Goal: Communication & Community: Answer question/provide support

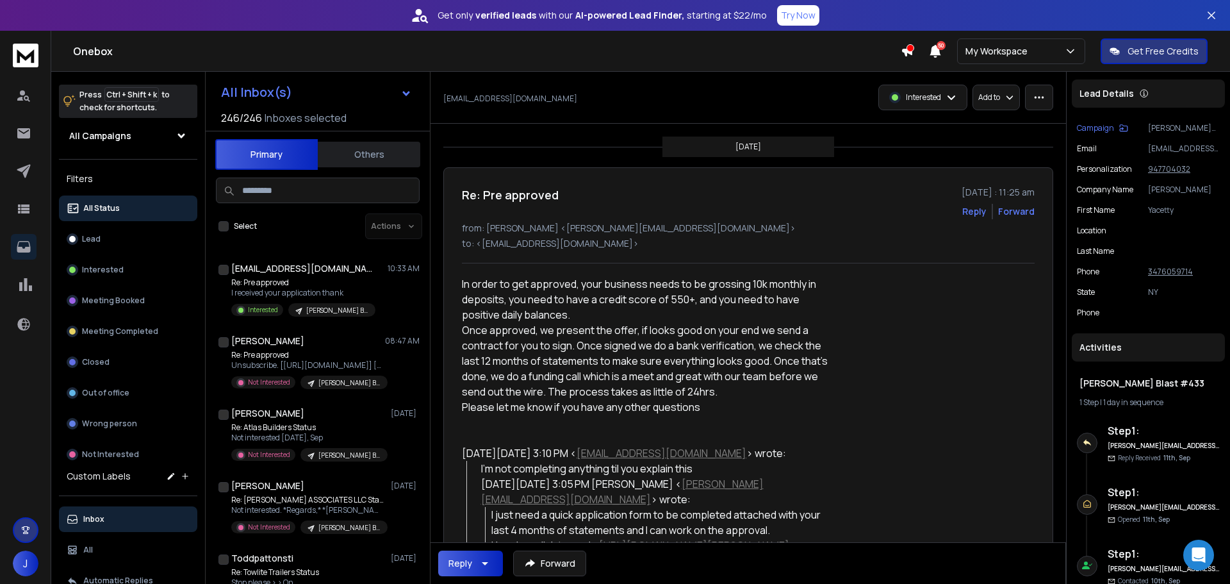
scroll to position [961, 0]
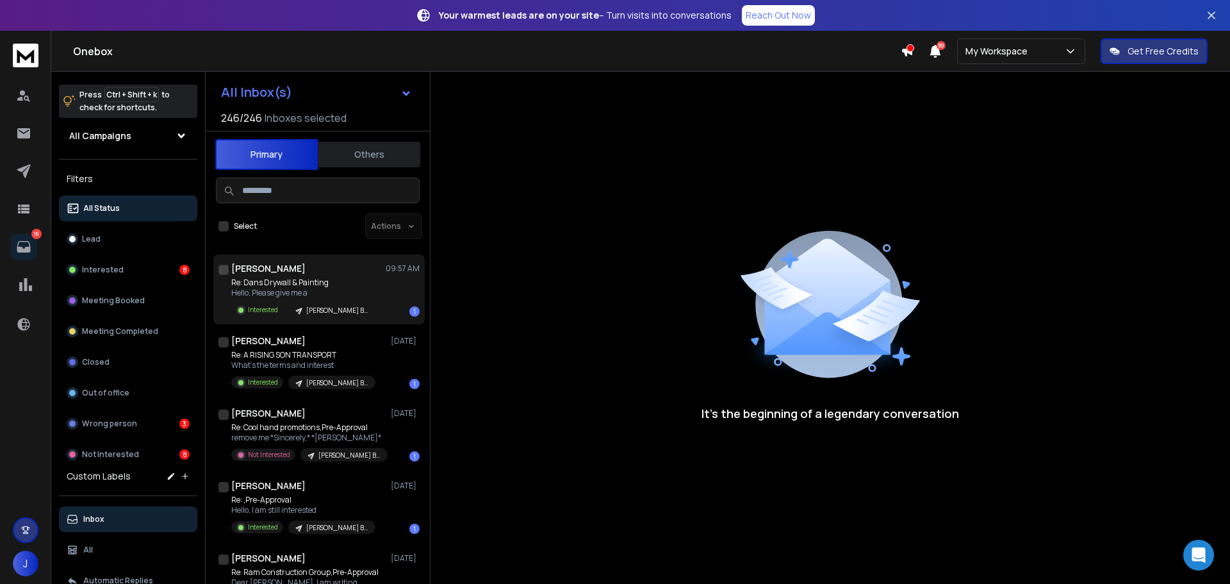
click at [354, 274] on div "Dan Smith 09:57 AM" at bounding box center [325, 268] width 188 height 13
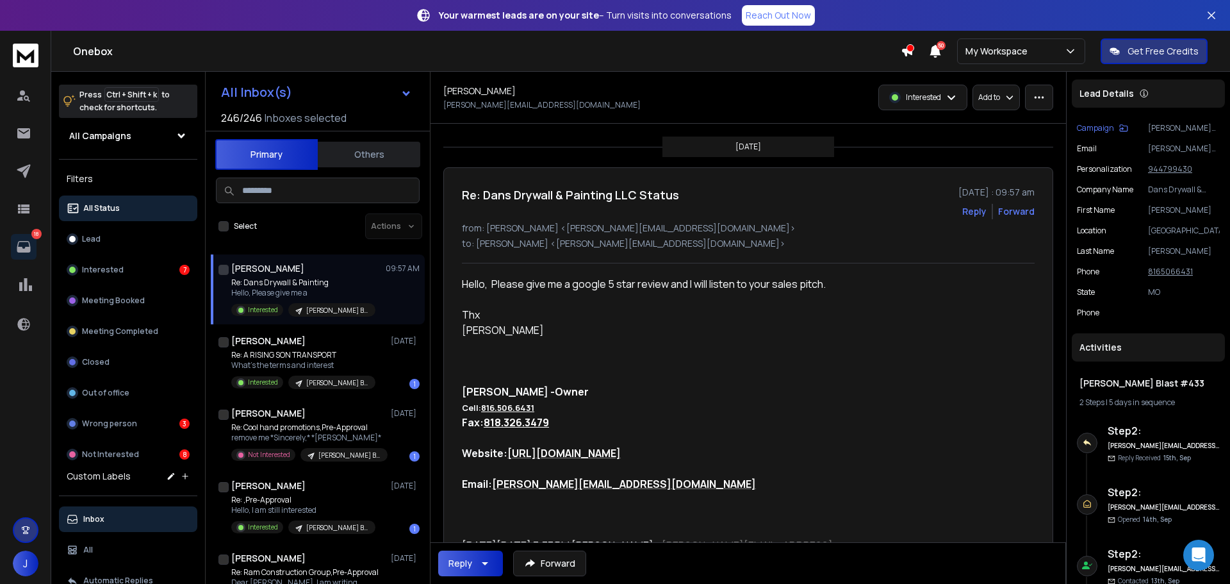
click at [593, 279] on div "Hello, Please give me a google 5 star review and I will listen to your sales pi…" at bounding box center [649, 283] width 374 height 15
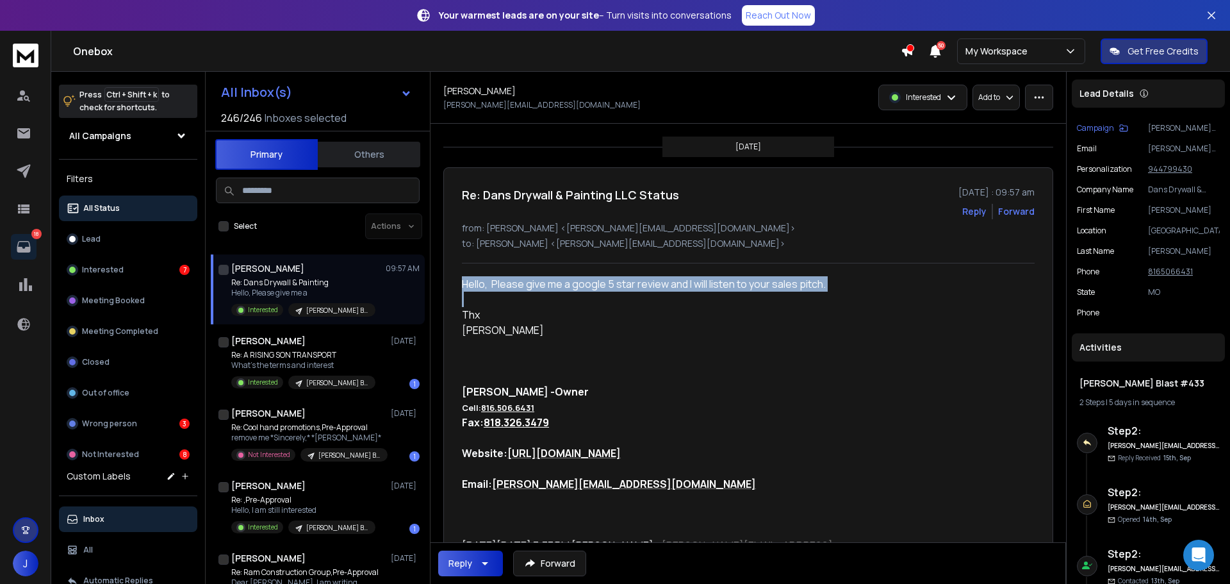
click at [593, 279] on div "Hello, Please give me a google 5 star review and I will listen to your sales pi…" at bounding box center [649, 283] width 374 height 15
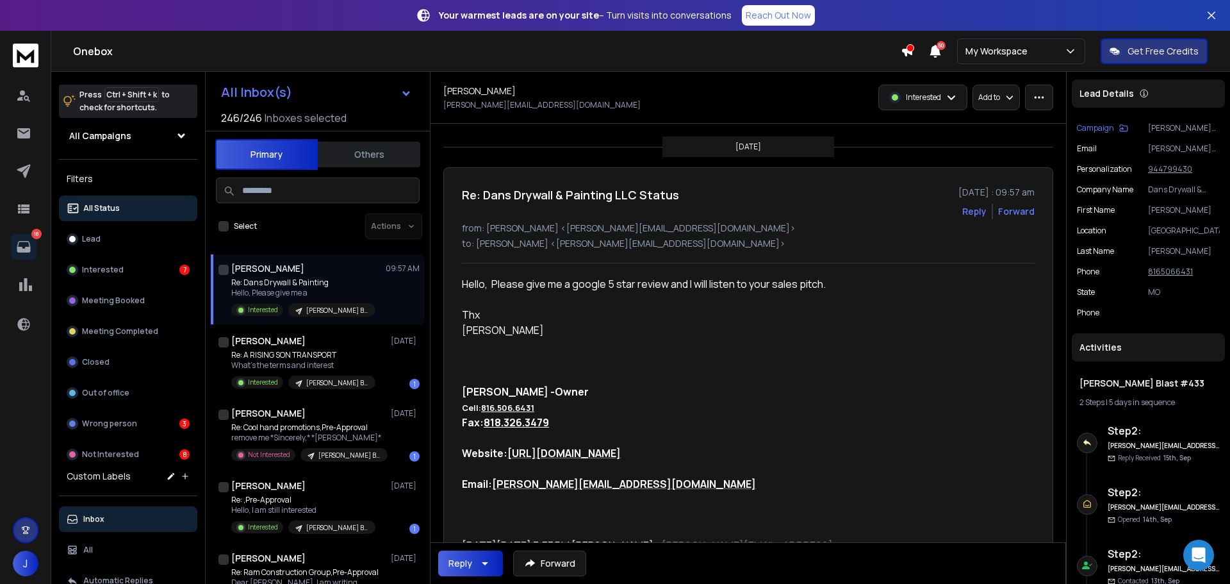
click at [629, 348] on div at bounding box center [649, 345] width 374 height 15
click at [565, 279] on div "Hello, Please give me a google 5 star review and I will listen to your sales pi…" at bounding box center [649, 283] width 374 height 15
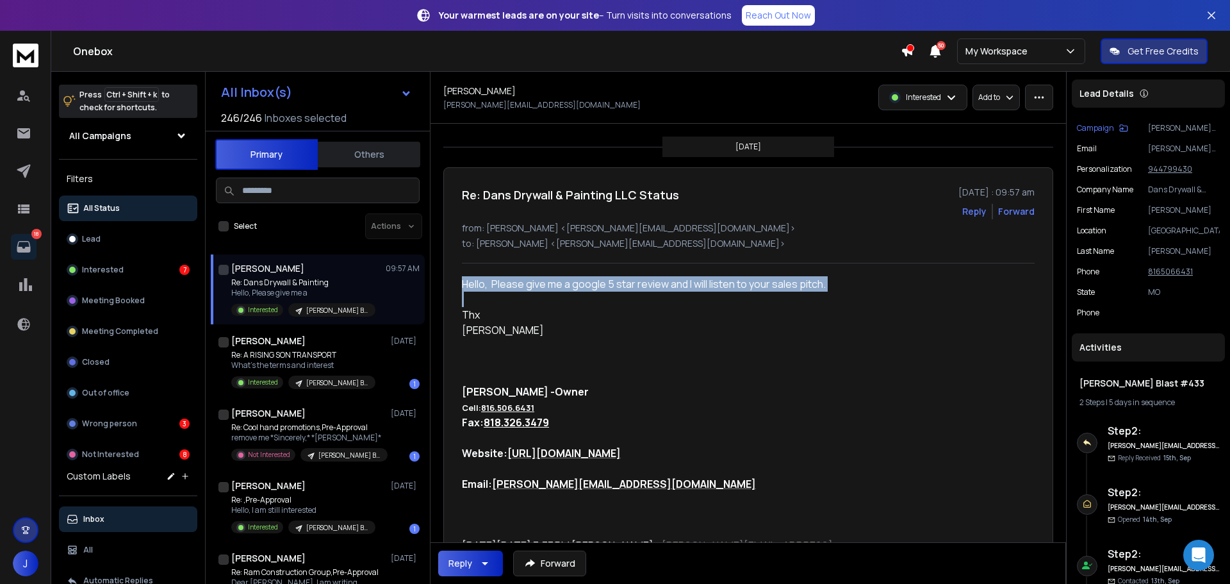
click at [565, 279] on div "Hello, Please give me a google 5 star review and I will listen to your sales pi…" at bounding box center [649, 283] width 374 height 15
click at [570, 284] on div "Hello, Please give me a google 5 star review and I will listen to your sales pi…" at bounding box center [649, 283] width 374 height 15
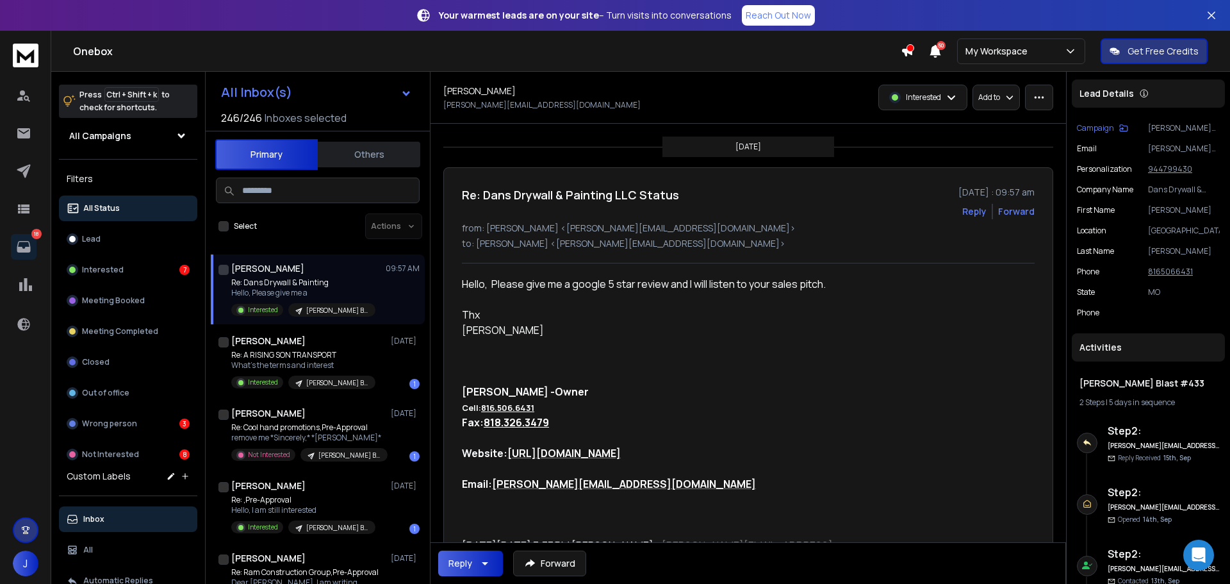
click at [664, 366] on div at bounding box center [649, 360] width 374 height 15
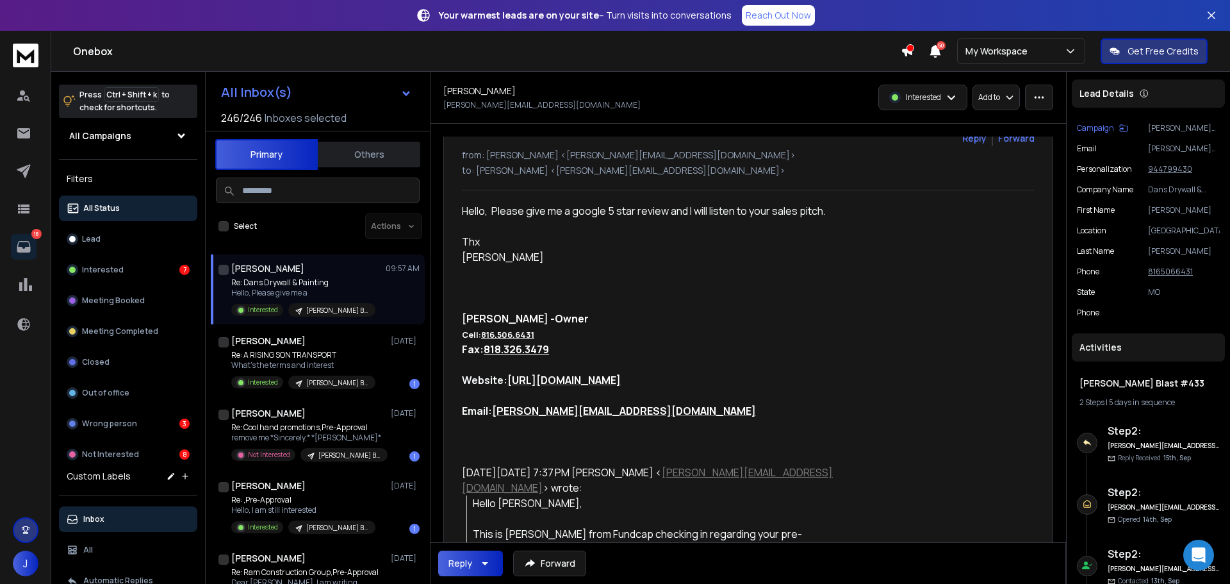
scroll to position [64, 0]
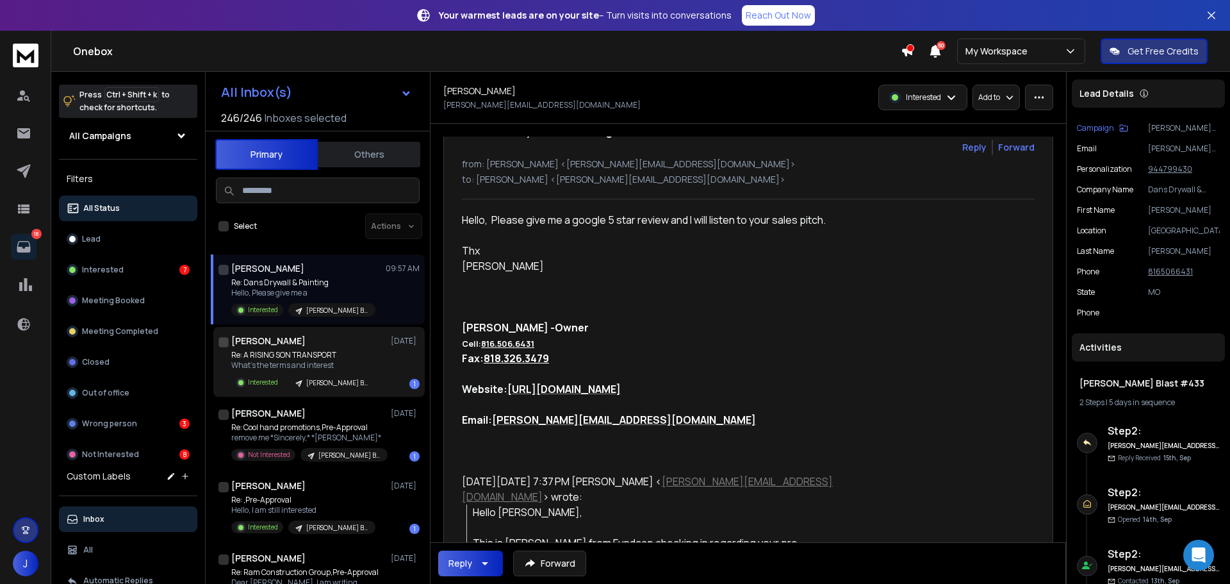
click at [361, 356] on p "Re: A RISING SON TRANSPORT" at bounding box center [303, 355] width 144 height 10
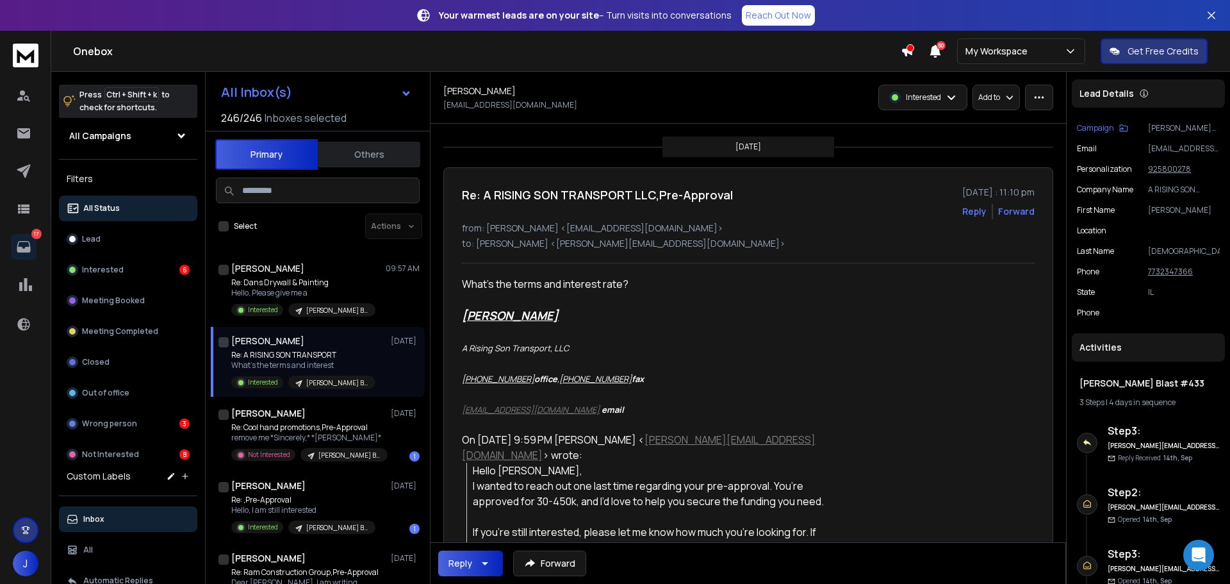
click at [523, 288] on div "What's the terms and interest rate?" at bounding box center [649, 283] width 374 height 15
drag, startPoint x: 523, startPoint y: 288, endPoint x: 731, endPoint y: 304, distance: 208.8
click at [524, 286] on div "What's the terms and interest rate?" at bounding box center [649, 283] width 374 height 15
click at [732, 304] on div at bounding box center [649, 298] width 374 height 15
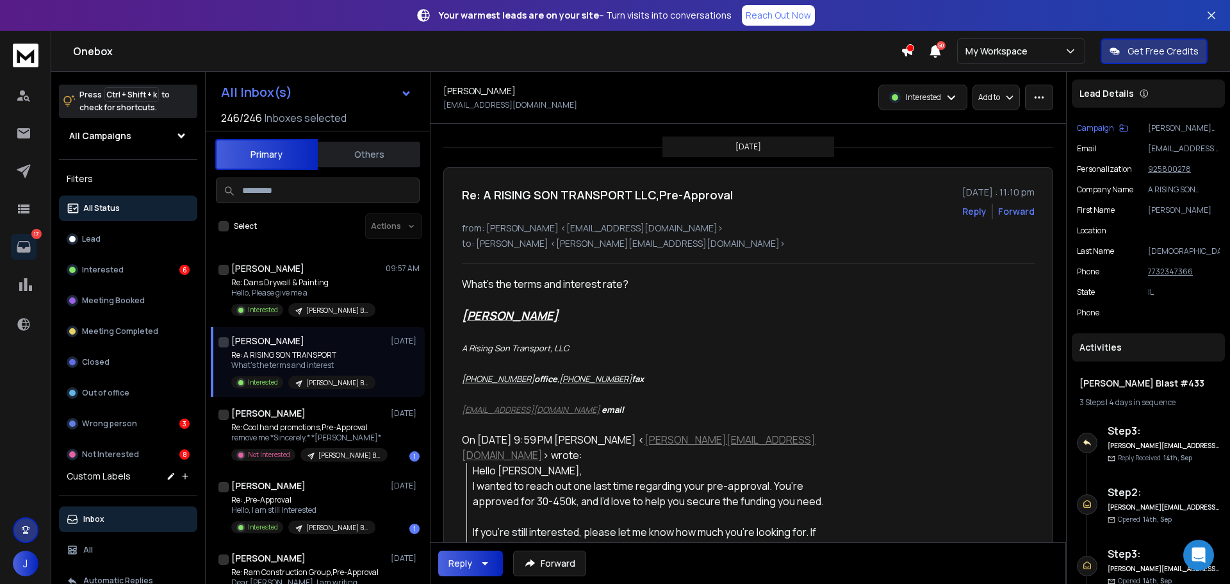
click at [969, 212] on button "Reply" at bounding box center [974, 211] width 24 height 13
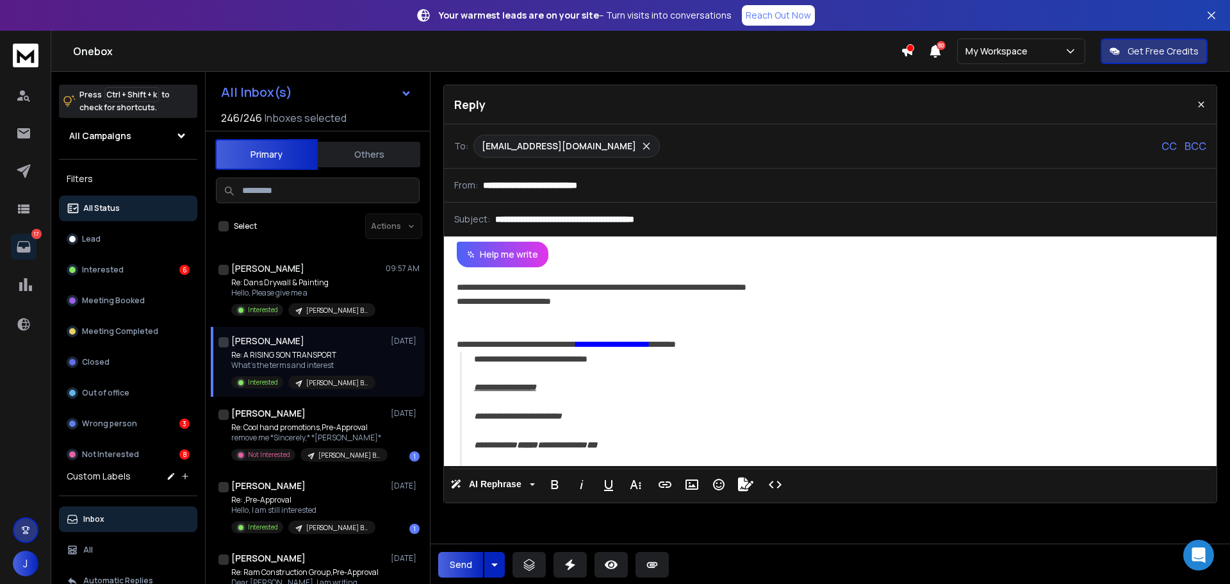
click at [452, 573] on button "Send" at bounding box center [460, 565] width 45 height 26
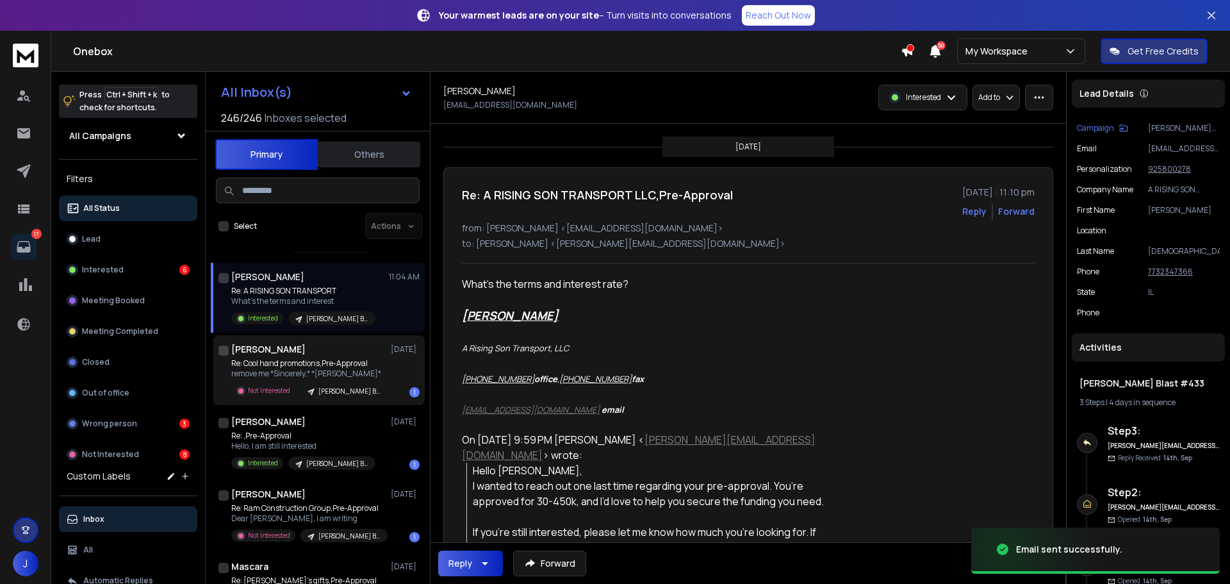
click at [361, 350] on div "Ari Silberman 14 Sep" at bounding box center [325, 349] width 188 height 13
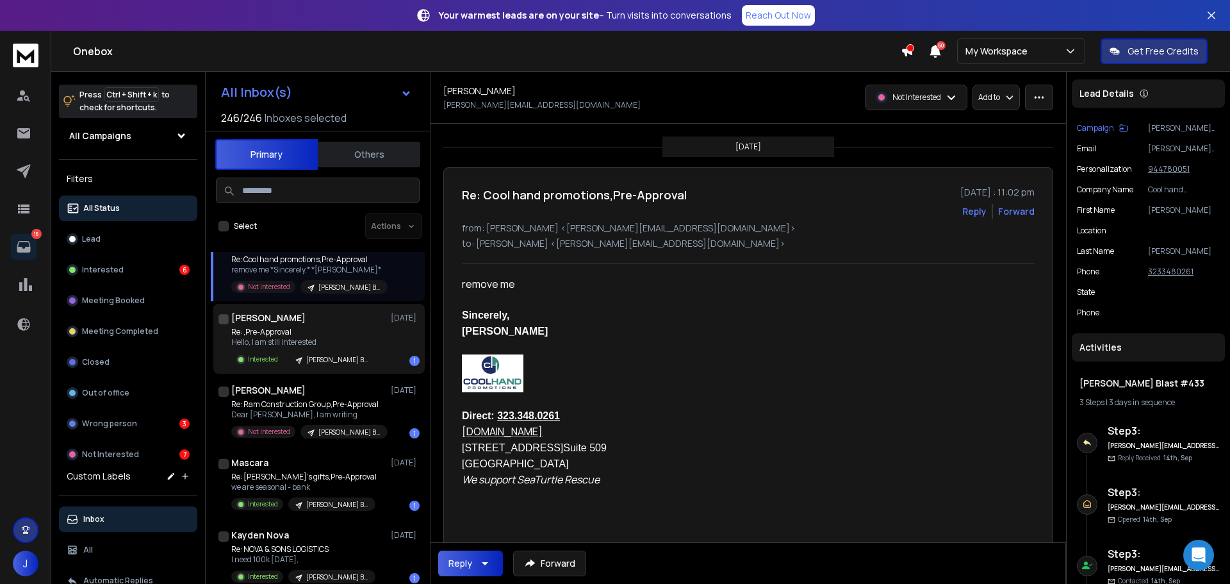
scroll to position [128, 0]
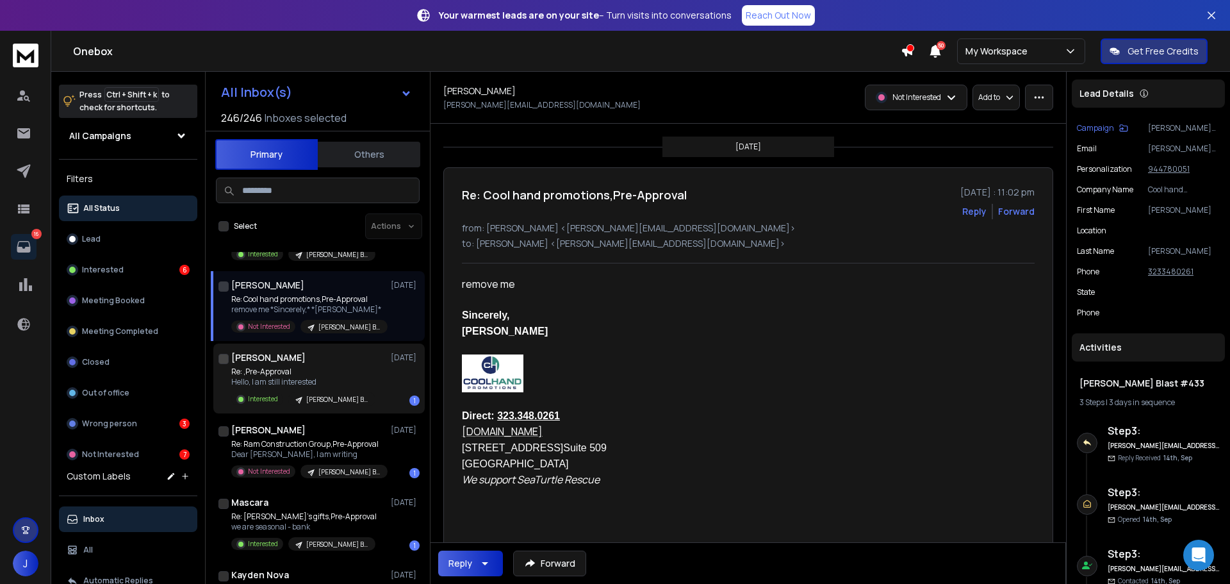
click at [370, 366] on div "Carissa Hornes 14 Sep Re: ,Pre-Approval Hello, I am still interested Interested…" at bounding box center [325, 378] width 188 height 54
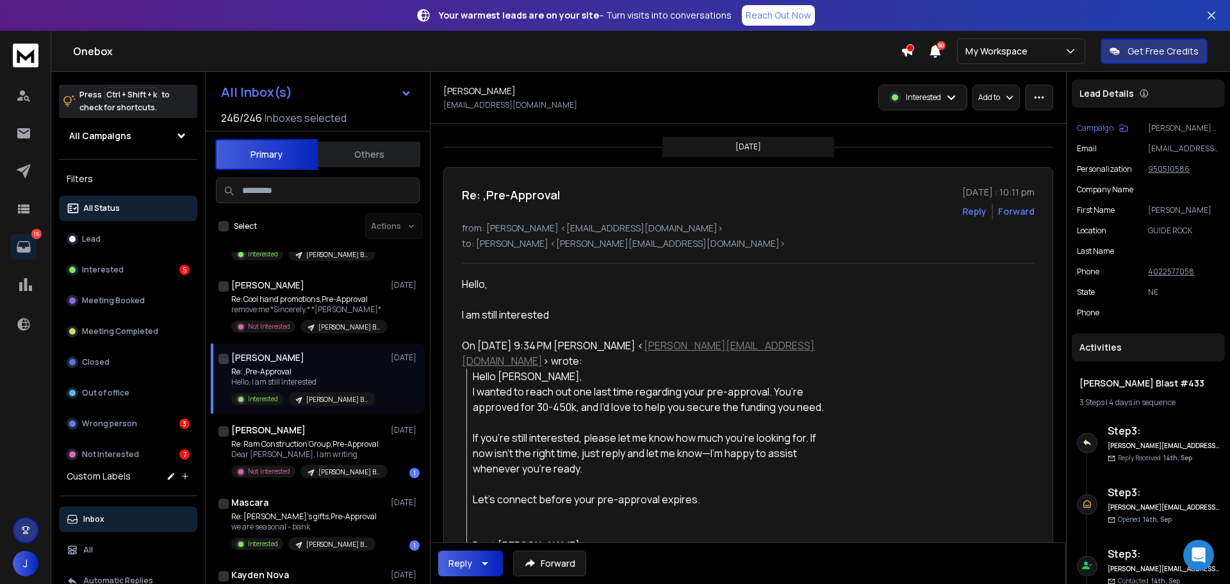
click at [528, 311] on div "I am still interested" at bounding box center [649, 314] width 374 height 15
drag, startPoint x: 528, startPoint y: 311, endPoint x: 473, endPoint y: 290, distance: 59.8
click at [473, 290] on div "Hello, I am still interested" at bounding box center [649, 299] width 374 height 46
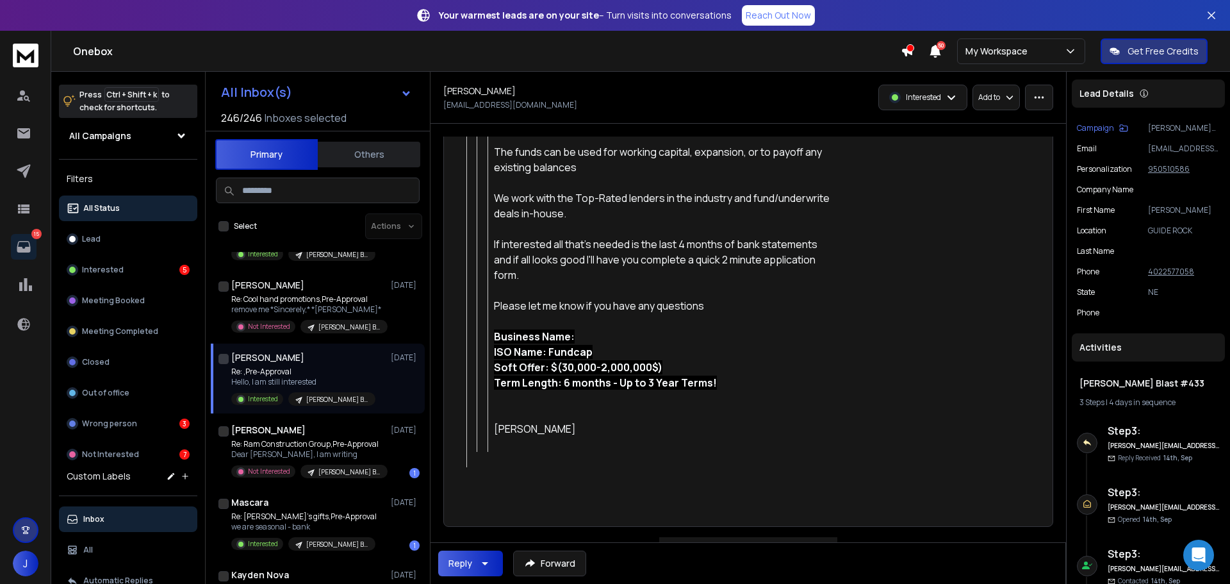
scroll to position [792, 0]
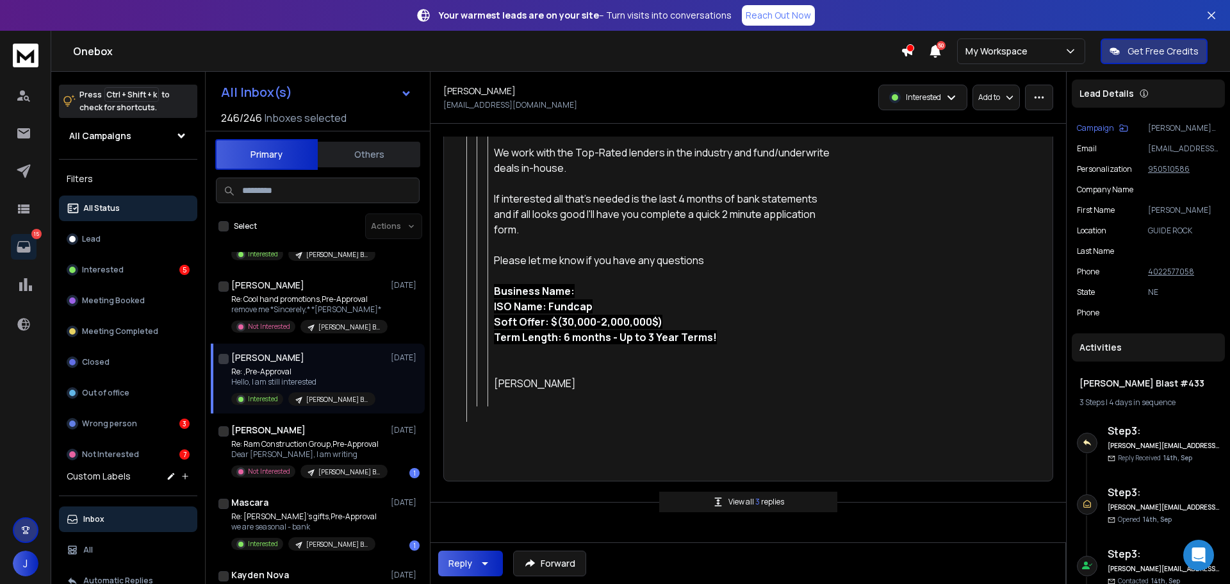
click at [794, 496] on div "View all 3 replies" at bounding box center [748, 501] width 178 height 20
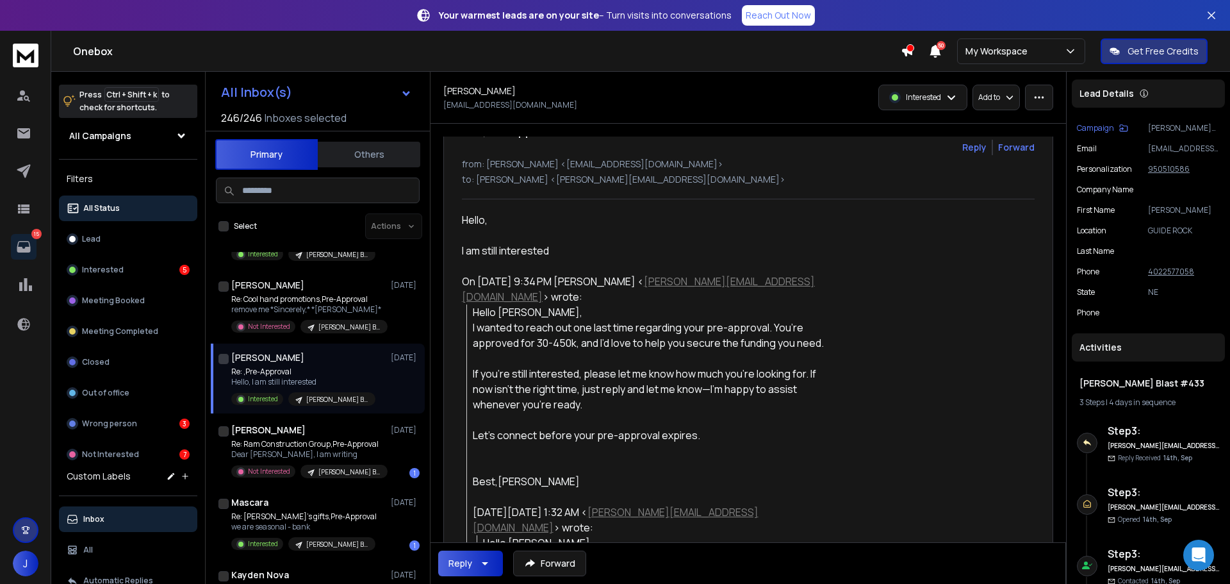
scroll to position [0, 0]
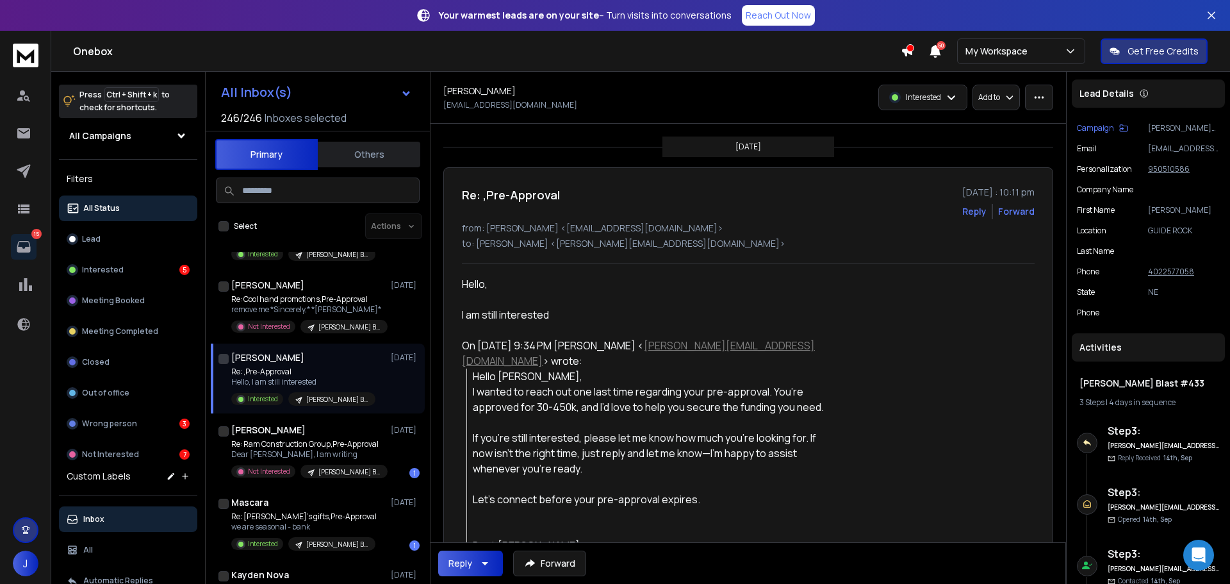
click at [974, 211] on button "Reply" at bounding box center [974, 211] width 24 height 13
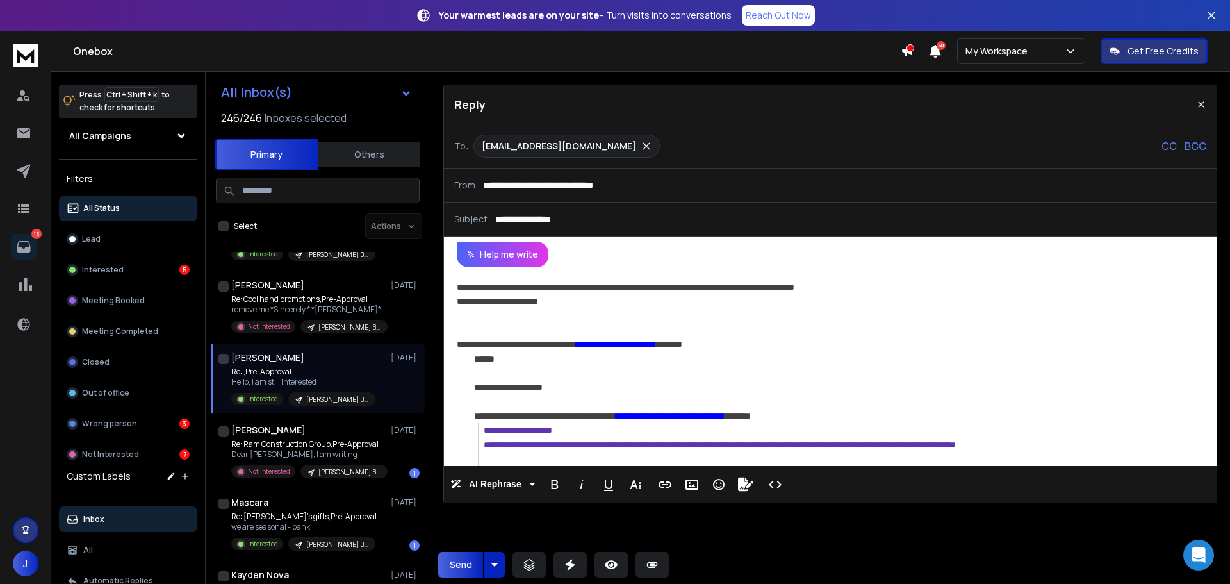
click at [607, 304] on div "**********" at bounding box center [823, 301] width 733 height 14
click at [458, 560] on button "Send" at bounding box center [460, 565] width 45 height 26
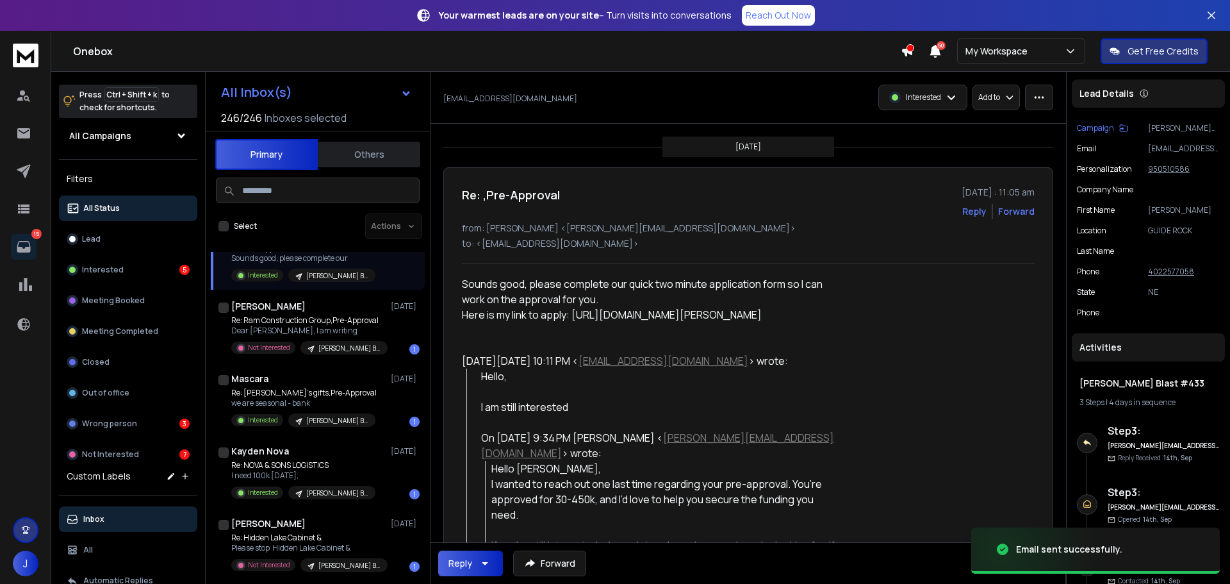
scroll to position [256, 0]
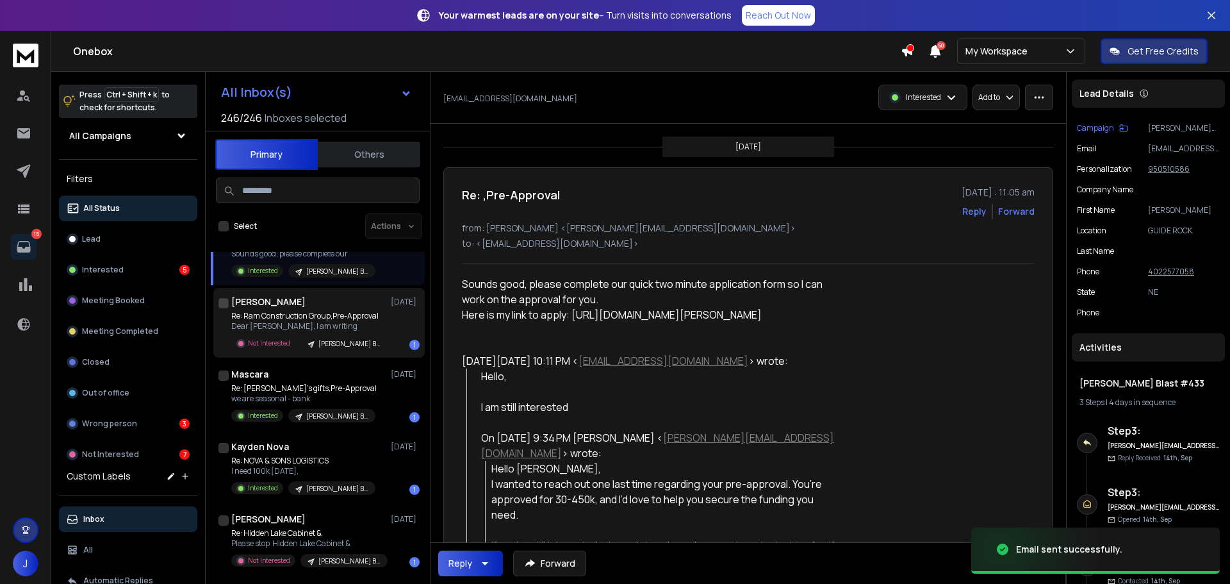
click at [351, 306] on div "Jonathan Aceves 14 Sep" at bounding box center [325, 301] width 188 height 13
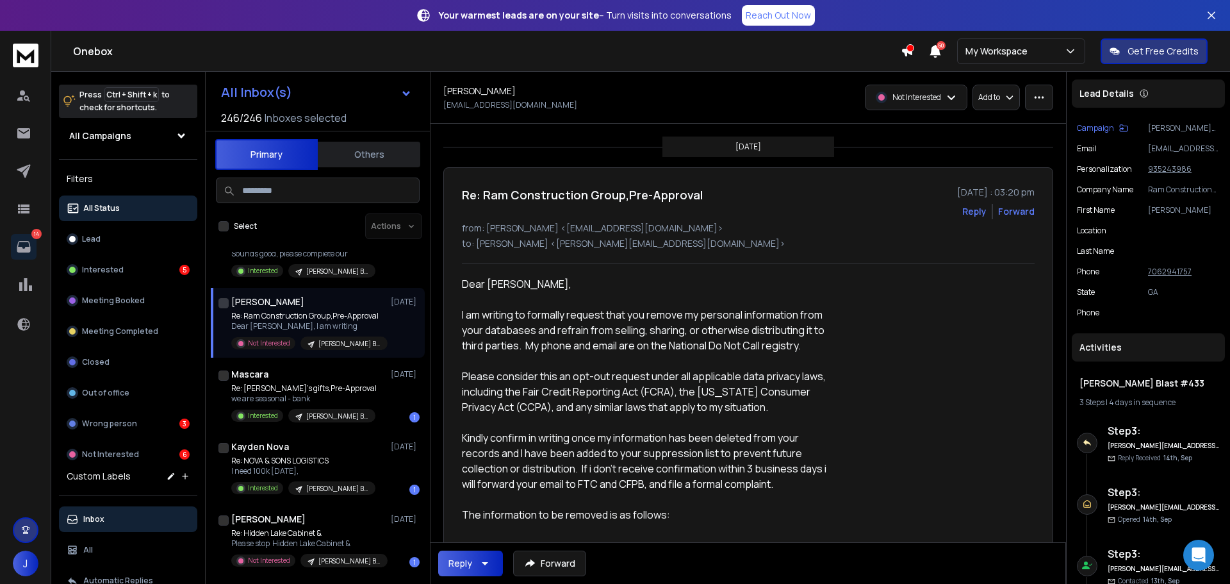
click at [503, 317] on p "I am writing to formally request that you remove my personal information from y…" at bounding box center [649, 330] width 374 height 46
click at [565, 315] on p "I am writing to formally request that you remove my personal information from y…" at bounding box center [649, 330] width 374 height 46
click at [1040, 97] on icon "button" at bounding box center [1040, 97] width 10 height 2
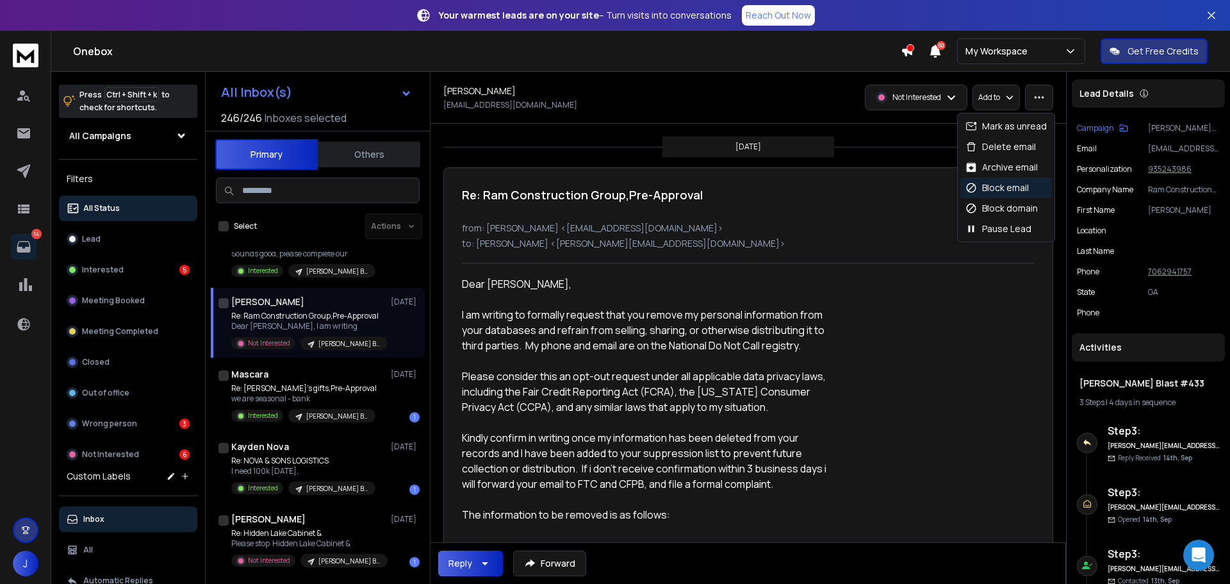
click at [1032, 190] on div "Block email" at bounding box center [1006, 187] width 92 height 20
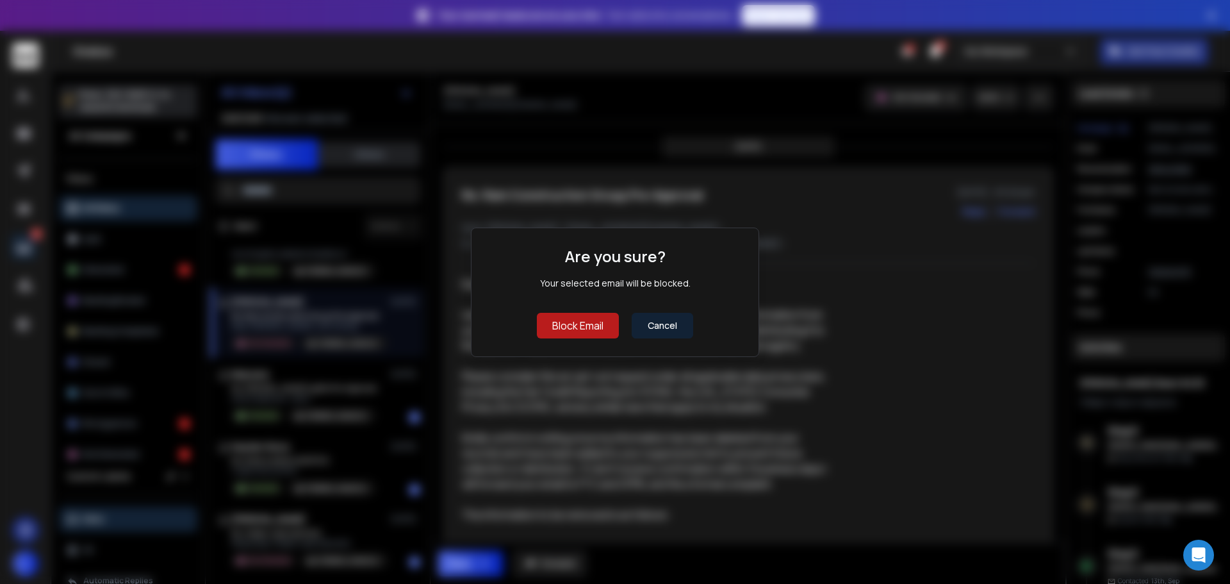
click at [560, 330] on button "Block Email" at bounding box center [578, 326] width 82 height 26
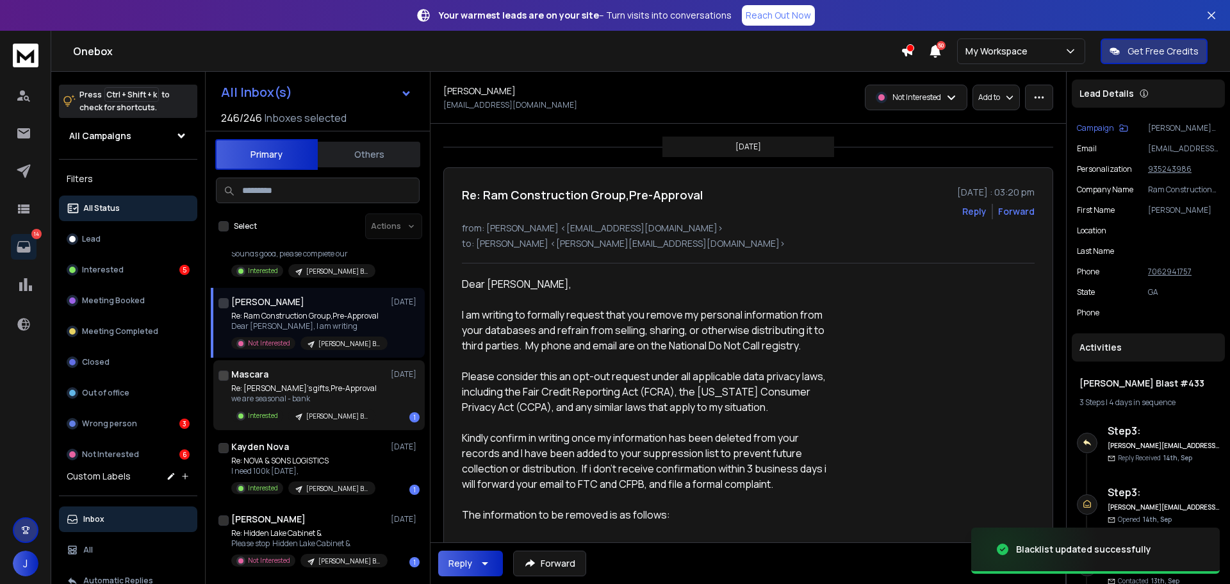
click at [379, 381] on div "Mascara 14 Sep Re: Johnny's gifts,Pre-Approval we are seasonal - bank Intereste…" at bounding box center [325, 395] width 188 height 54
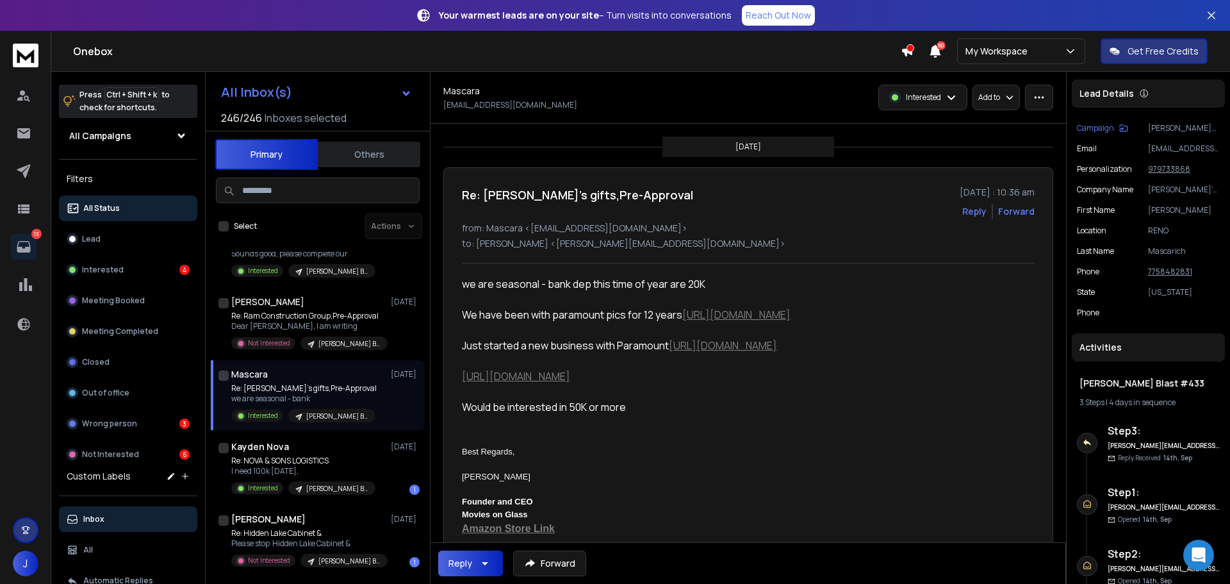
click at [592, 282] on div "we are seasonal - bank dep this time of year are 20K" at bounding box center [649, 283] width 374 height 15
click at [663, 282] on div "we are seasonal - bank dep this time of year are 20K" at bounding box center [649, 283] width 374 height 15
click at [692, 286] on div "we are seasonal - bank dep this time of year are 20K" at bounding box center [649, 283] width 374 height 15
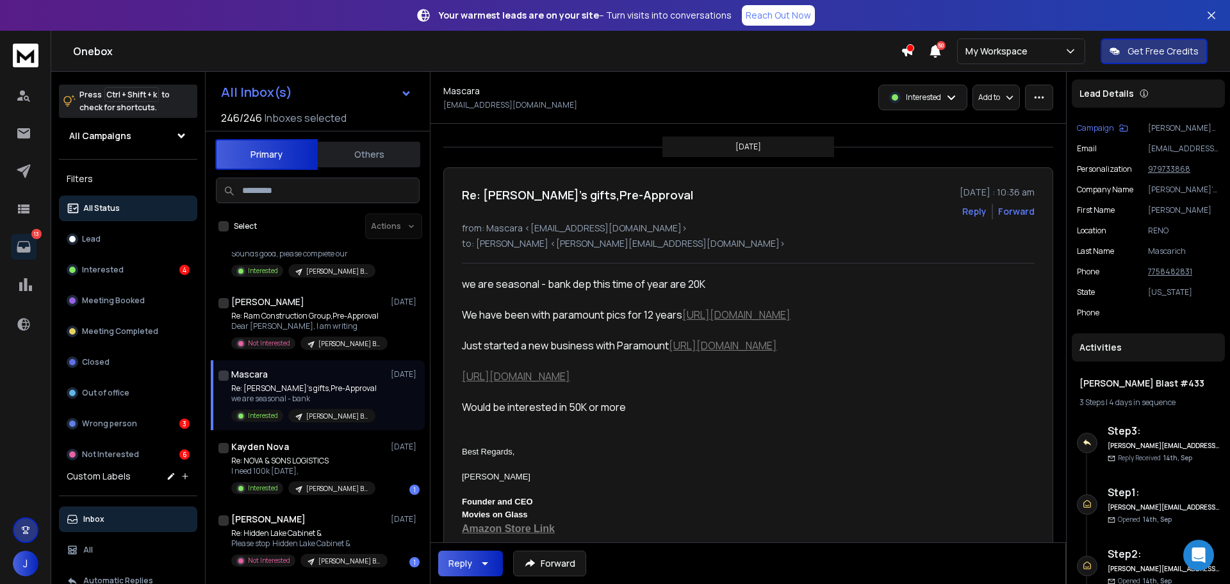
click at [748, 291] on div "we are seasonal - bank dep this time of year are 20K" at bounding box center [649, 283] width 374 height 15
click at [561, 313] on div "We have been with paramount pics for 12 years https://www.amazon.com/moviesongl…" at bounding box center [649, 314] width 374 height 15
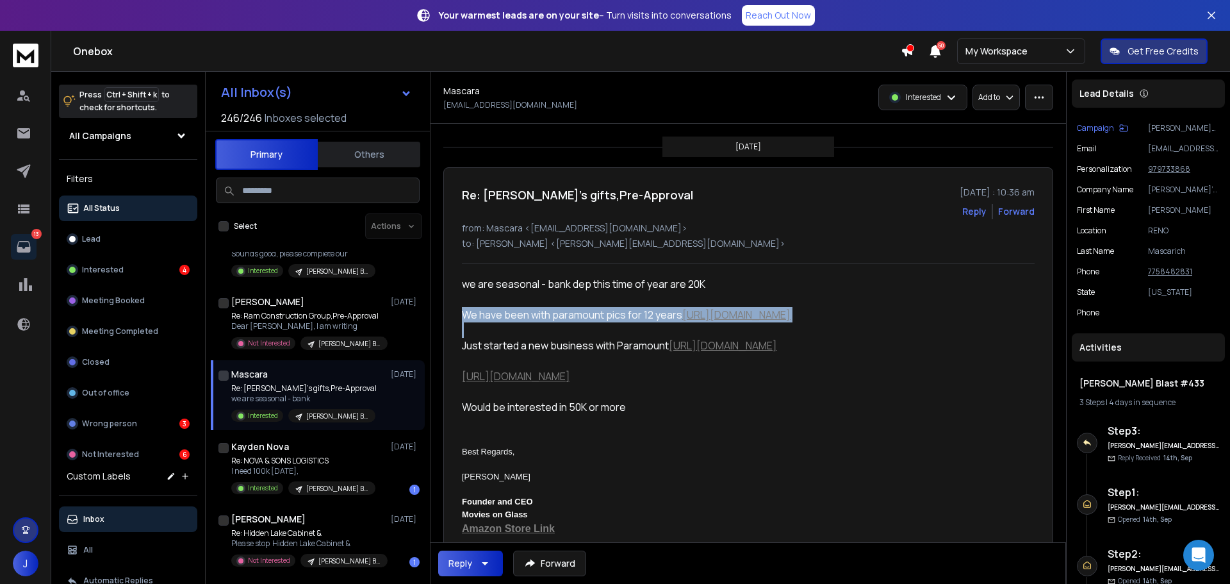
click at [561, 313] on div "We have been with paramount pics for 12 years https://www.amazon.com/moviesongl…" at bounding box center [649, 314] width 374 height 15
click at [712, 313] on div "We have been with paramount pics for 12 years https://www.amazon.com/moviesongl…" at bounding box center [649, 314] width 374 height 15
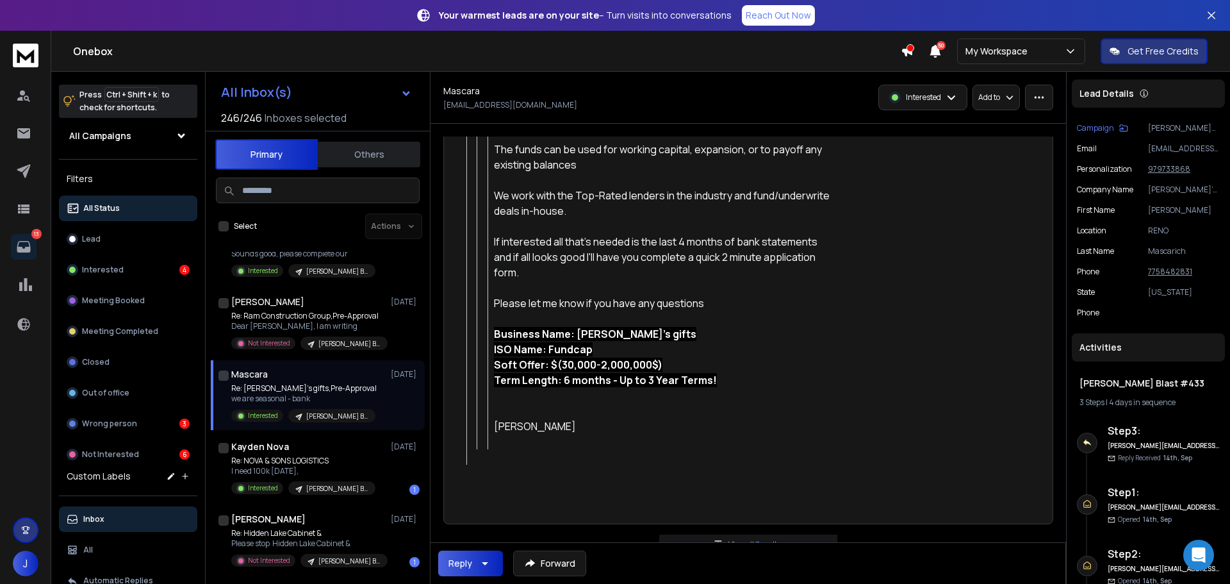
scroll to position [1167, 0]
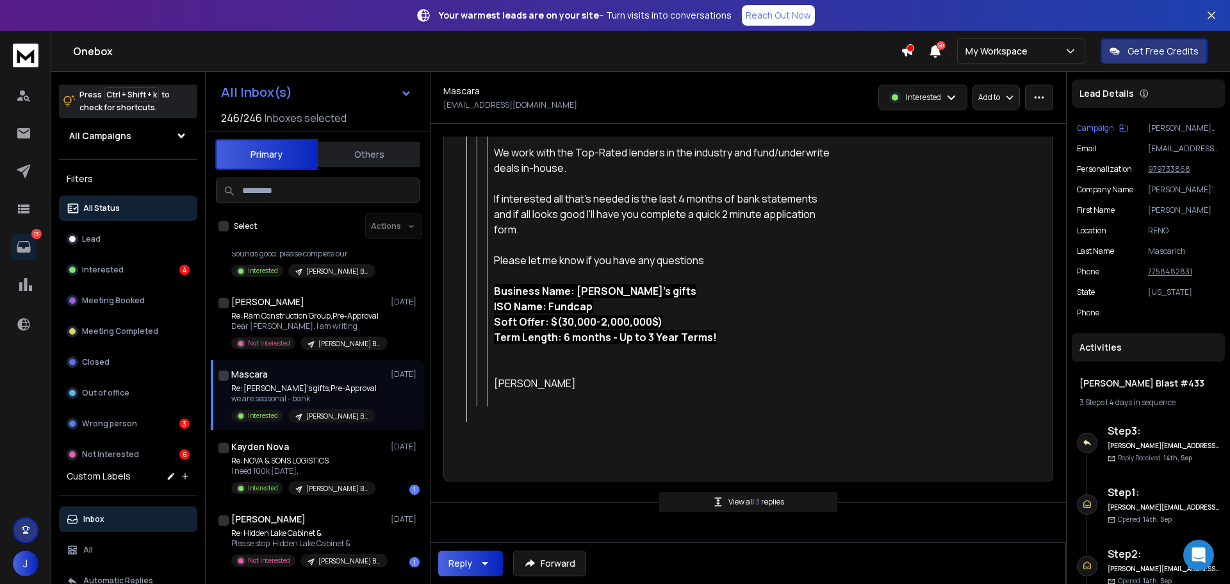
click at [782, 493] on div "View all 3 replies" at bounding box center [748, 501] width 178 height 20
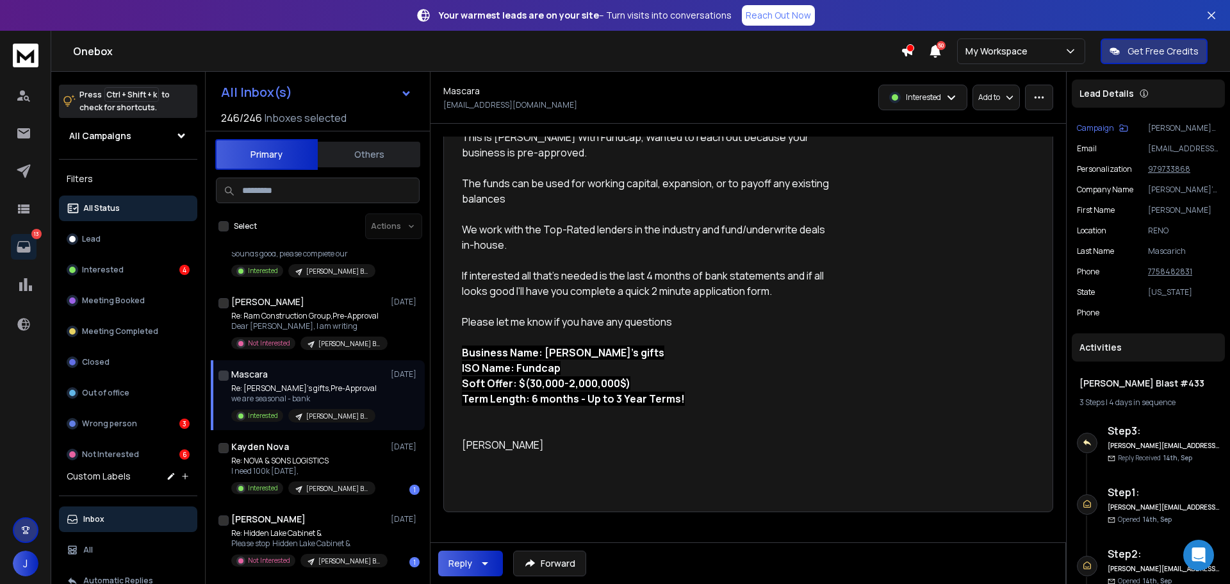
scroll to position [2990, 0]
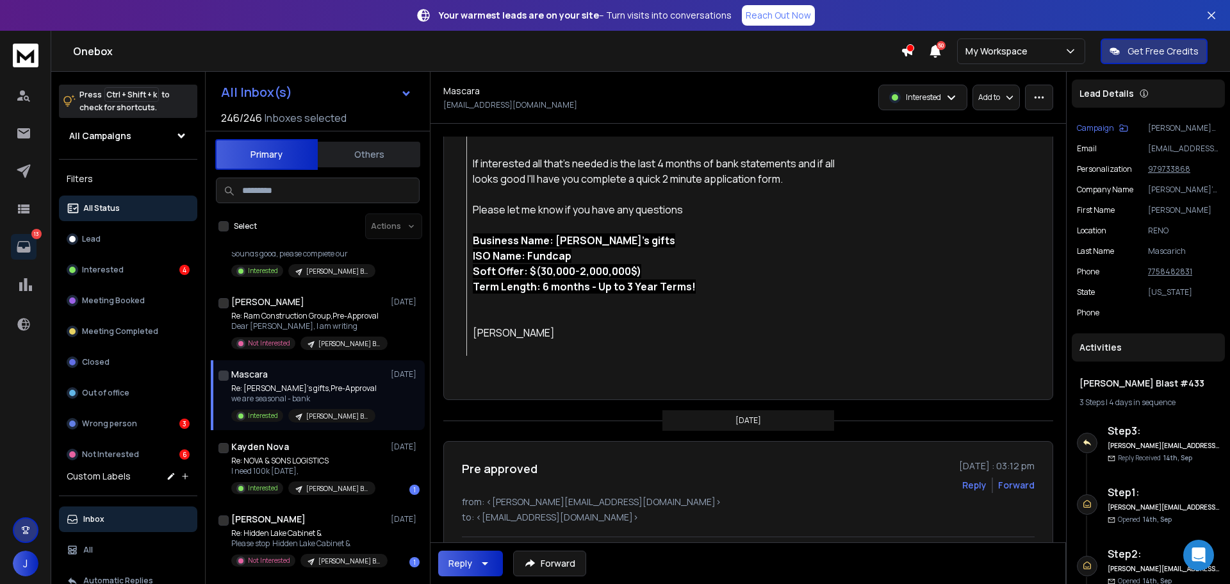
drag, startPoint x: 707, startPoint y: 370, endPoint x: 691, endPoint y: 86, distance: 284.2
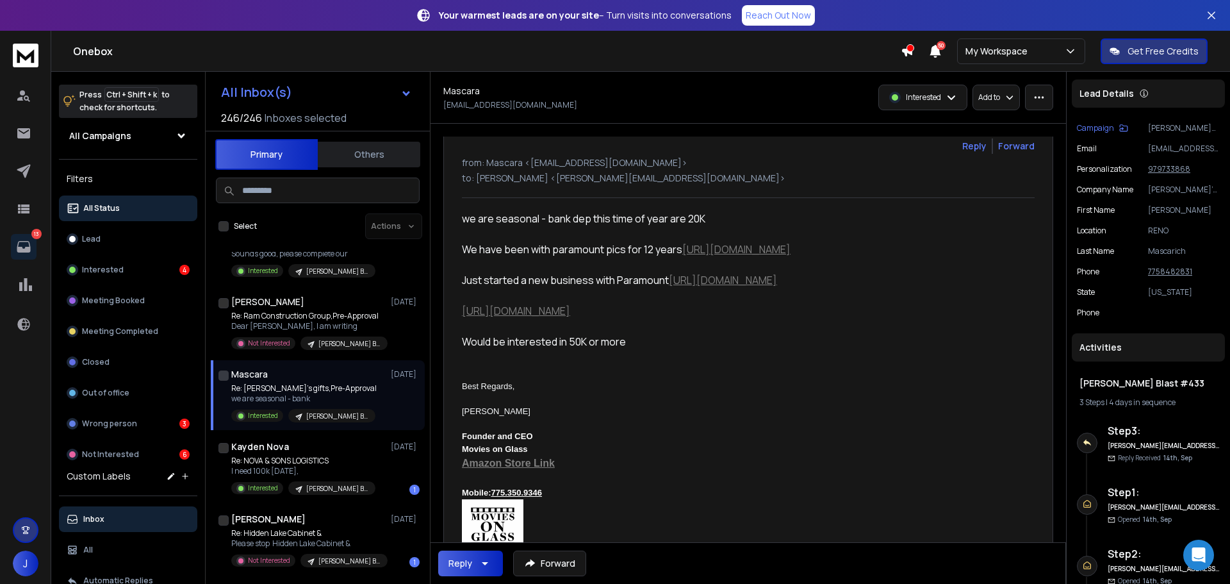
scroll to position [128, 0]
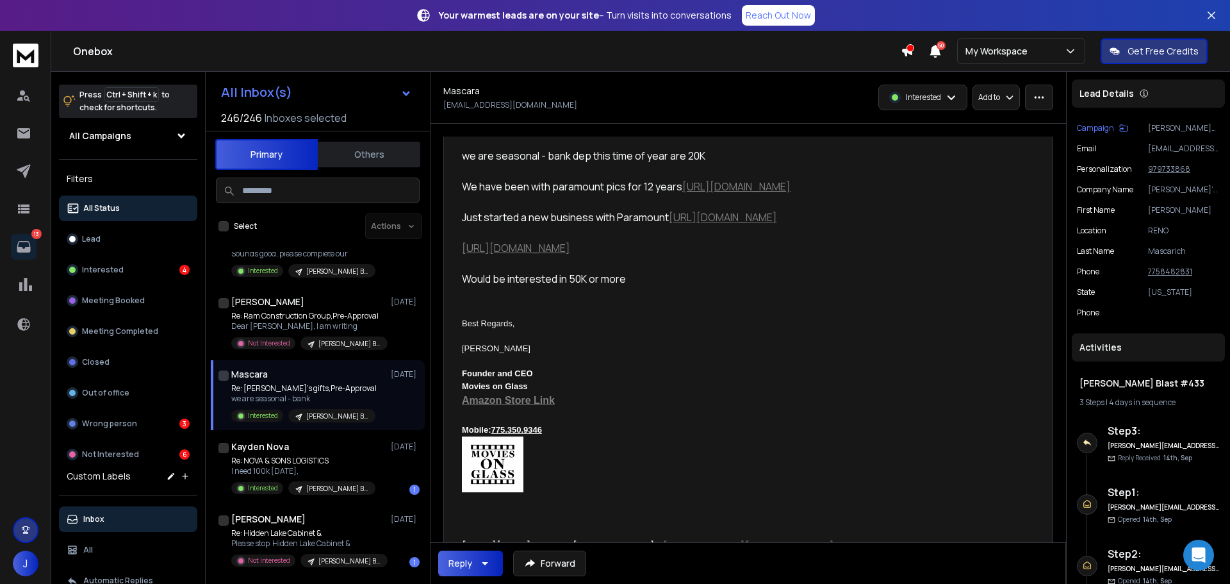
click at [669, 224] on link "https://www.tahoedailytribune.com/news/godfather-crime-tour-launches-in-lake-ta…" at bounding box center [723, 217] width 108 height 14
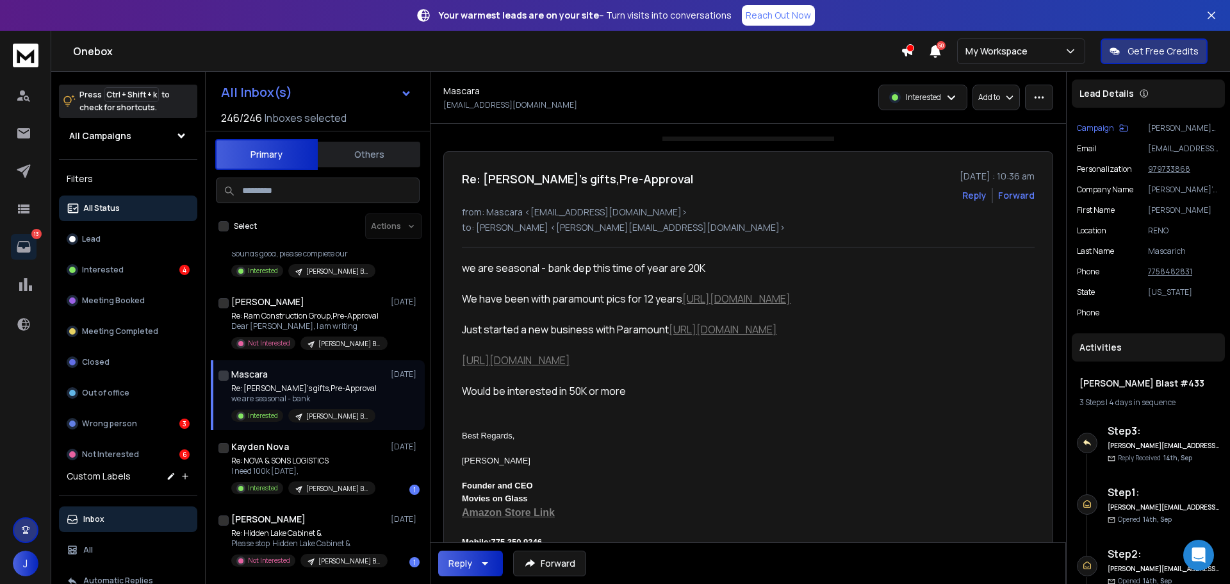
scroll to position [0, 0]
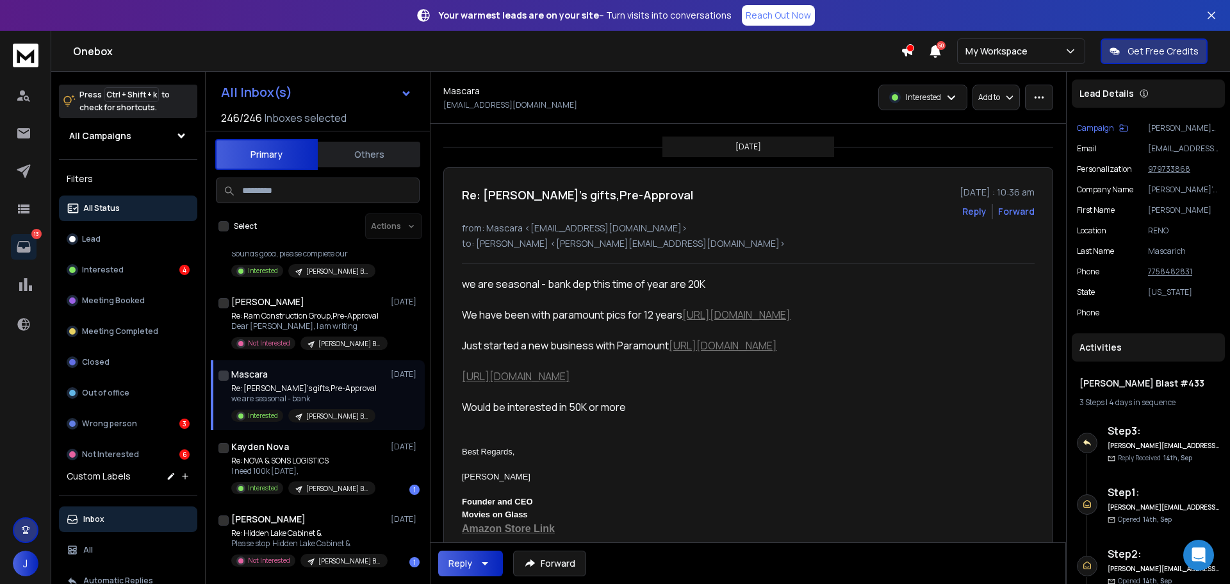
click at [973, 209] on button "Reply" at bounding box center [974, 211] width 24 height 13
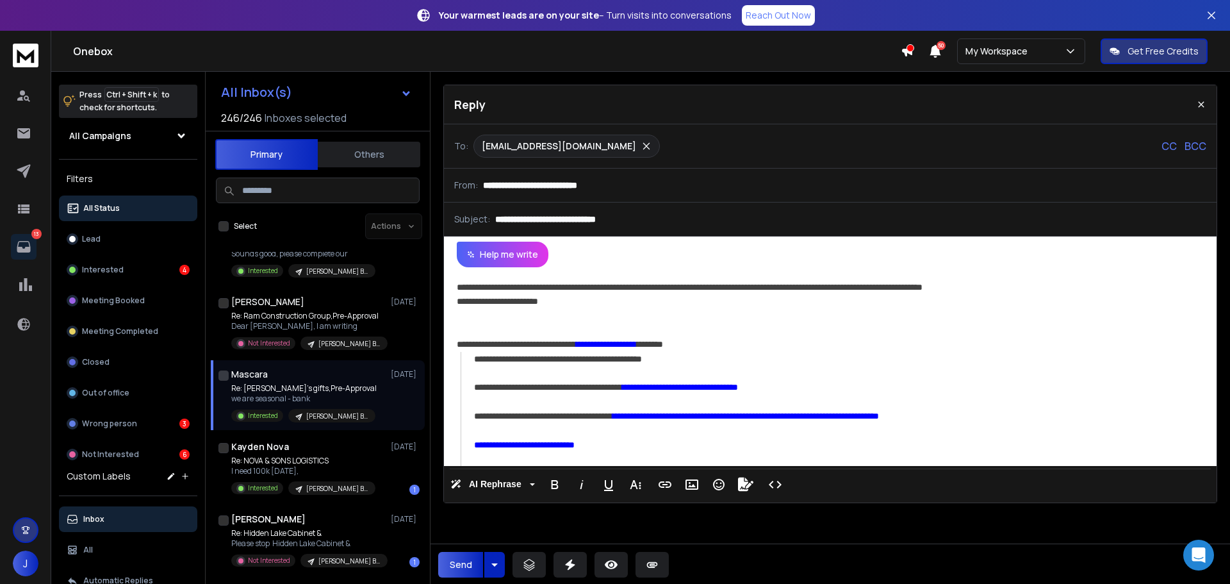
click at [561, 304] on div "**********" at bounding box center [823, 301] width 733 height 14
click at [855, 293] on div "**********" at bounding box center [823, 287] width 733 height 14
click at [855, 301] on div "**********" at bounding box center [823, 301] width 733 height 14
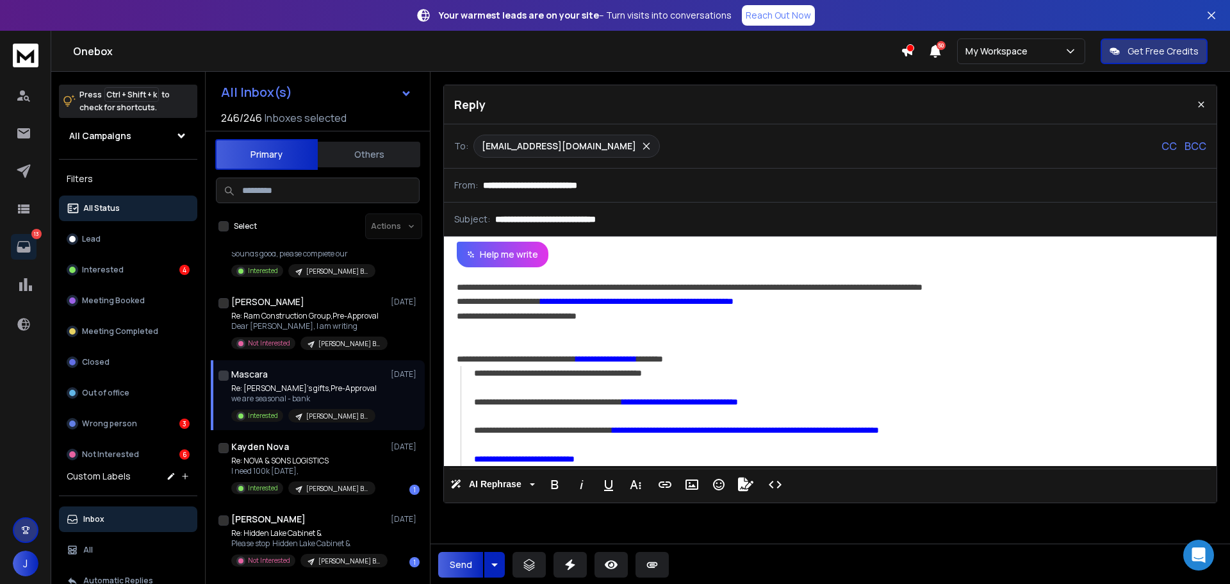
click at [450, 564] on button "Send" at bounding box center [460, 565] width 45 height 26
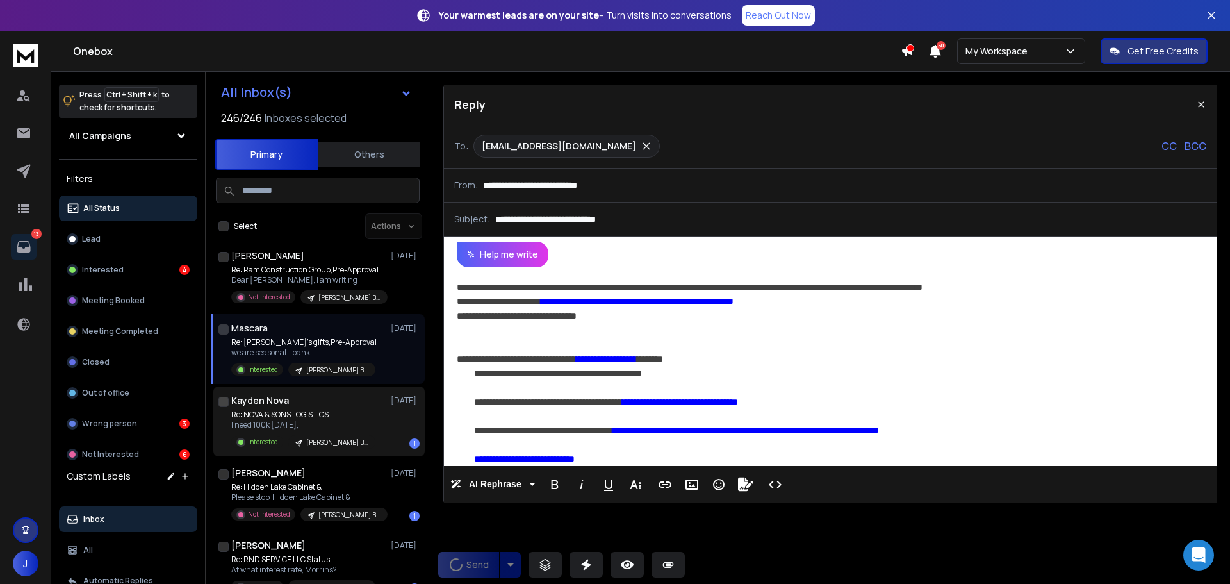
scroll to position [384, 0]
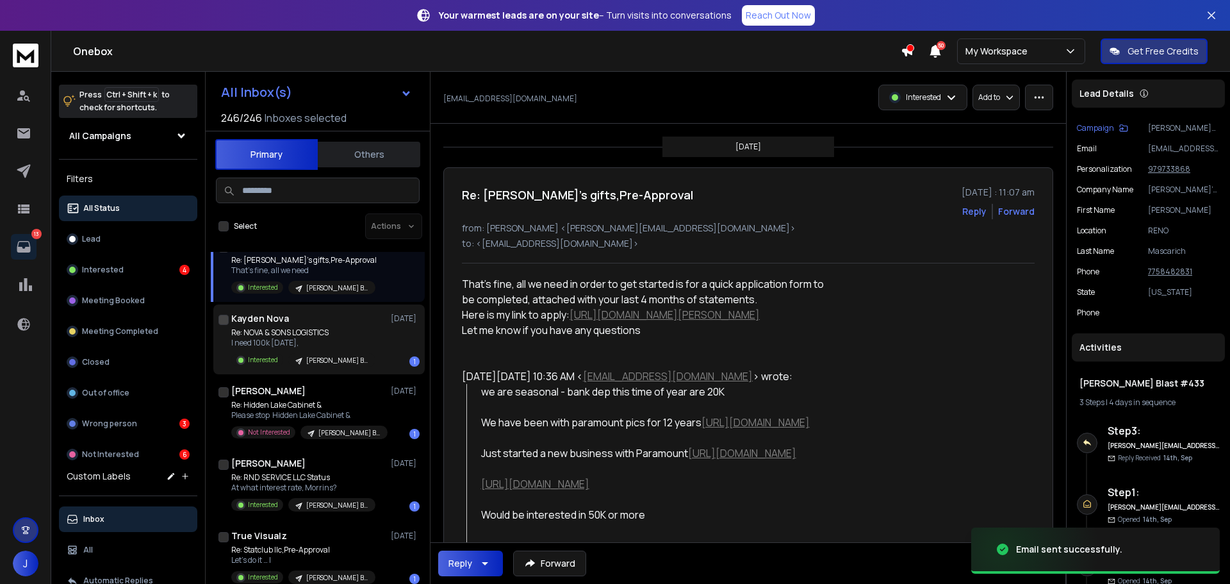
click at [374, 327] on div "Kayden Nova 14 Sep Re: NOVA & SONS LOGISTICS I need 100k On Sat, Interested Mor…" at bounding box center [325, 339] width 188 height 54
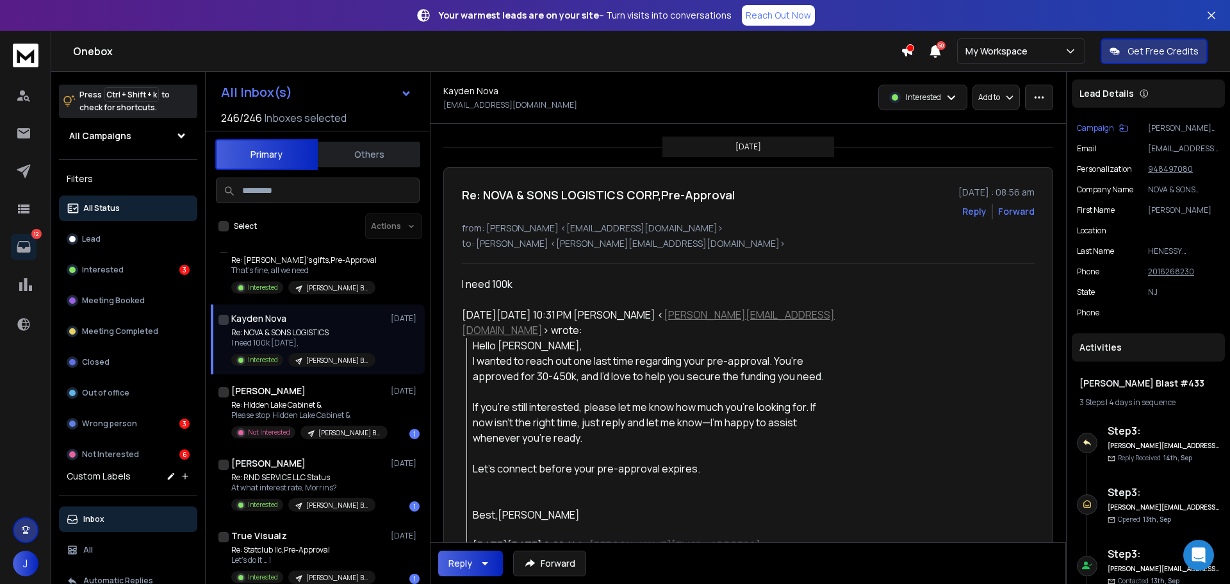
click at [973, 212] on button "Reply" at bounding box center [974, 211] width 24 height 13
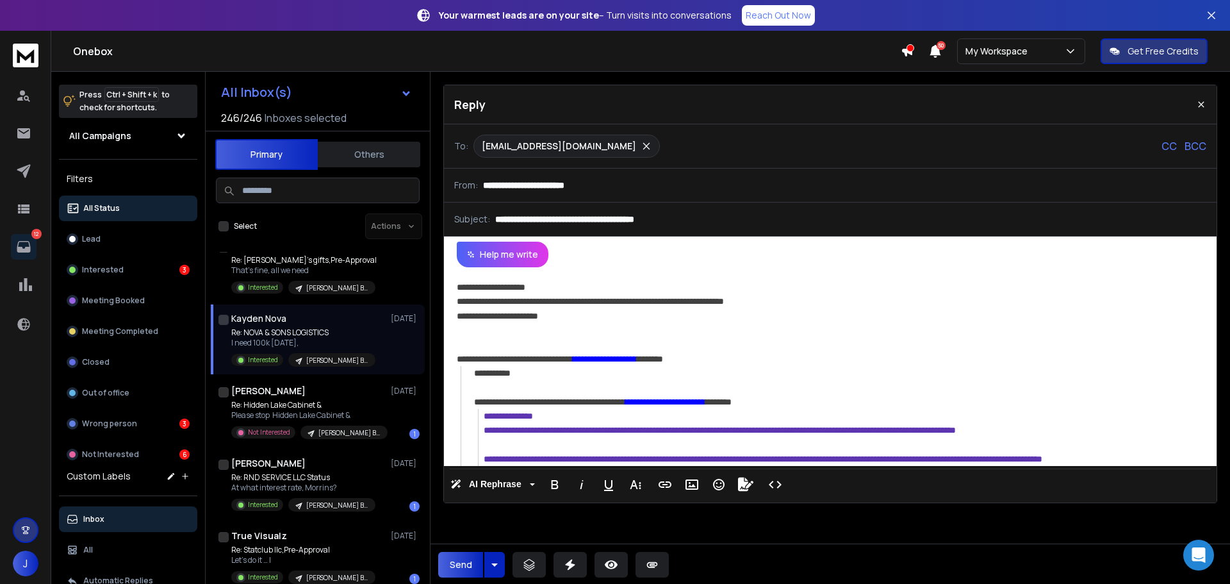
click at [575, 312] on div "**********" at bounding box center [823, 316] width 733 height 14
click at [461, 560] on button "Send" at bounding box center [460, 565] width 45 height 26
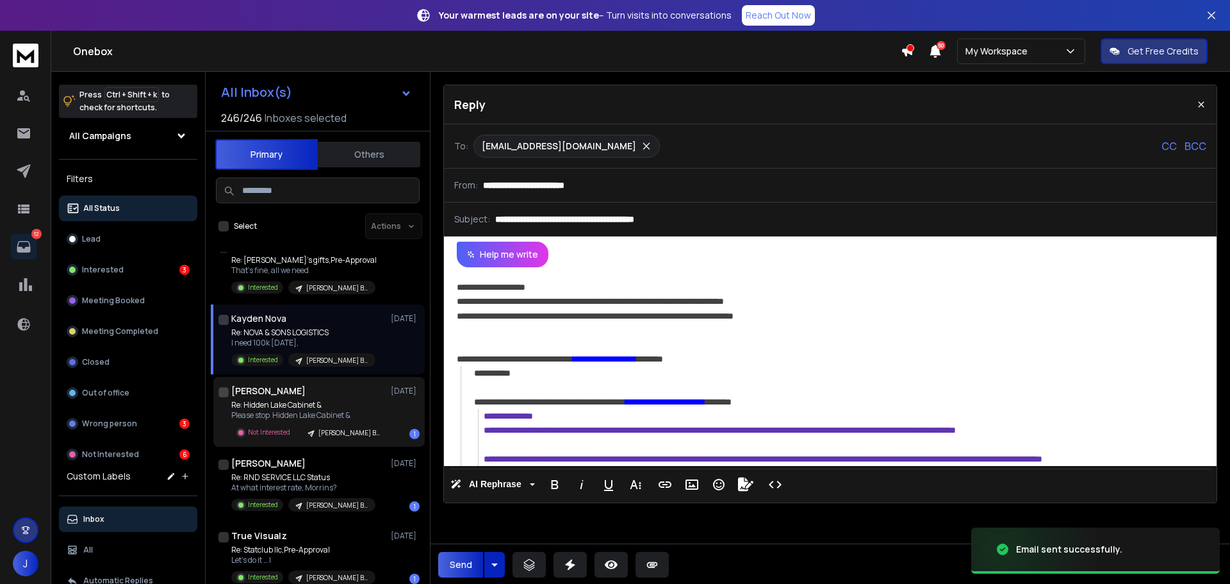
click at [340, 403] on p "Re: Hidden Lake Cabinet &" at bounding box center [308, 405] width 154 height 10
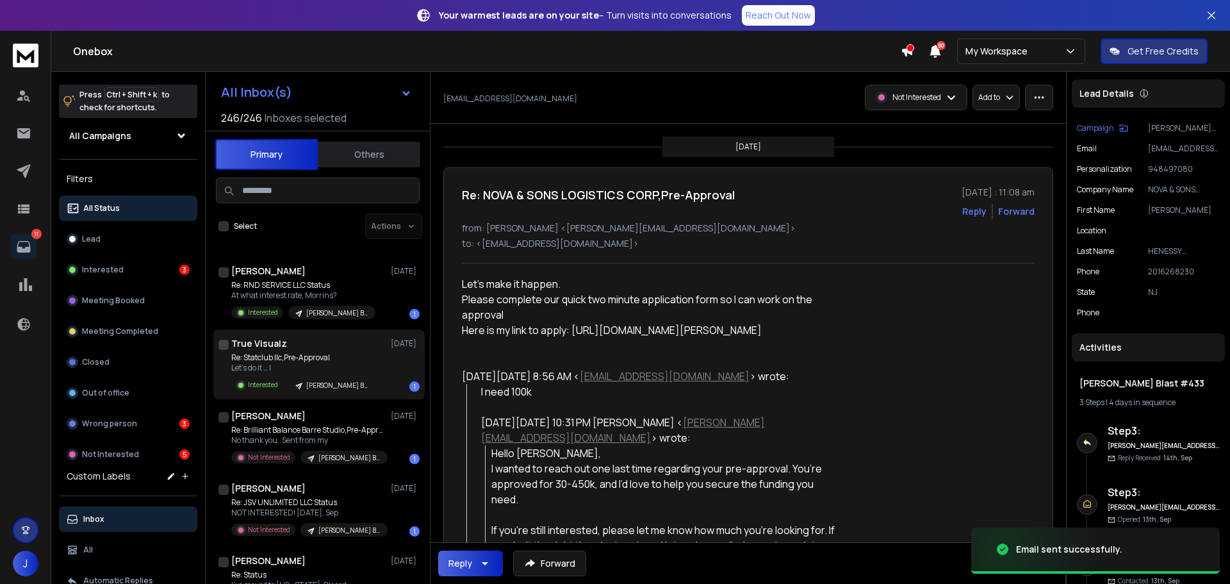
scroll to position [448, 0]
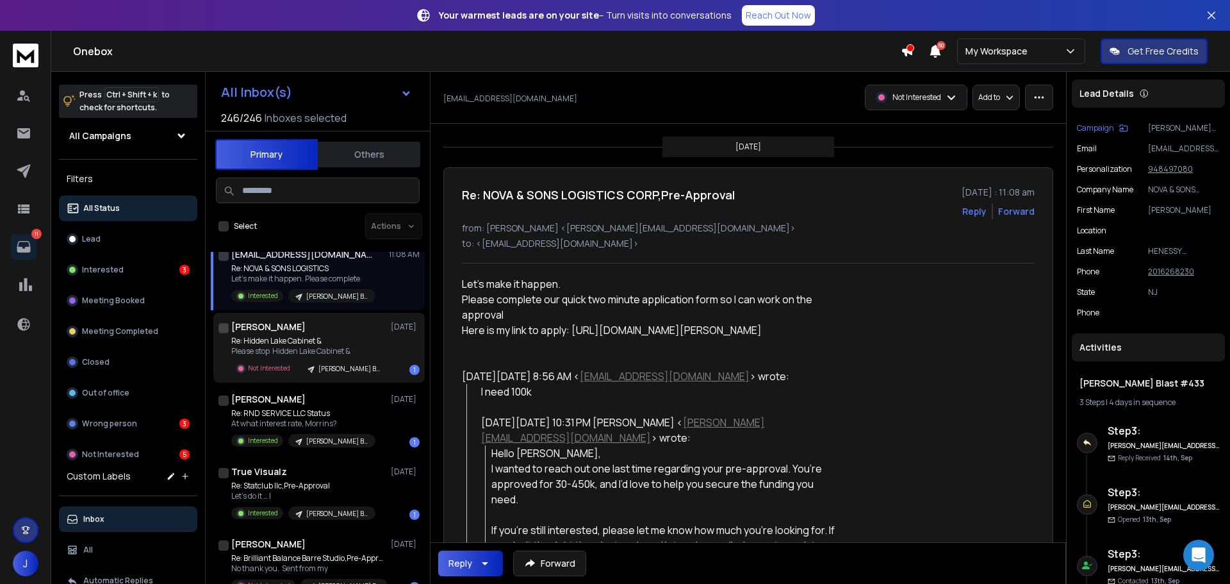
click at [328, 345] on p "Re: Hidden Lake Cabinet &" at bounding box center [308, 341] width 154 height 10
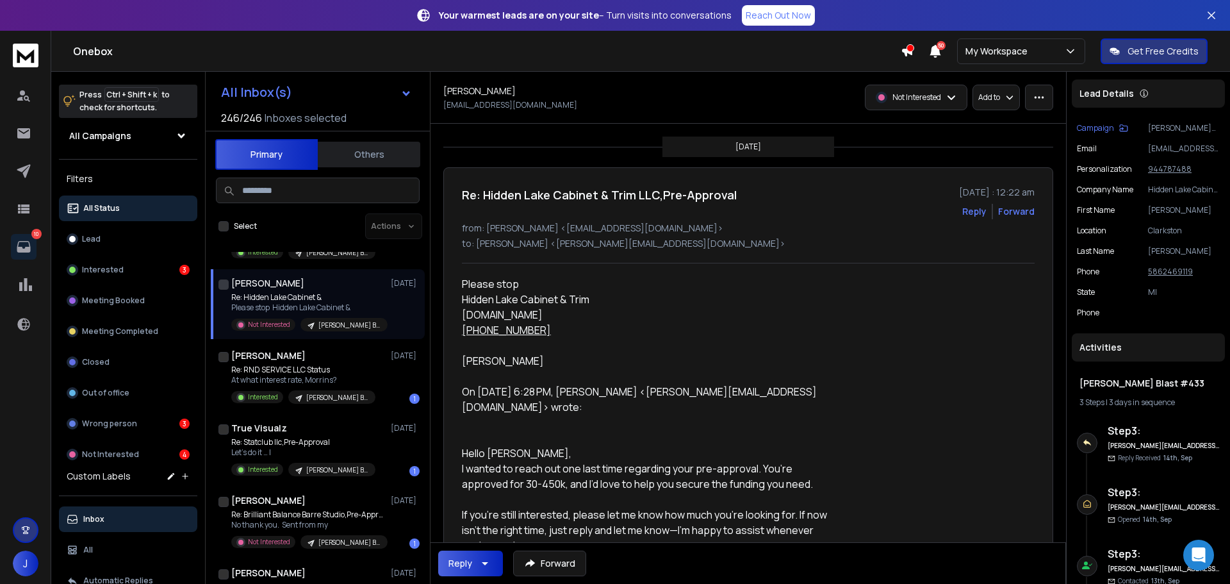
scroll to position [512, 0]
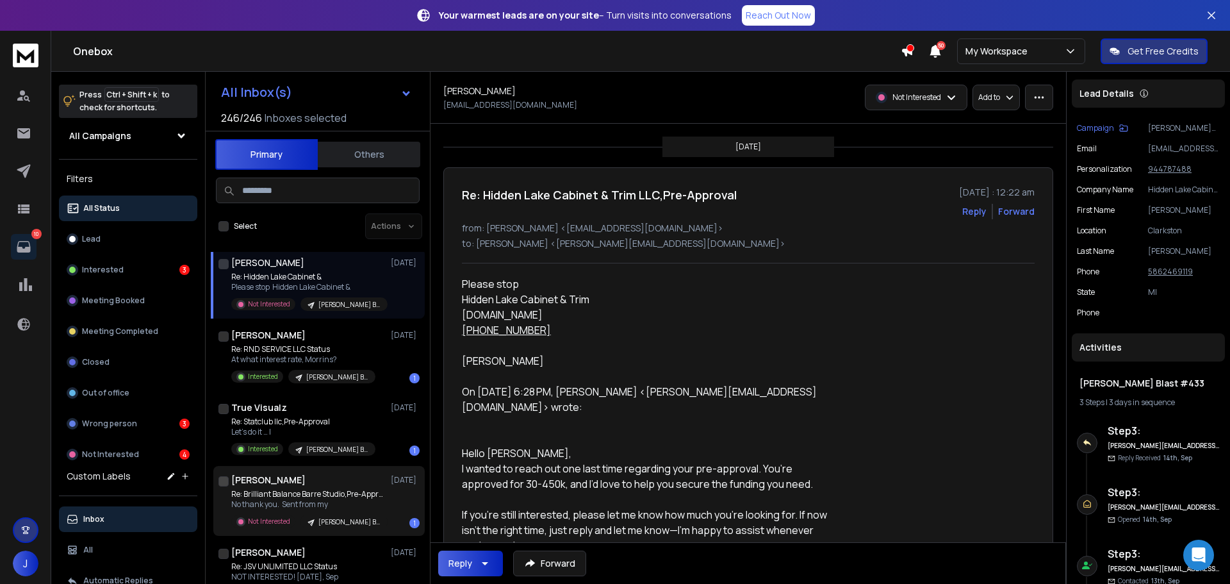
click at [338, 489] on p "Re: Brilliant Balance Barre Studio,Pre-Approval" at bounding box center [308, 494] width 154 height 10
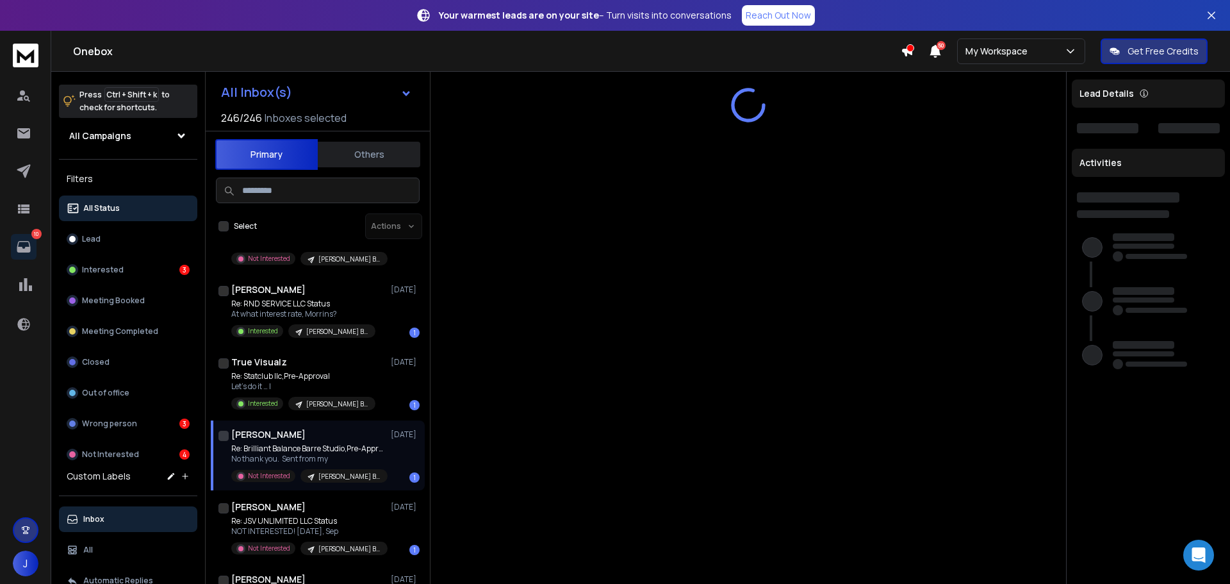
scroll to position [641, 0]
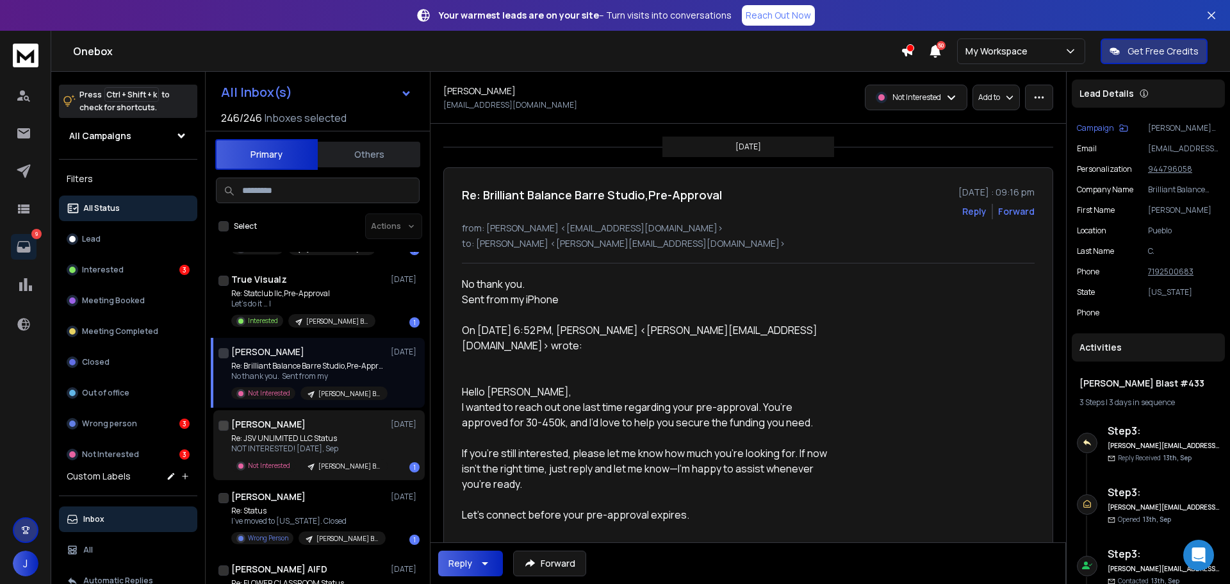
click at [341, 442] on p "Re: JSV UNLIMITED LLC Status" at bounding box center [308, 438] width 154 height 10
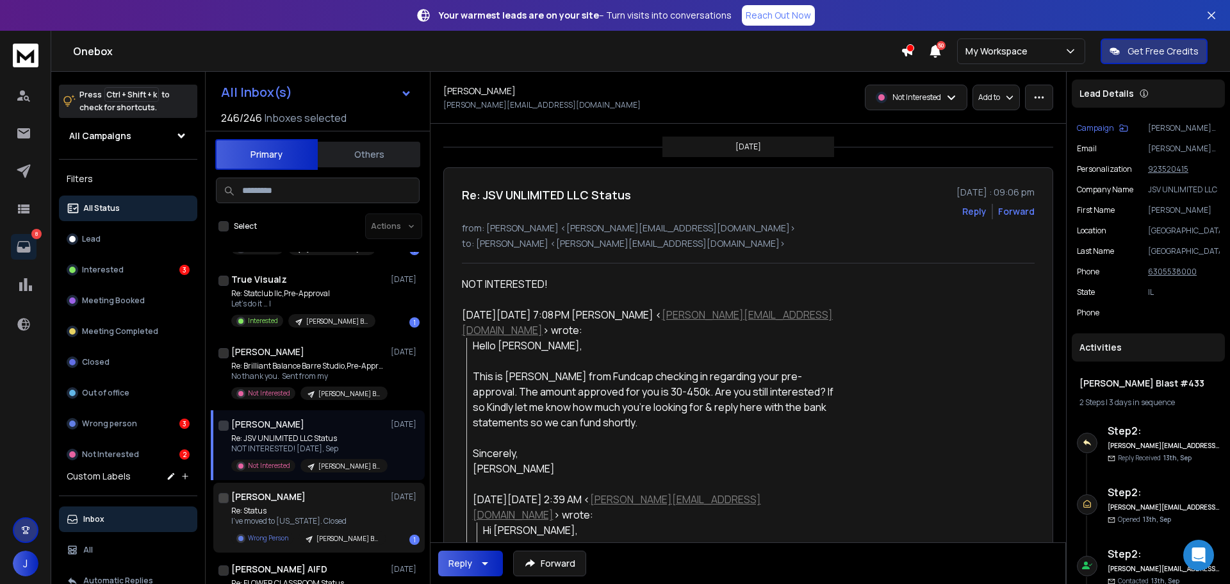
click at [354, 510] on p "Re: Status" at bounding box center [308, 510] width 154 height 10
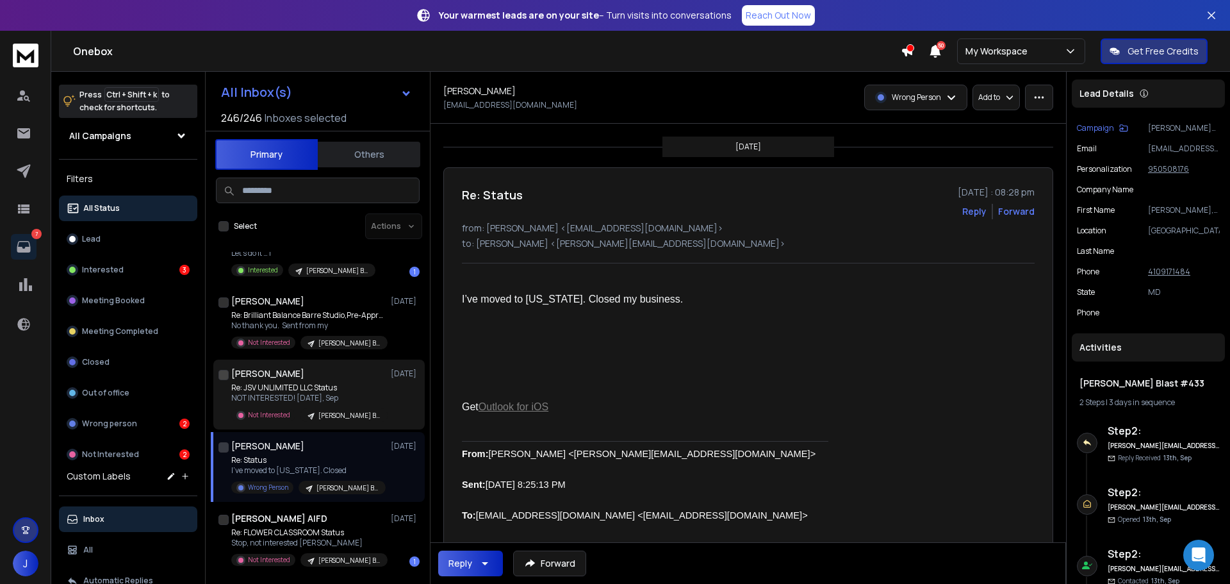
scroll to position [769, 0]
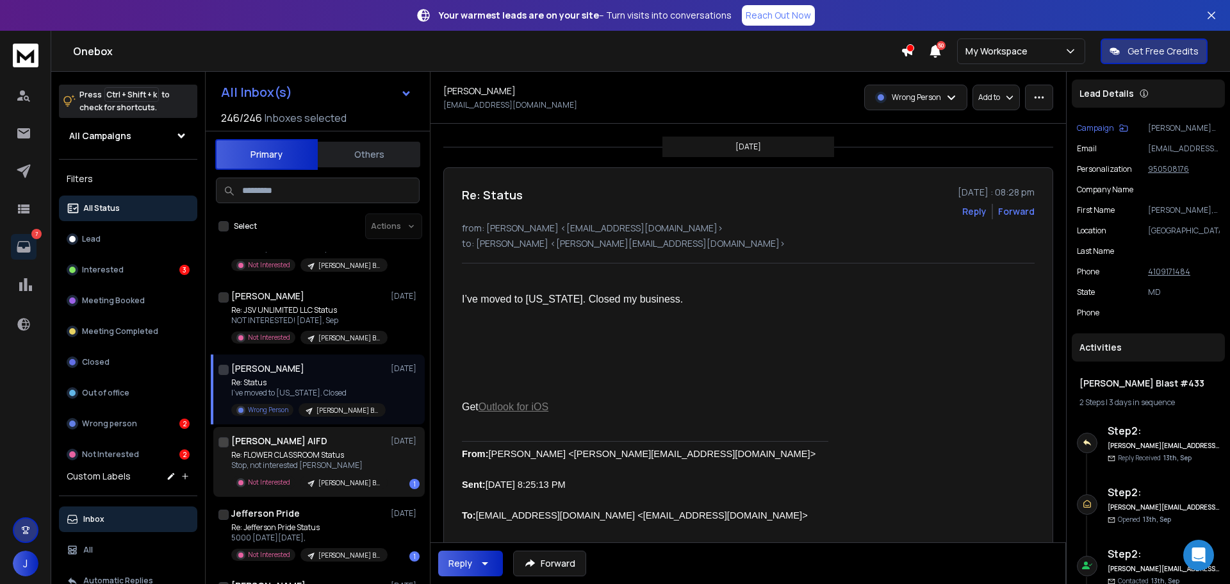
click at [331, 454] on p "Re: FLOWER CLASSROOM Status" at bounding box center [308, 455] width 154 height 10
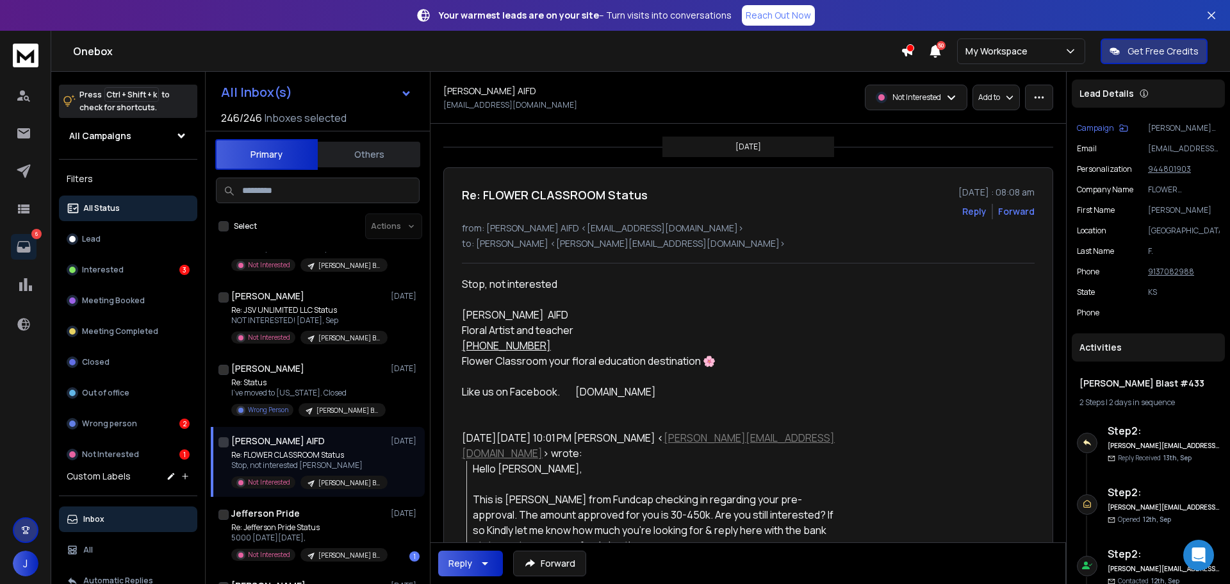
scroll to position [833, 0]
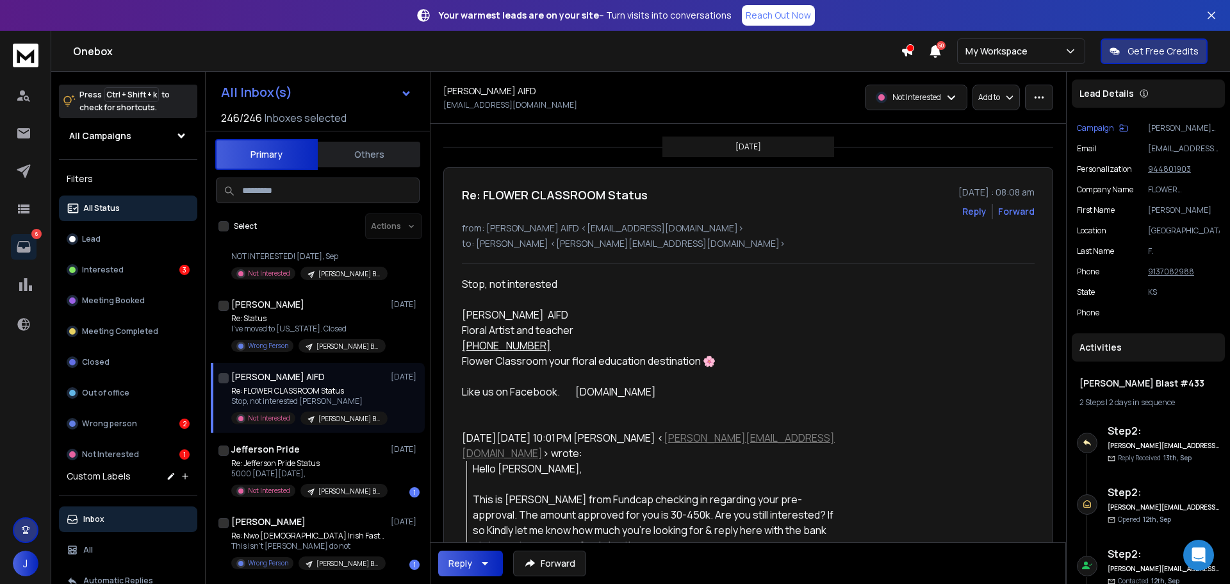
click at [331, 443] on div "Jefferson Pride 13 Sep" at bounding box center [325, 449] width 188 height 13
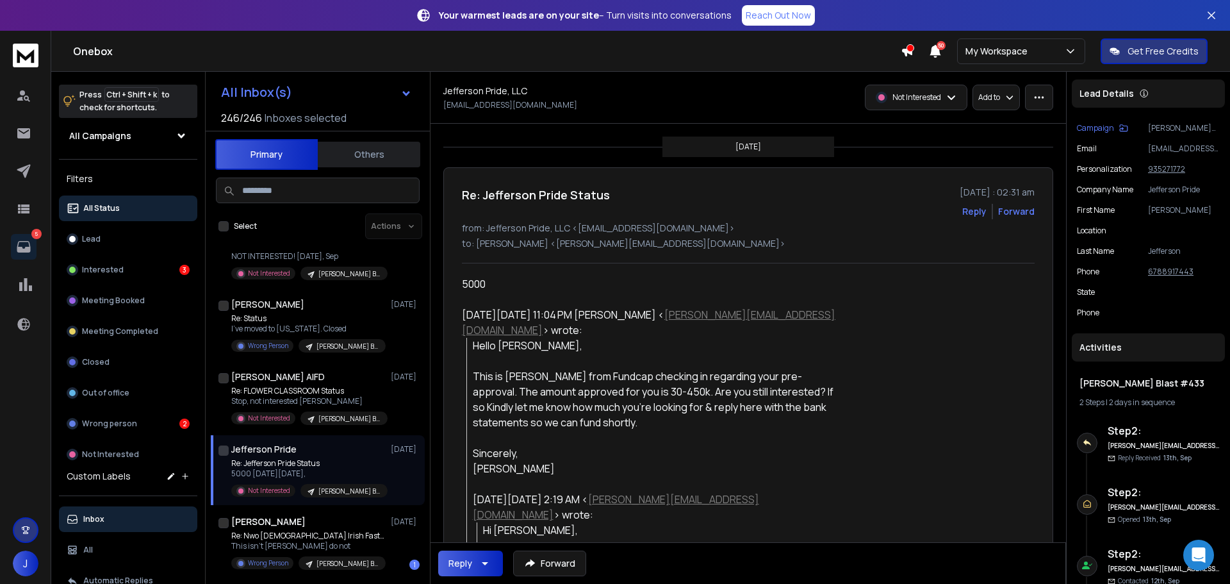
click at [967, 213] on button "Reply" at bounding box center [974, 211] width 24 height 13
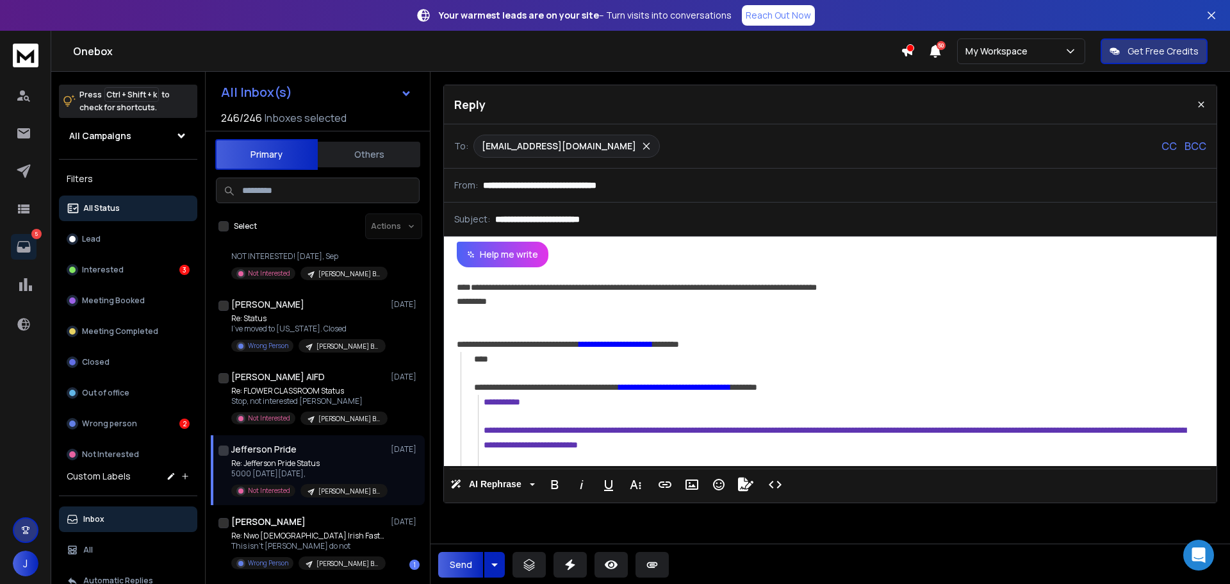
click at [493, 299] on div "*********" at bounding box center [823, 301] width 733 height 14
click at [460, 562] on button "Send" at bounding box center [460, 565] width 45 height 26
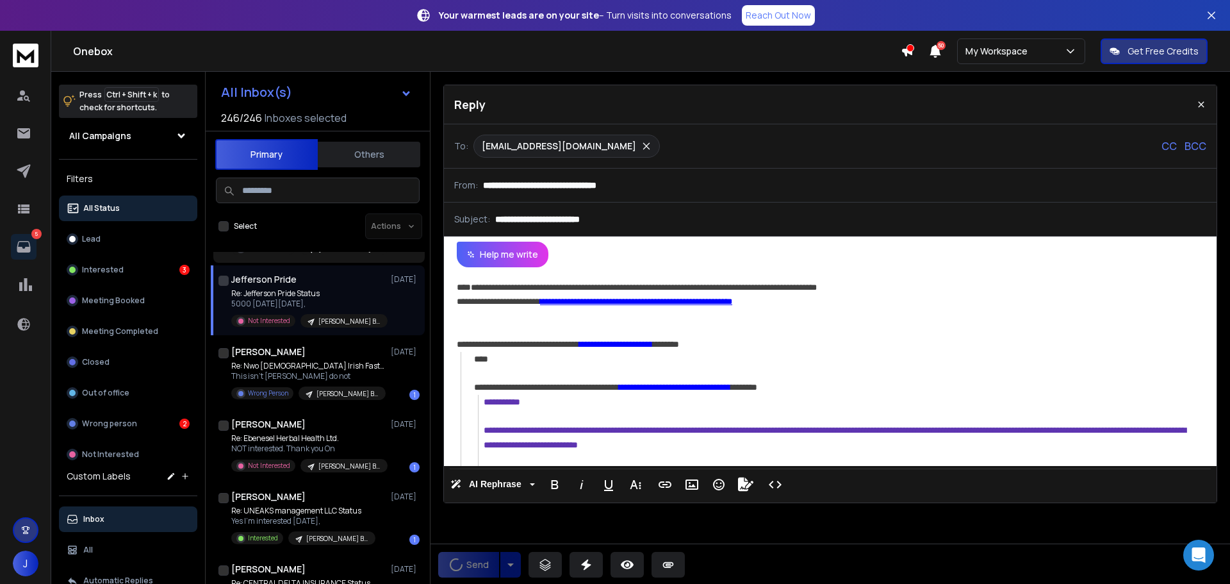
scroll to position [1025, 0]
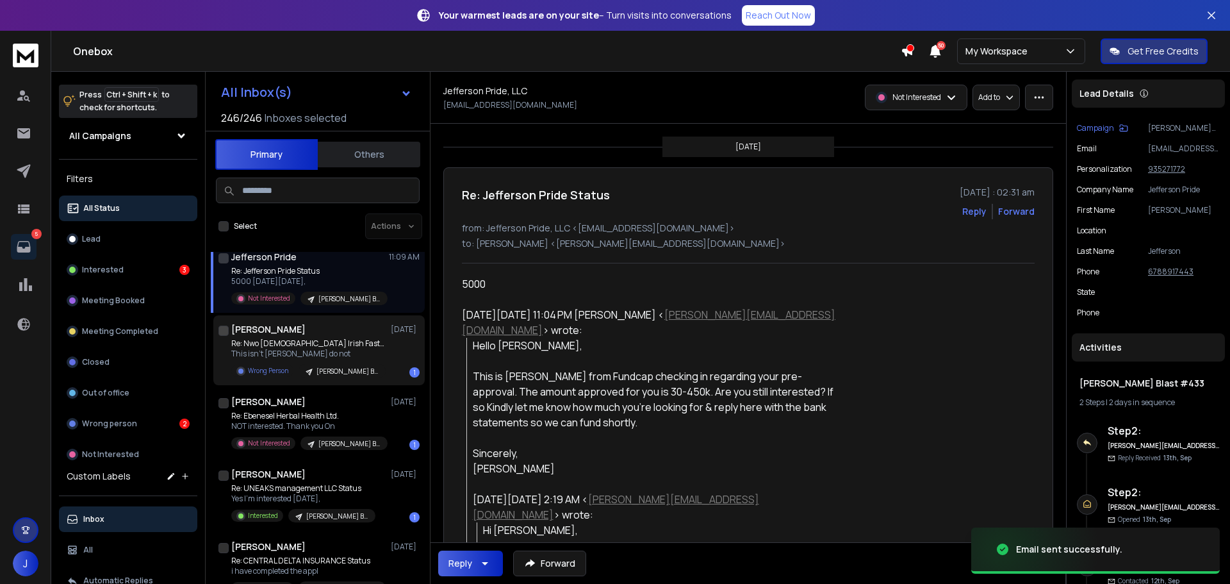
click at [355, 348] on p "Re: Nwo [DEMOGRAPHIC_DATA] Irish Fastpitch" at bounding box center [308, 343] width 154 height 10
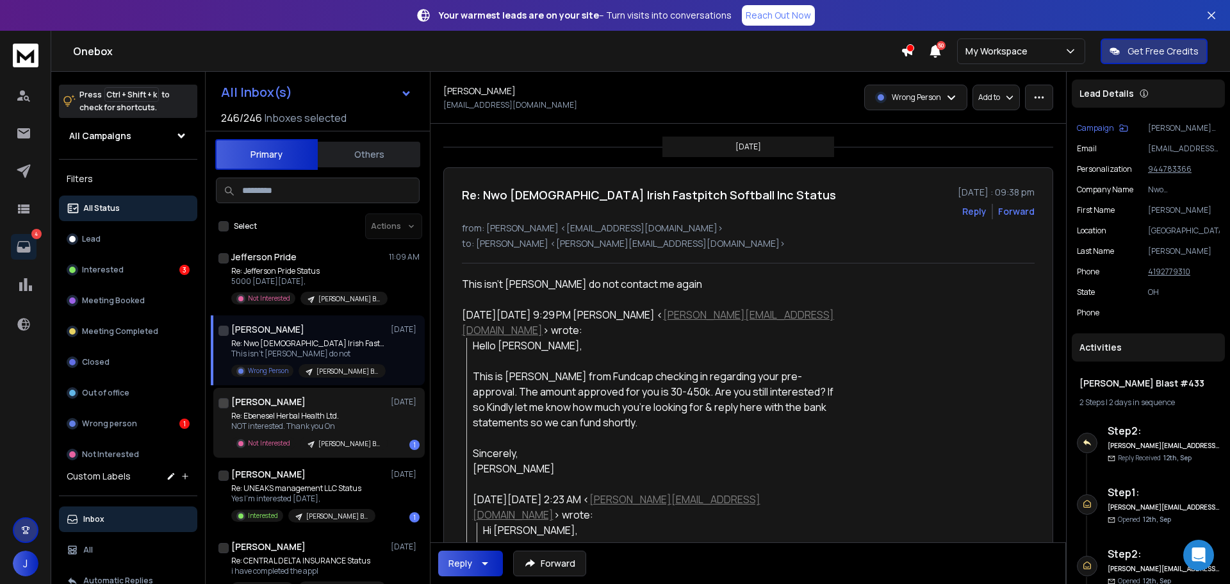
click at [361, 416] on p "Re: Ebenesel Herbal Health Ltd." at bounding box center [308, 416] width 154 height 10
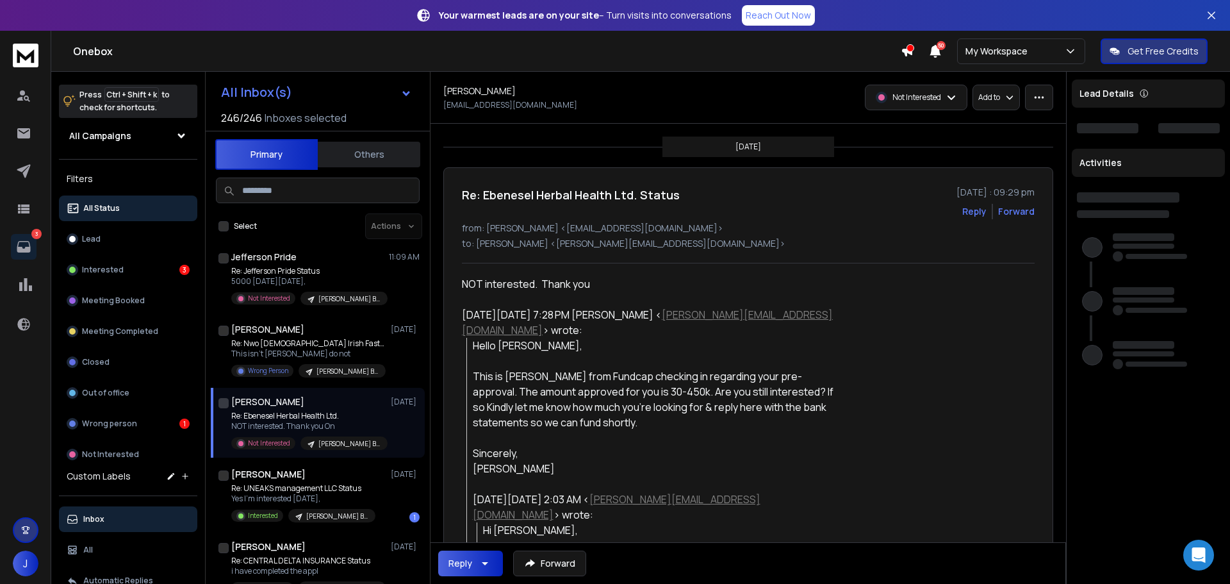
scroll to position [1089, 0]
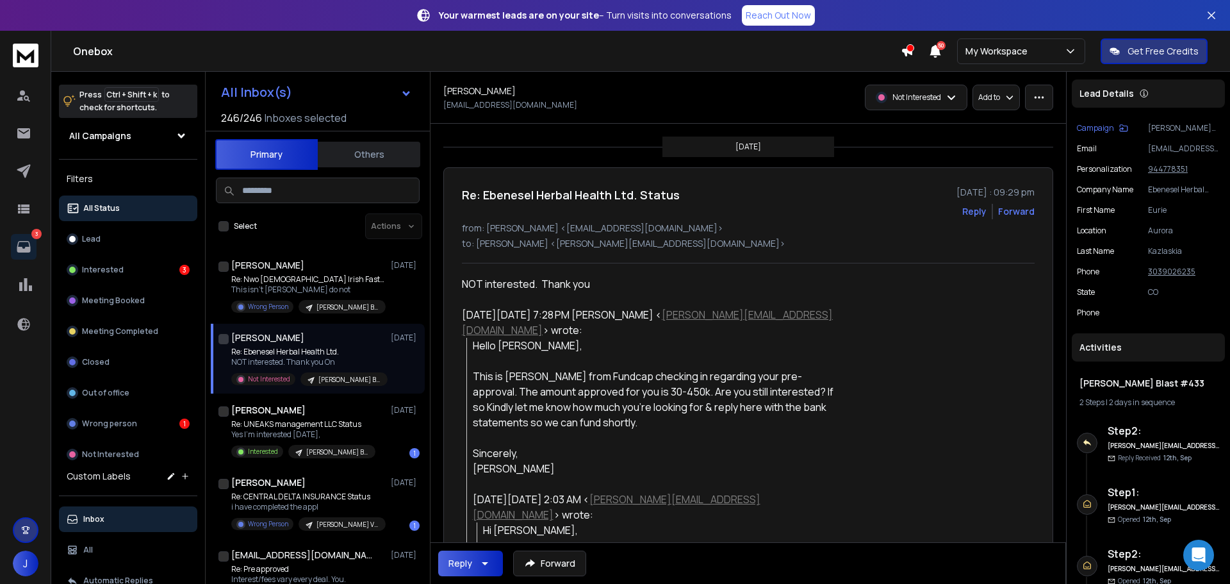
click at [361, 416] on div "Kevin Mendoza 12 Sep Re: UNEAKS management LLC Status Yes I’m interested On Fri…" at bounding box center [325, 431] width 188 height 54
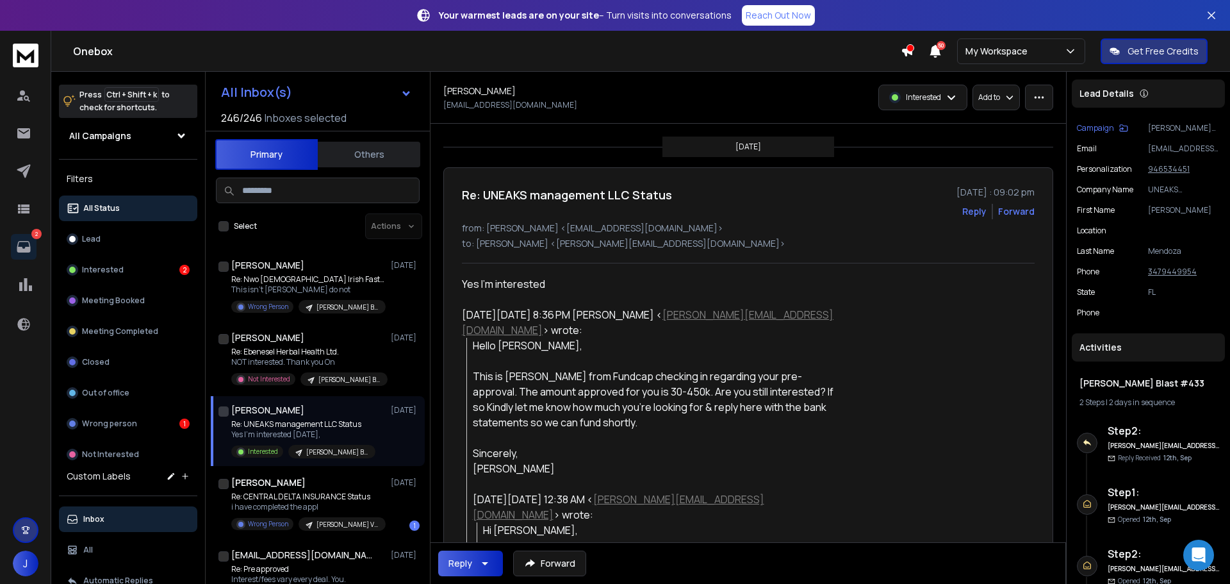
click at [522, 279] on div "Yes I’m interested" at bounding box center [649, 283] width 374 height 15
click at [851, 327] on div "Re: UNEAKS management LLC Status 12 September 2025 : 09:02 pm Reply Forward fro…" at bounding box center [748, 582] width 573 height 792
click at [967, 205] on button "Reply" at bounding box center [974, 211] width 24 height 13
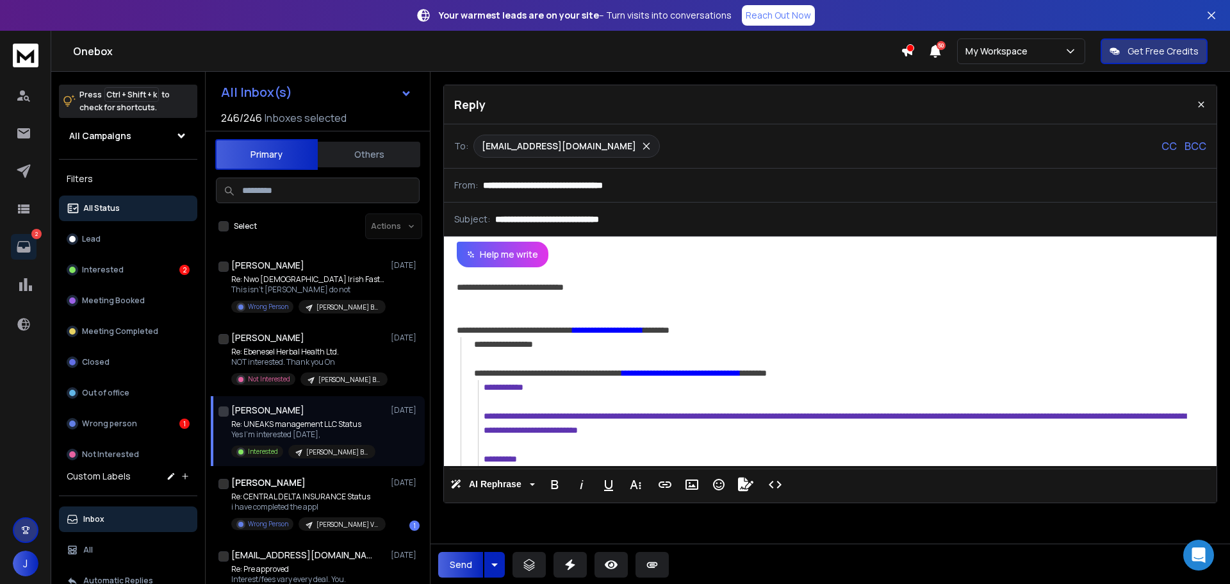
click at [452, 564] on button "Send" at bounding box center [460, 565] width 45 height 26
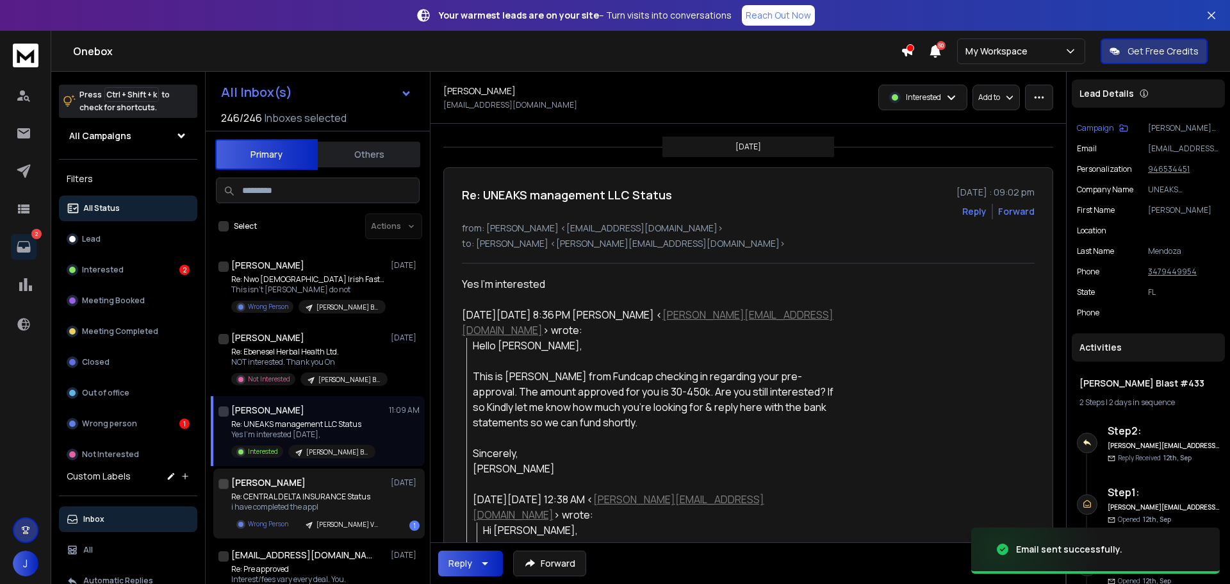
click at [366, 504] on p "i have completed the appl" at bounding box center [308, 507] width 154 height 10
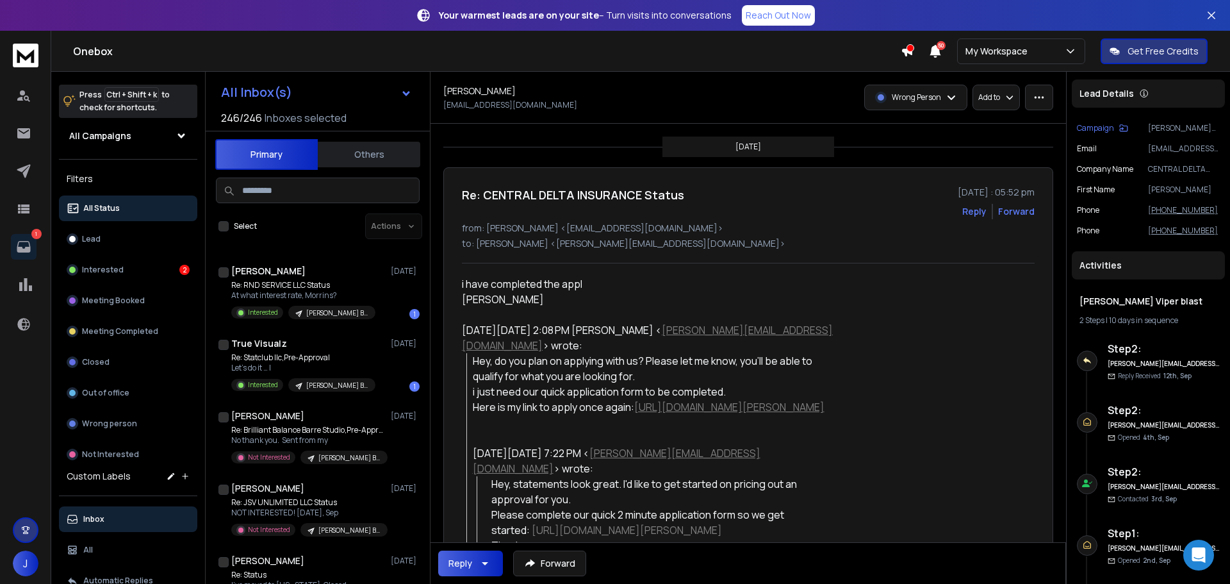
scroll to position [512, 0]
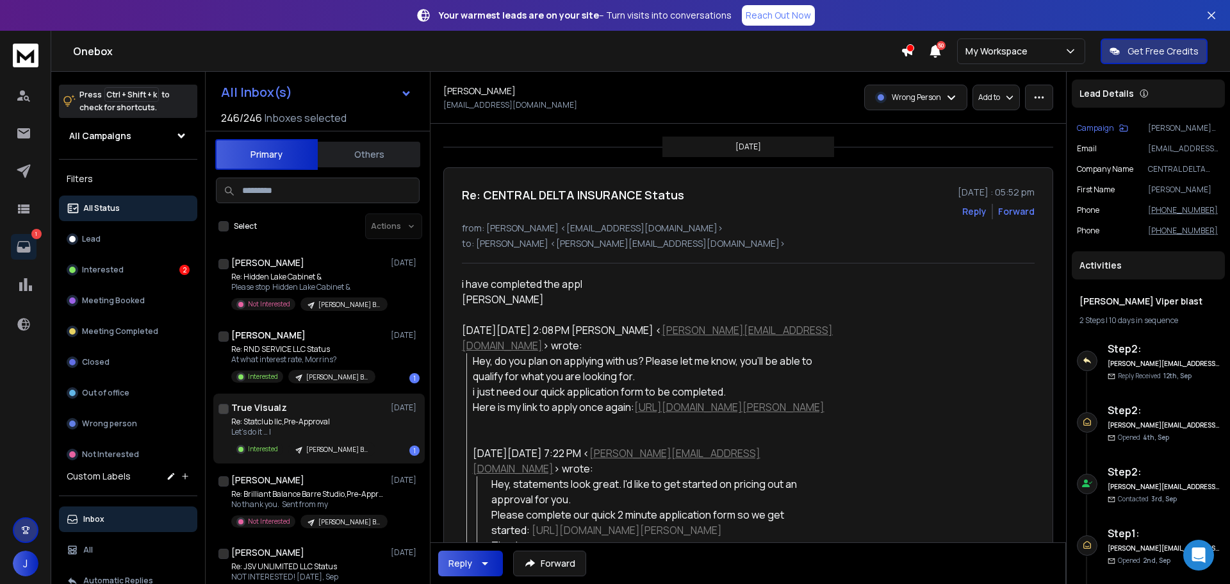
click at [359, 439] on div "Re: Statclub llc,Pre-Approval Let’s do it … I Interested Morris Blast #433" at bounding box center [303, 435] width 144 height 39
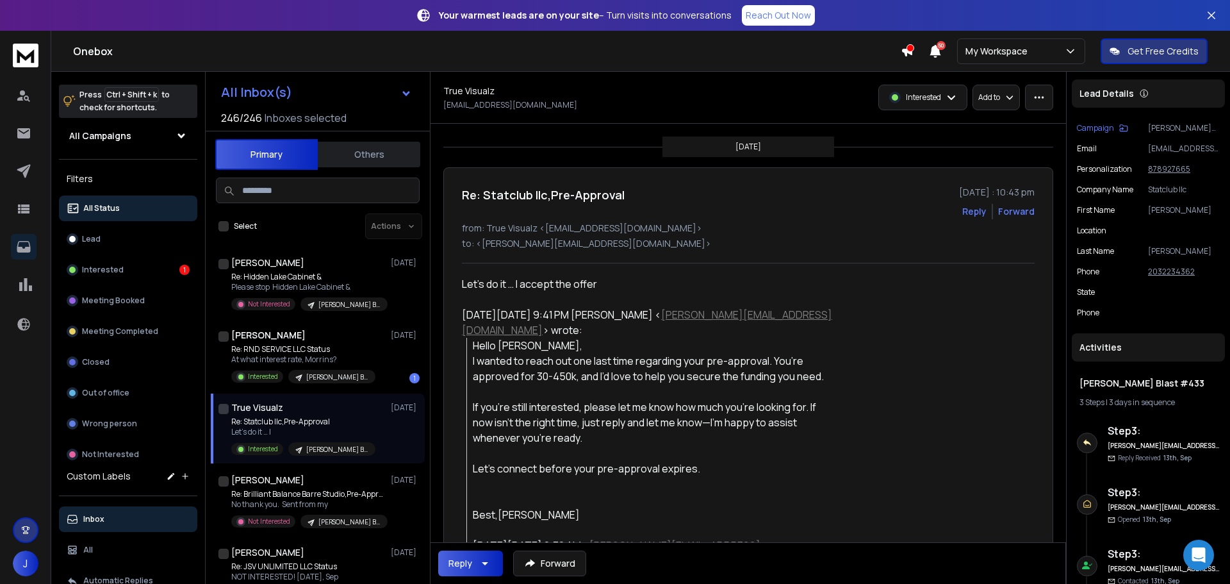
click at [582, 285] on div "Let’s do it … I accept the offer" at bounding box center [649, 283] width 374 height 15
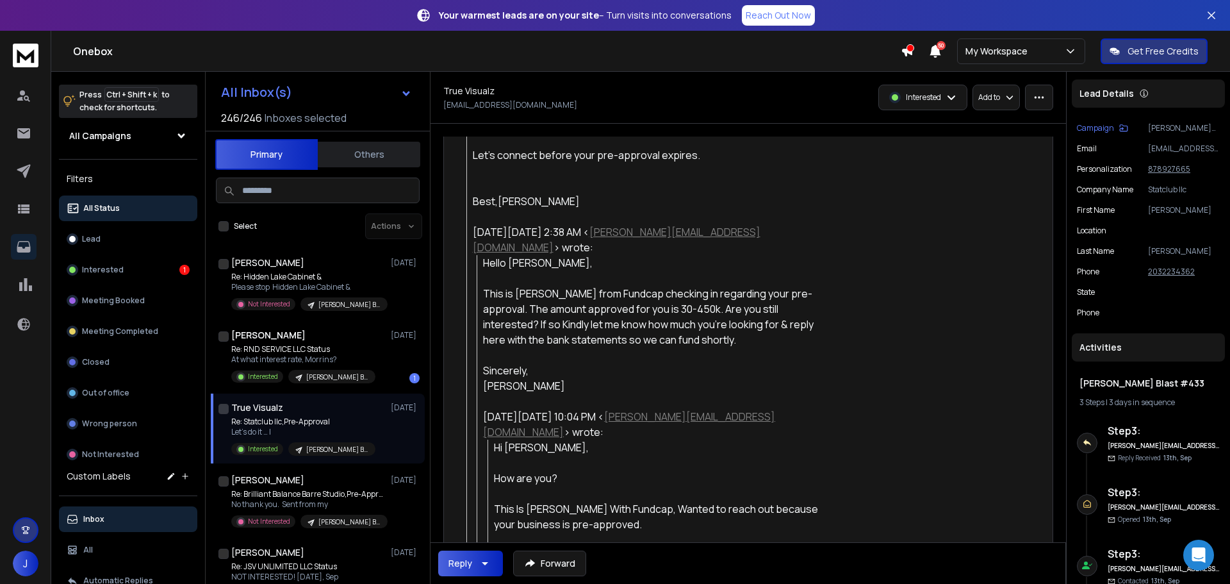
scroll to position [0, 0]
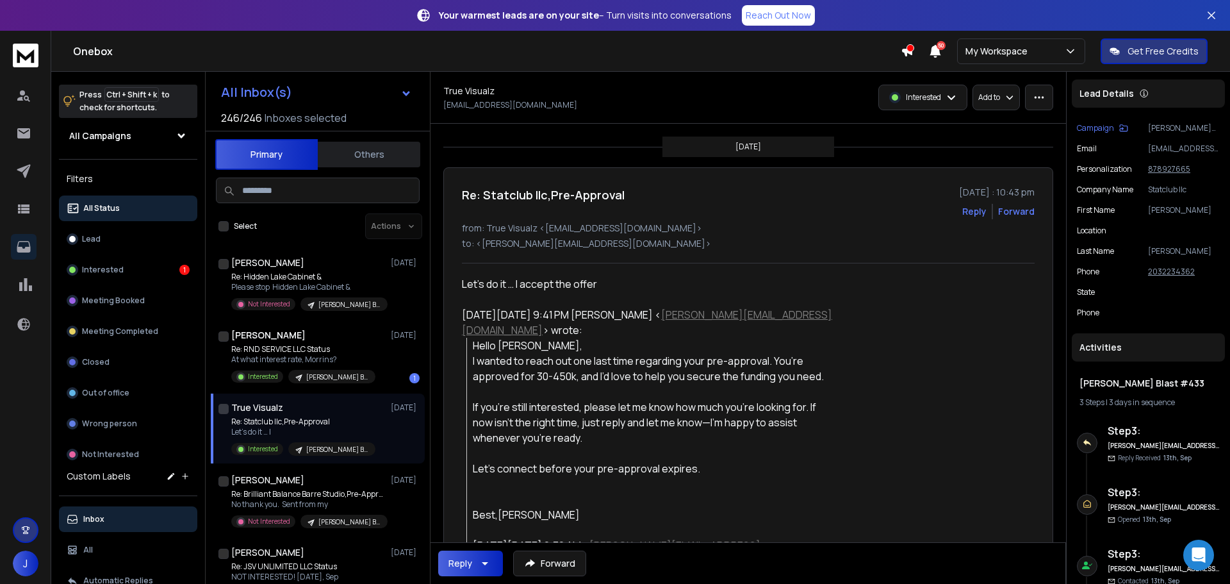
click at [964, 213] on button "Reply" at bounding box center [974, 211] width 24 height 13
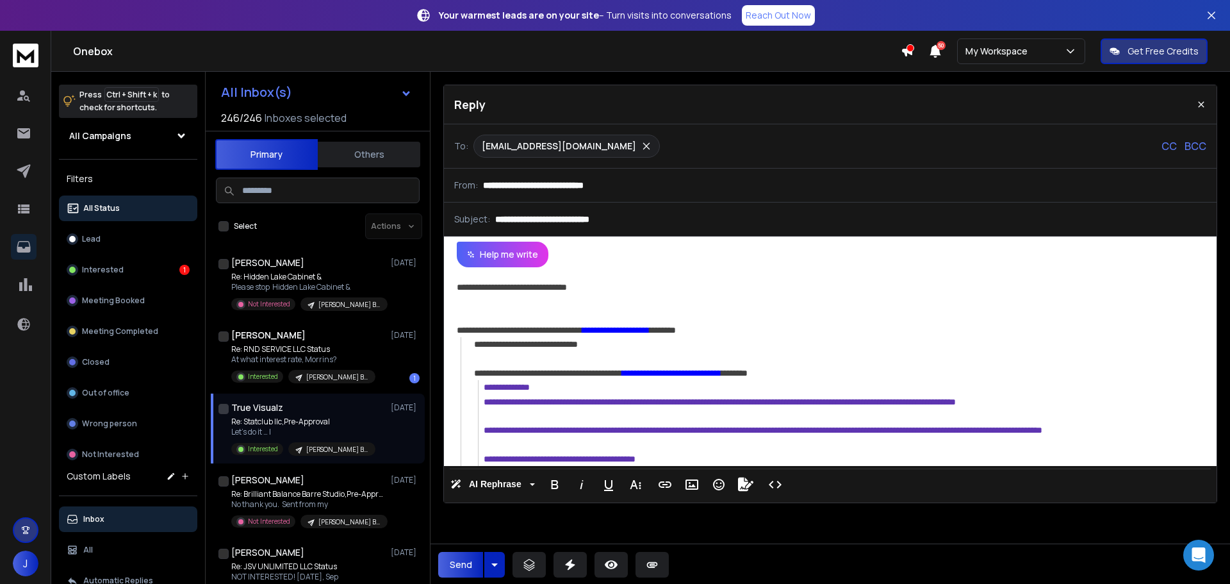
click at [465, 561] on button "Send" at bounding box center [460, 565] width 45 height 26
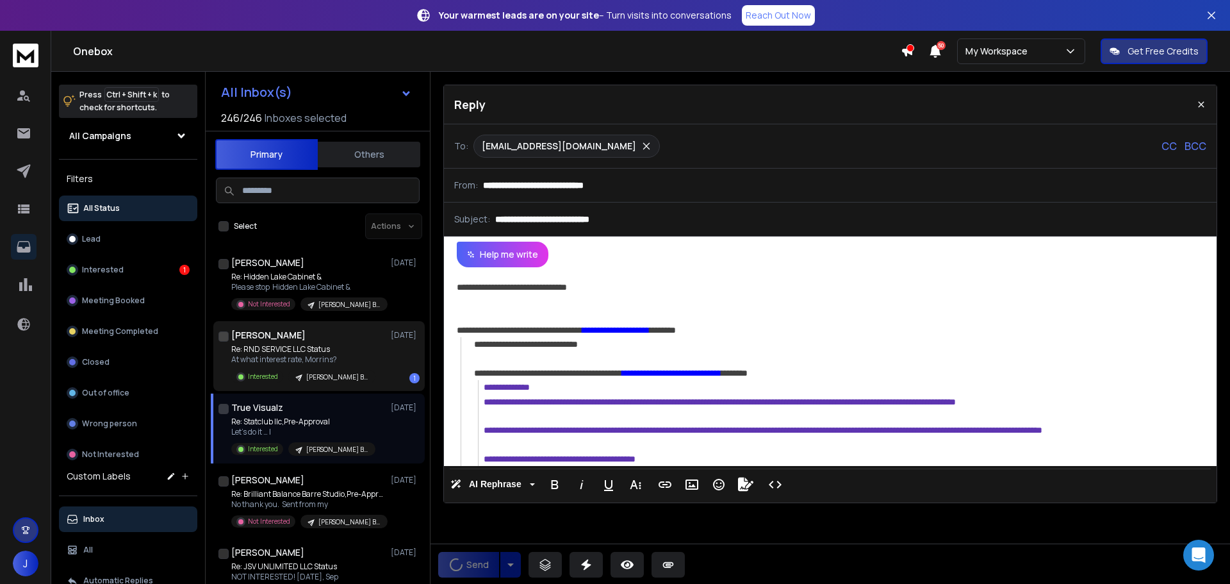
scroll to position [448, 0]
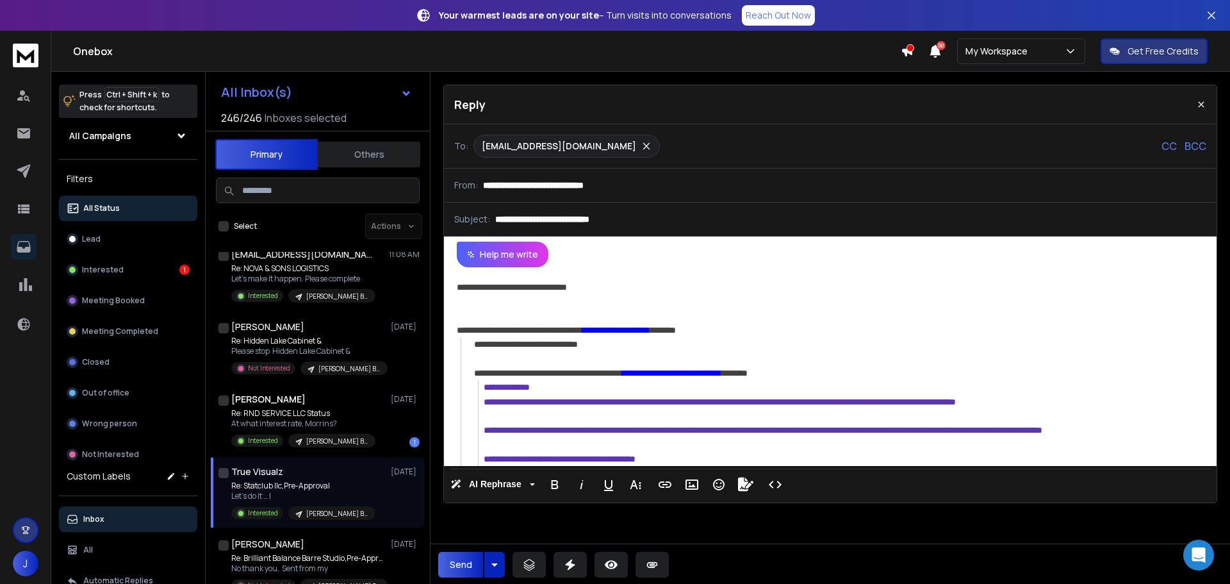
click at [459, 565] on button "Send" at bounding box center [460, 565] width 45 height 26
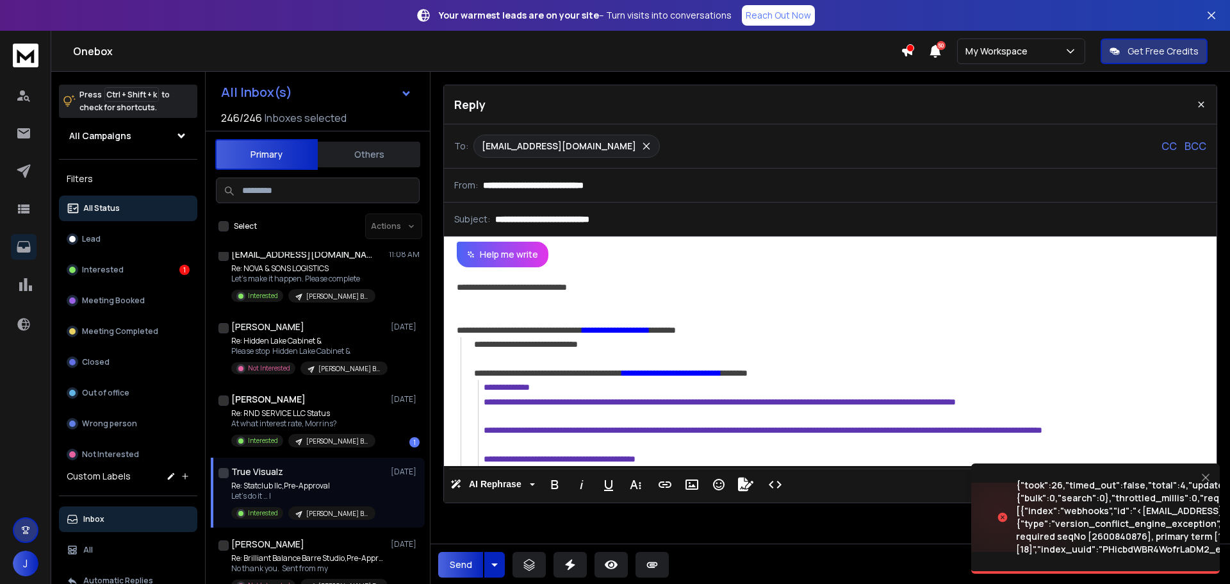
drag, startPoint x: 1208, startPoint y: 465, endPoint x: 861, endPoint y: 530, distance: 352.6
click at [685, 554] on div "Send" at bounding box center [829, 565] width 799 height 26
click at [598, 295] on div at bounding box center [830, 301] width 747 height 14
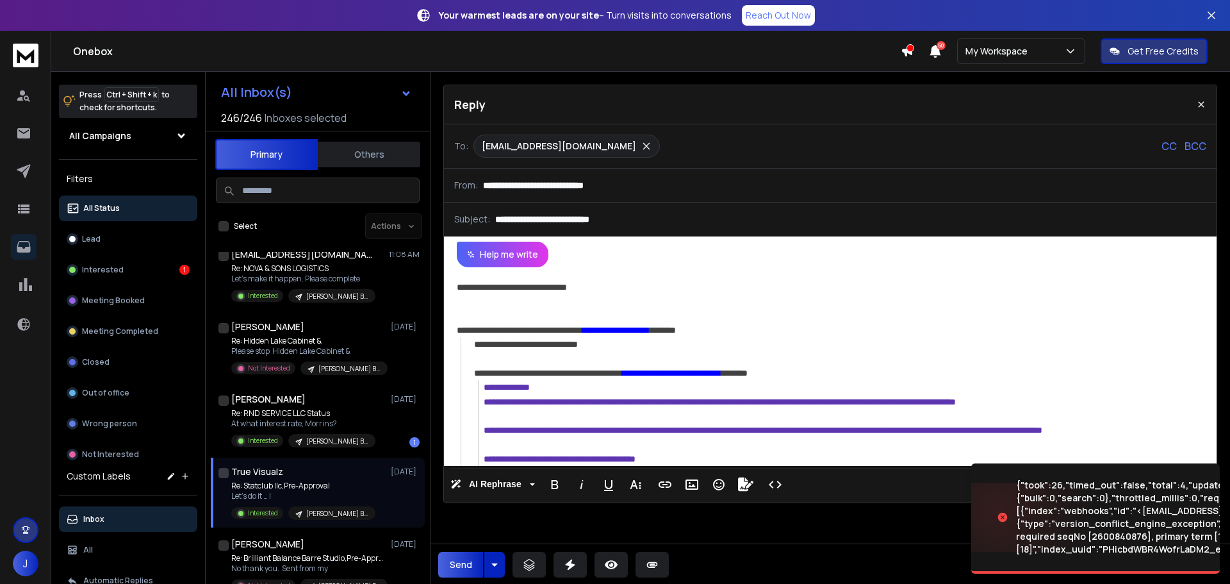
click at [601, 284] on div "**********" at bounding box center [823, 287] width 733 height 14
drag, startPoint x: 438, startPoint y: 564, endPoint x: 445, endPoint y: 563, distance: 6.5
click at [438, 564] on button "Send" at bounding box center [460, 565] width 45 height 26
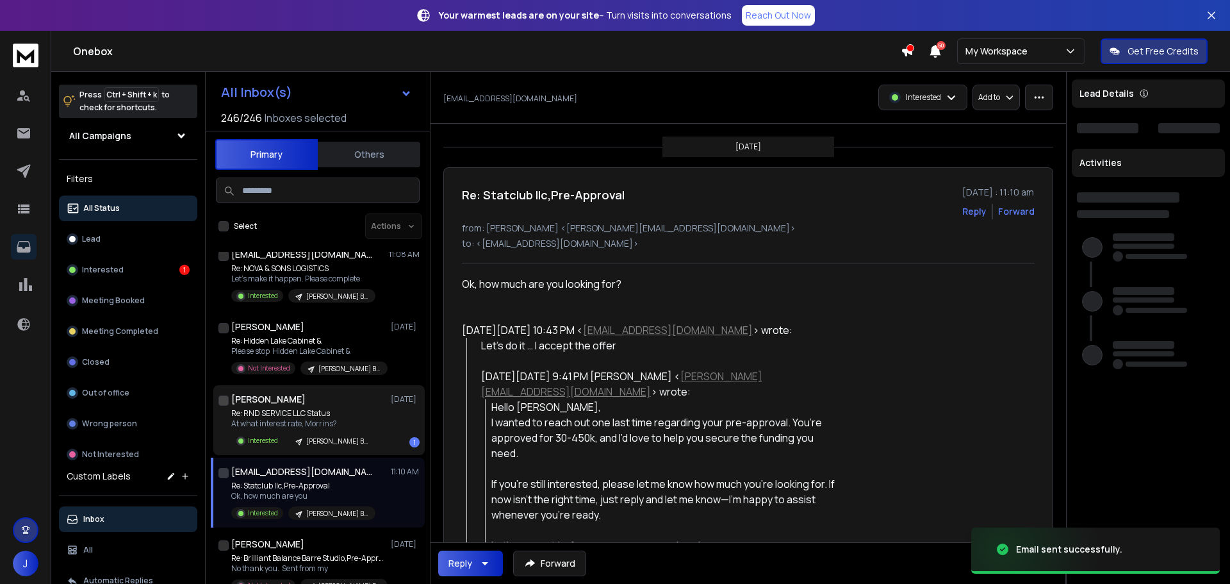
click at [349, 409] on p "Re: RND SERVICE LLC Status" at bounding box center [303, 413] width 144 height 10
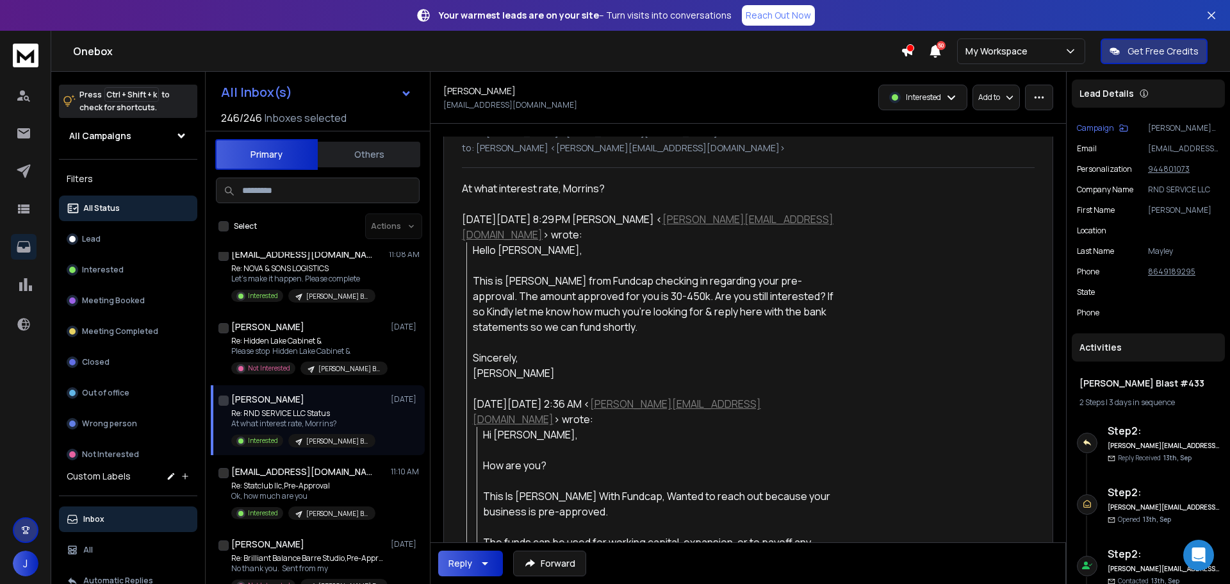
scroll to position [0, 0]
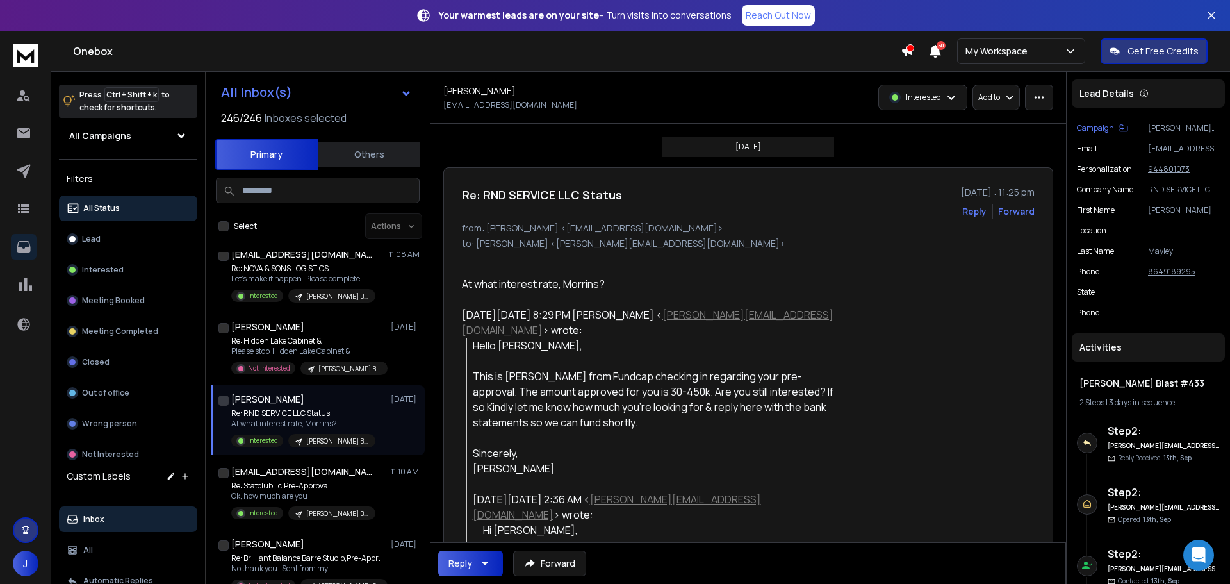
click at [965, 213] on button "Reply" at bounding box center [974, 211] width 24 height 13
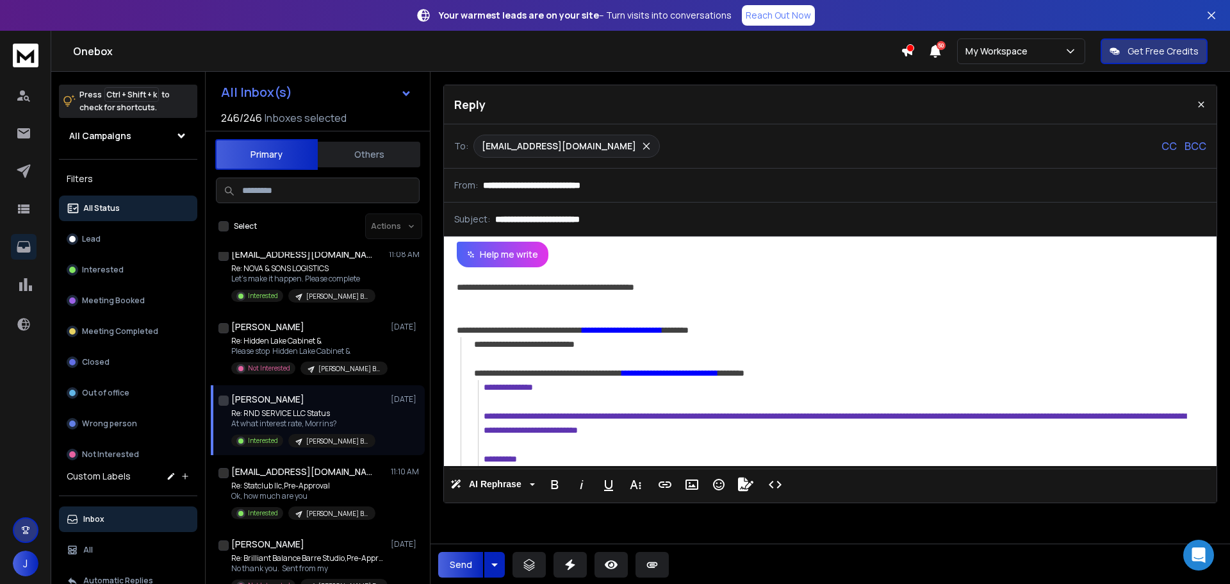
click at [450, 560] on button "Send" at bounding box center [460, 565] width 45 height 26
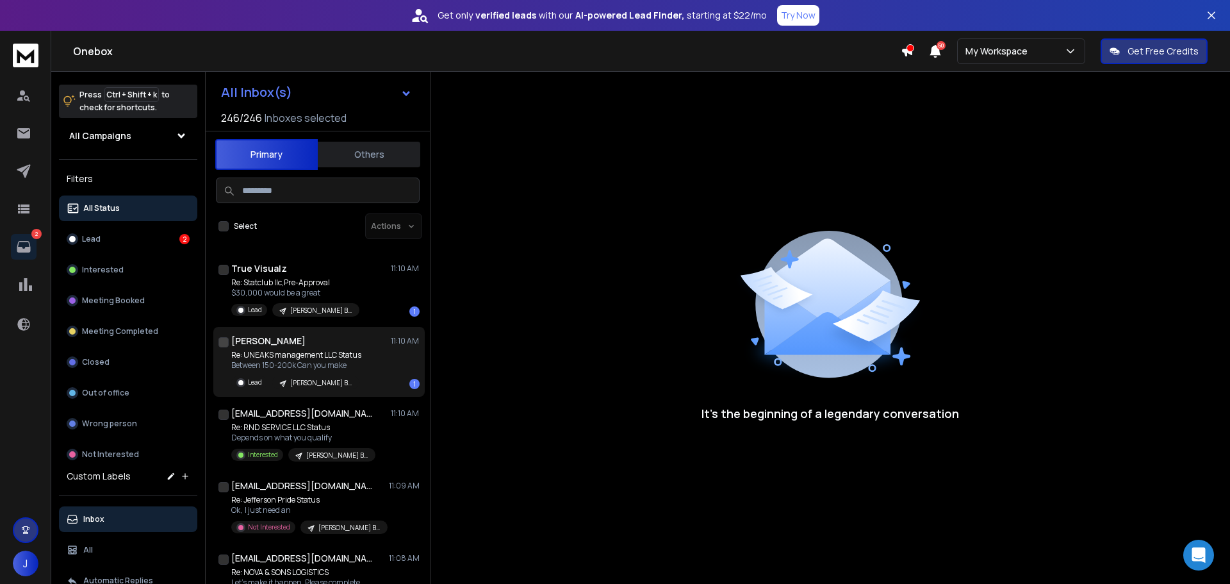
click at [367, 356] on div "Re: UNEAKS management LLC Status Between 150-200k Can you make Lead [PERSON_NAM…" at bounding box center [325, 369] width 188 height 39
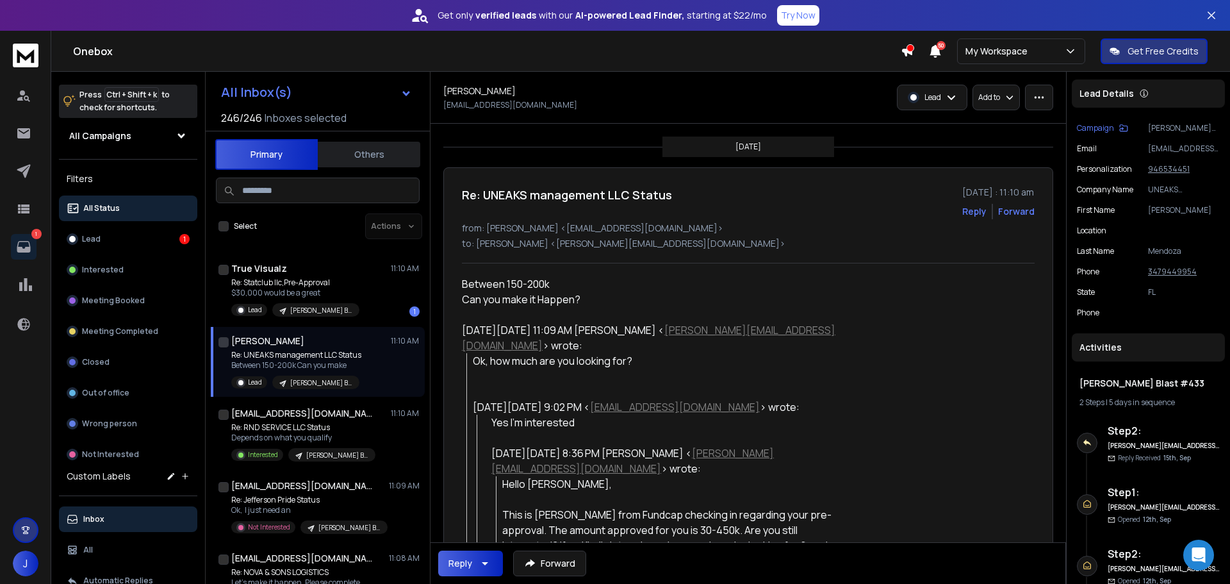
click at [566, 298] on div "Can you make it Happen?" at bounding box center [649, 298] width 374 height 15
click at [640, 302] on div "Can you make it Happen?" at bounding box center [649, 298] width 374 height 15
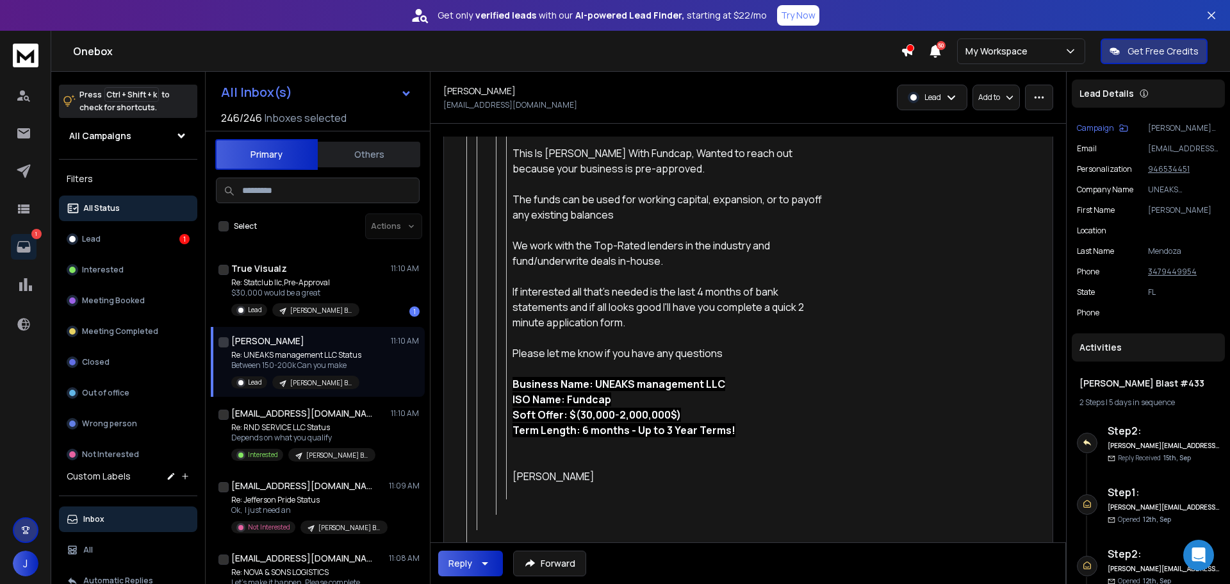
scroll to position [716, 0]
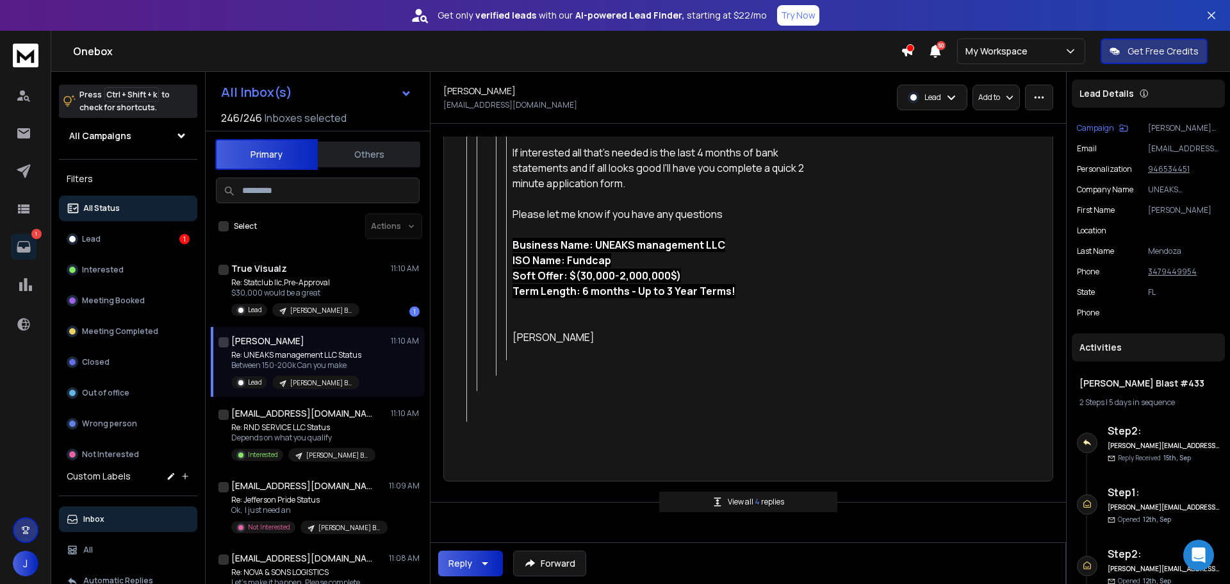
click at [725, 499] on div "View all 4 replies" at bounding box center [748, 501] width 178 height 20
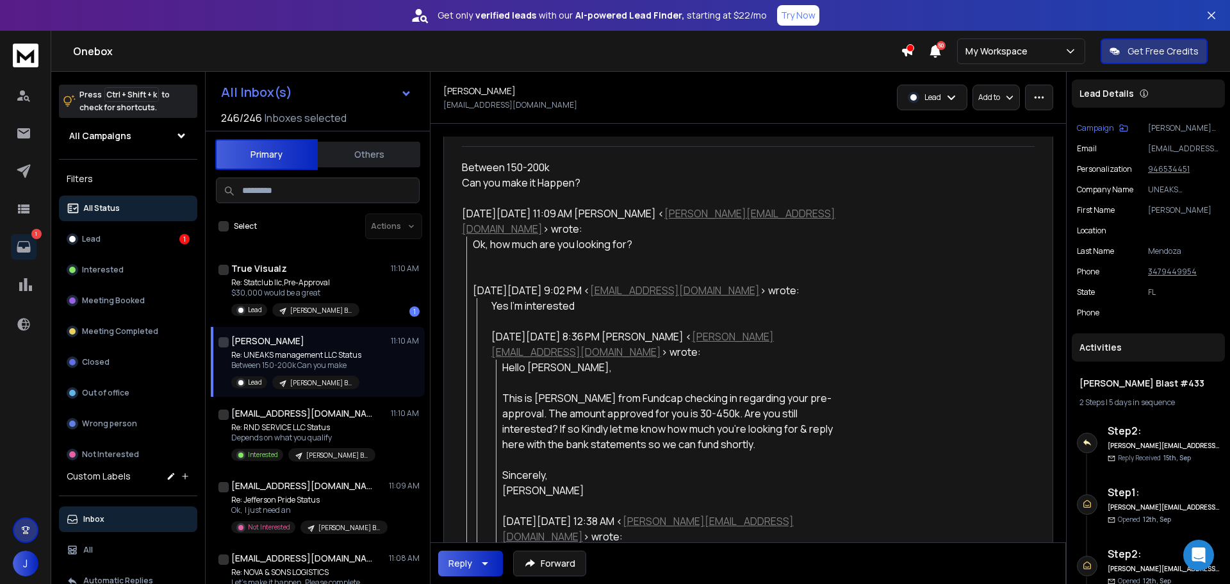
scroll to position [0, 0]
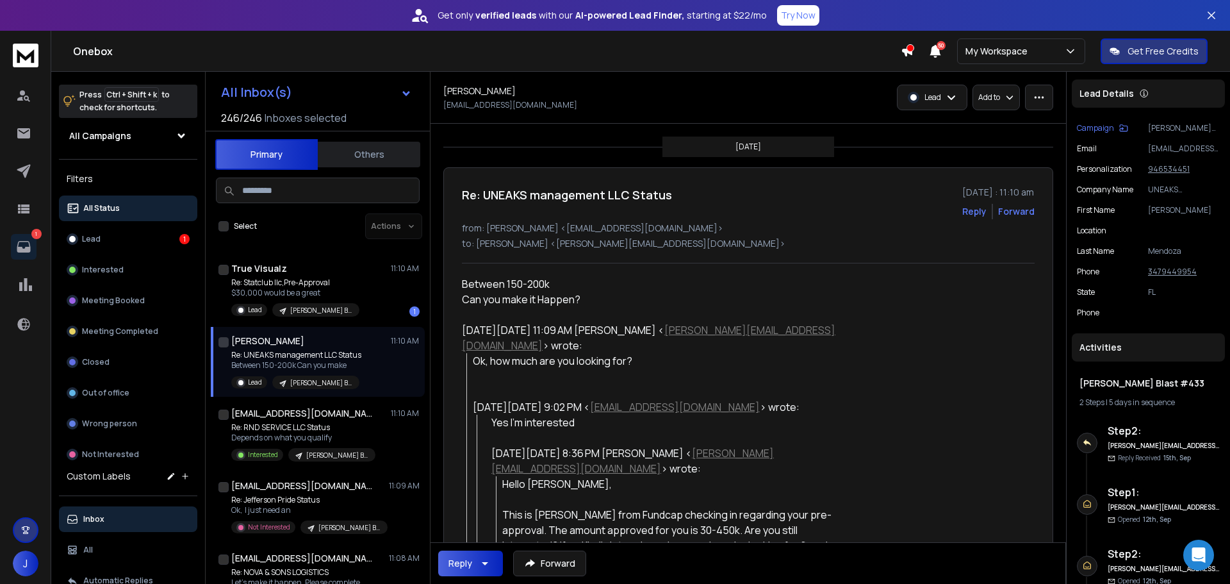
click at [972, 208] on button "Reply" at bounding box center [974, 211] width 24 height 13
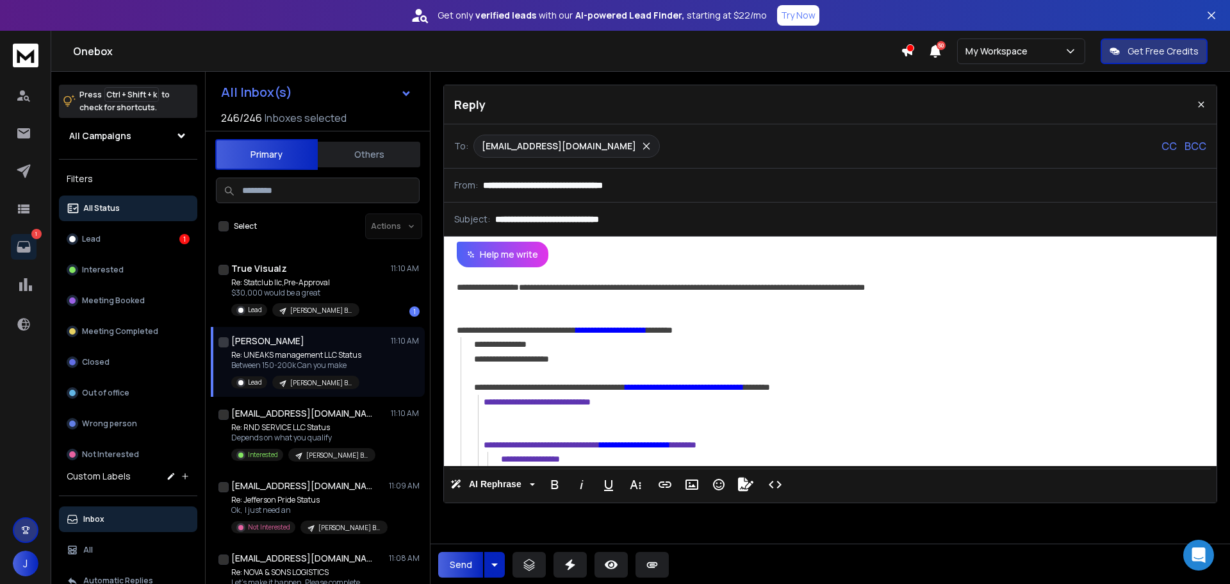
click at [526, 287] on span "**********" at bounding box center [692, 287] width 346 height 8
click at [950, 281] on div "**********" at bounding box center [823, 287] width 733 height 14
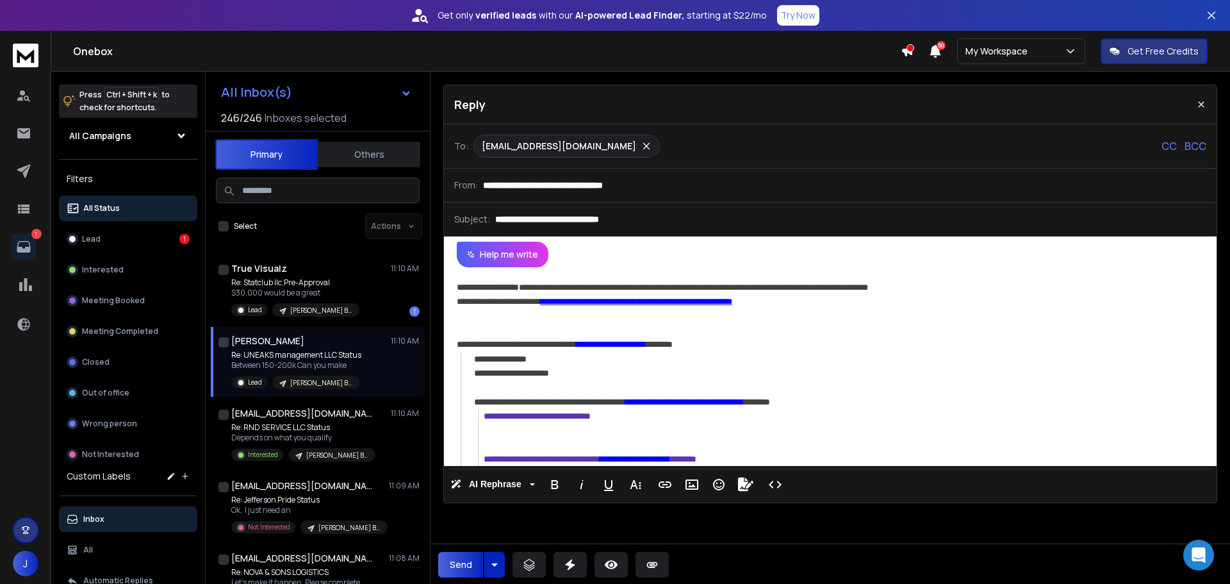
click at [503, 291] on div "**********" at bounding box center [823, 287] width 733 height 14
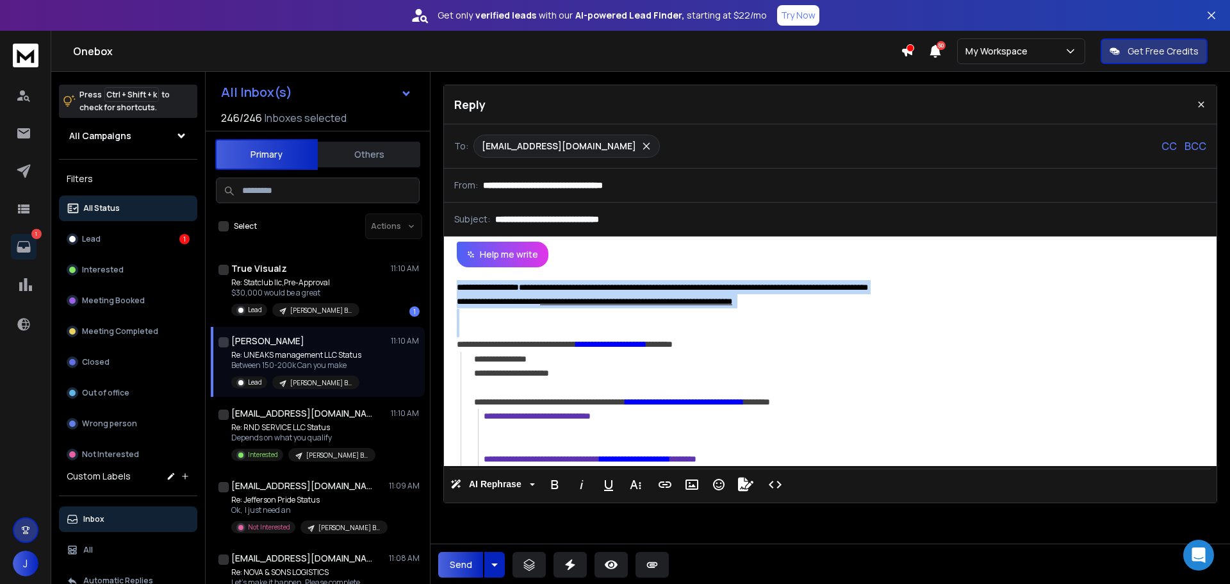
drag, startPoint x: 503, startPoint y: 291, endPoint x: 507, endPoint y: 309, distance: 18.5
click at [507, 309] on div "**********" at bounding box center [830, 366] width 773 height 199
click at [630, 484] on icon "button" at bounding box center [635, 484] width 15 height 15
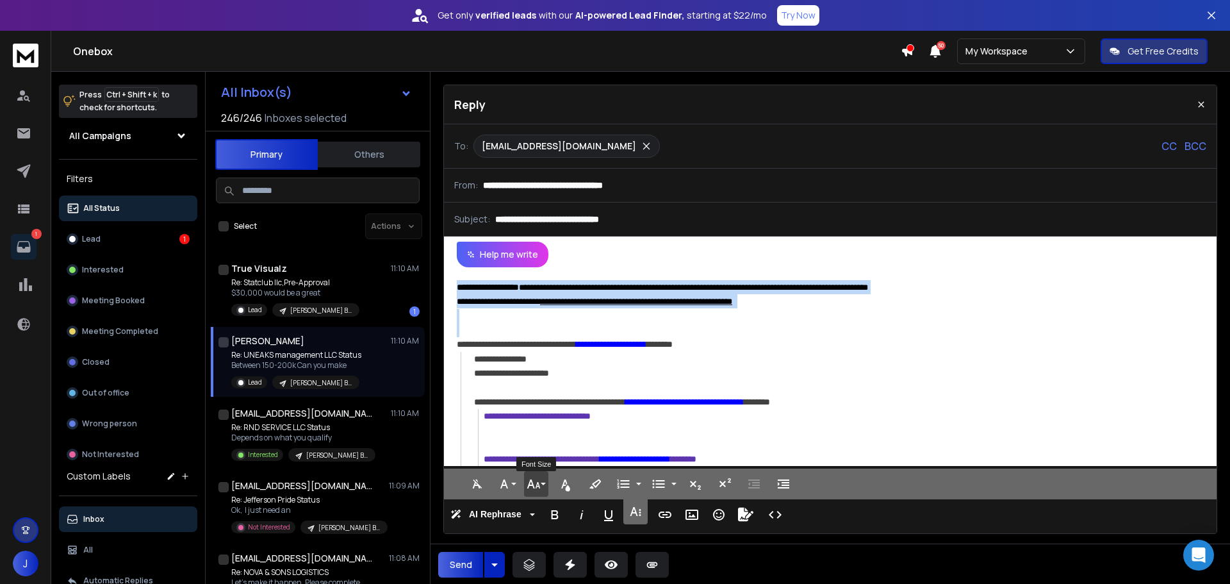
click at [526, 483] on icon "button" at bounding box center [533, 483] width 15 height 15
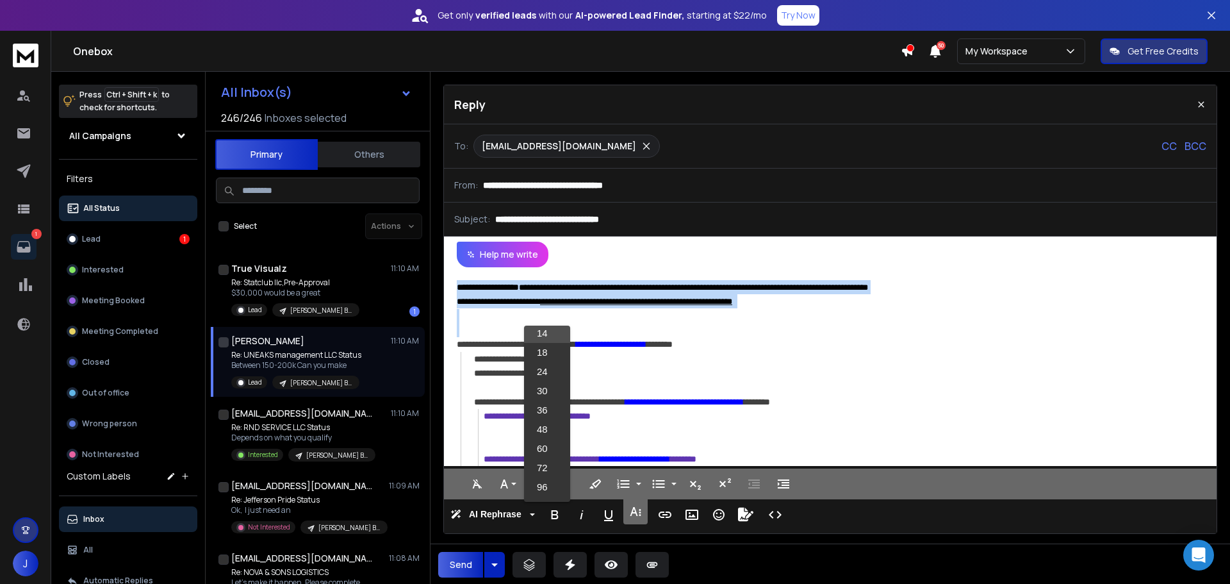
scroll to position [103, 0]
click at [642, 514] on icon "button" at bounding box center [635, 511] width 15 height 15
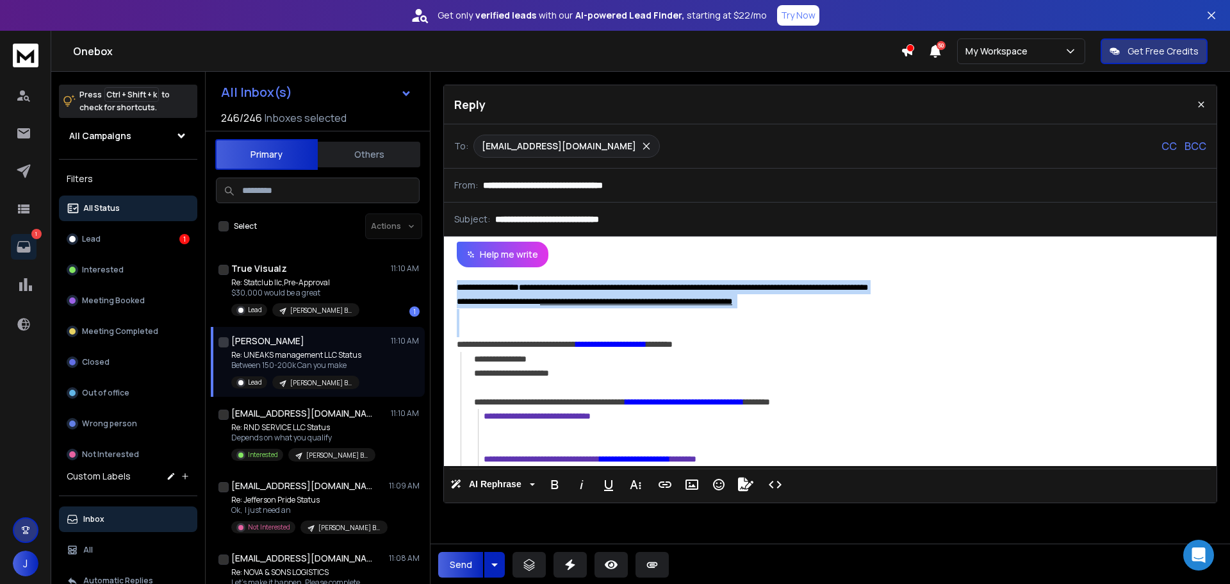
click at [655, 285] on span "**********" at bounding box center [693, 287] width 349 height 8
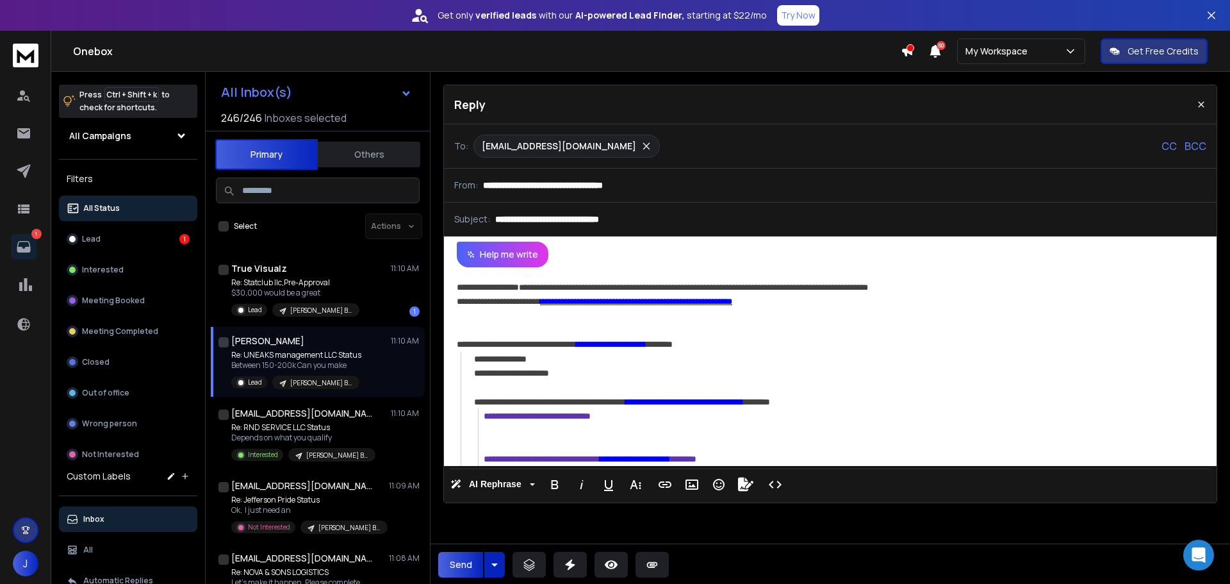
click at [461, 570] on button "Send" at bounding box center [460, 565] width 45 height 26
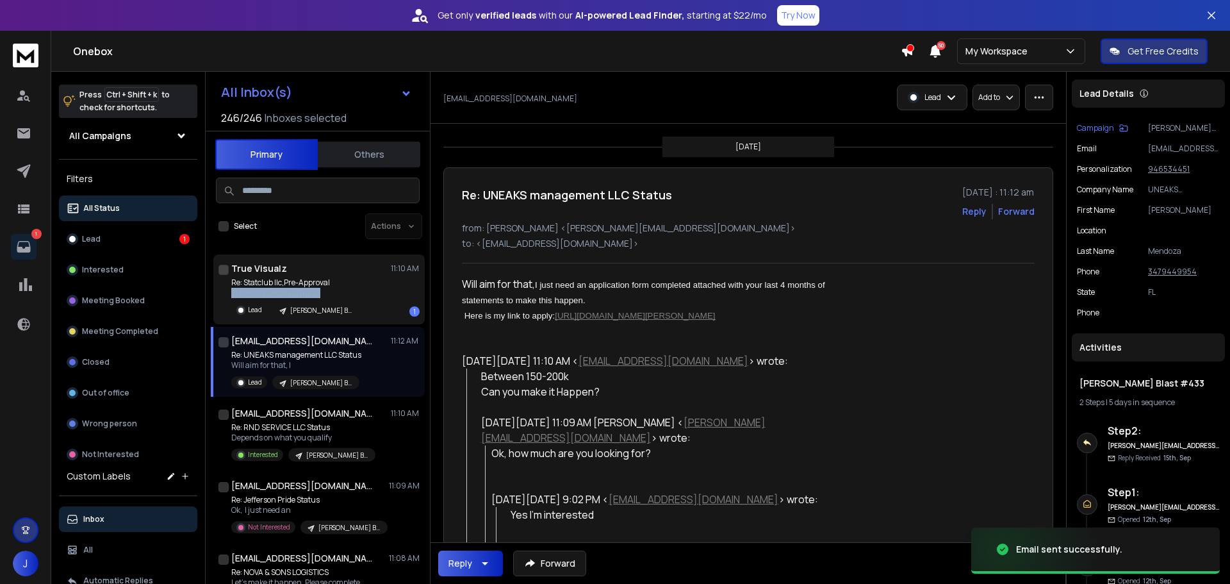
click at [368, 287] on div "Re: Statclub llc,Pre-Approval $30,000 would be a great Lead Morris Blast #433 1" at bounding box center [325, 296] width 188 height 39
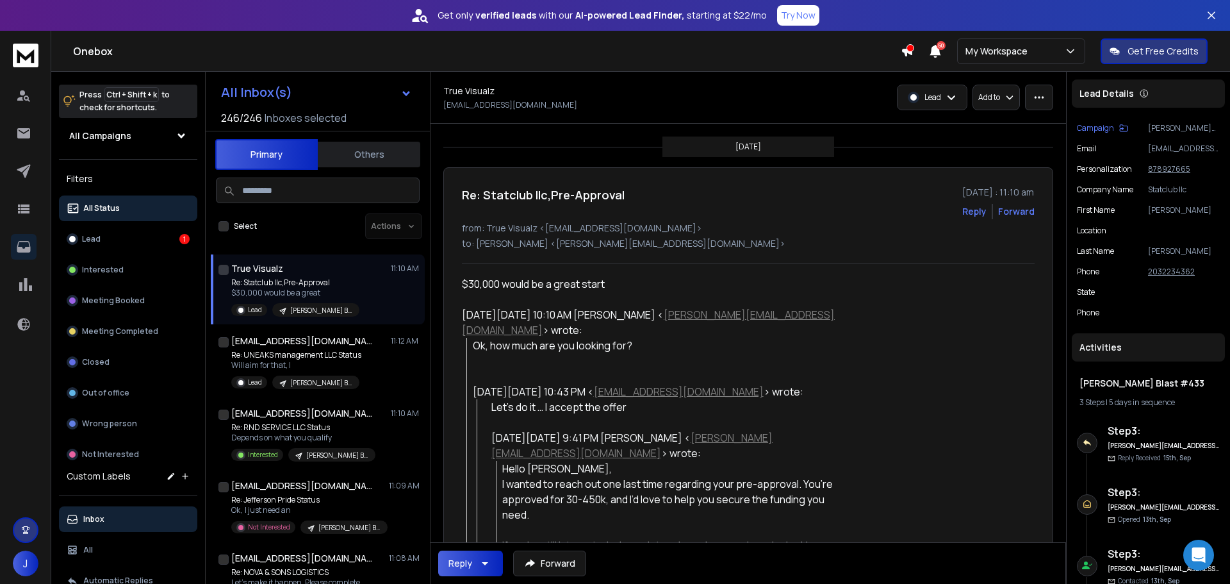
click at [570, 281] on div "$30,000 would be a great start" at bounding box center [649, 283] width 374 height 15
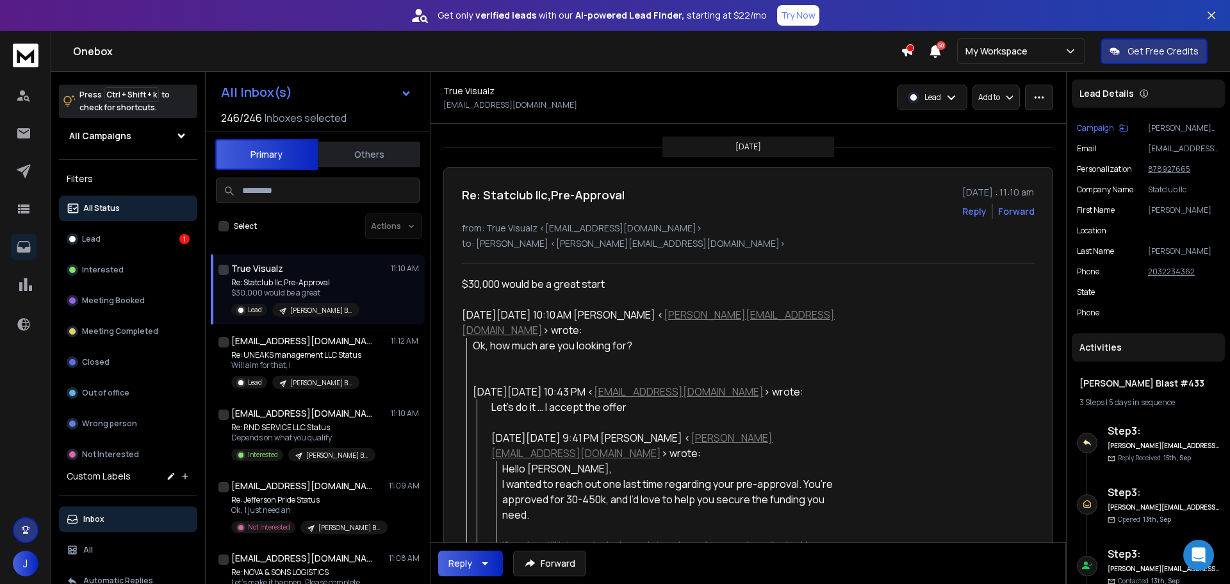
click at [962, 211] on button "Reply" at bounding box center [974, 211] width 24 height 13
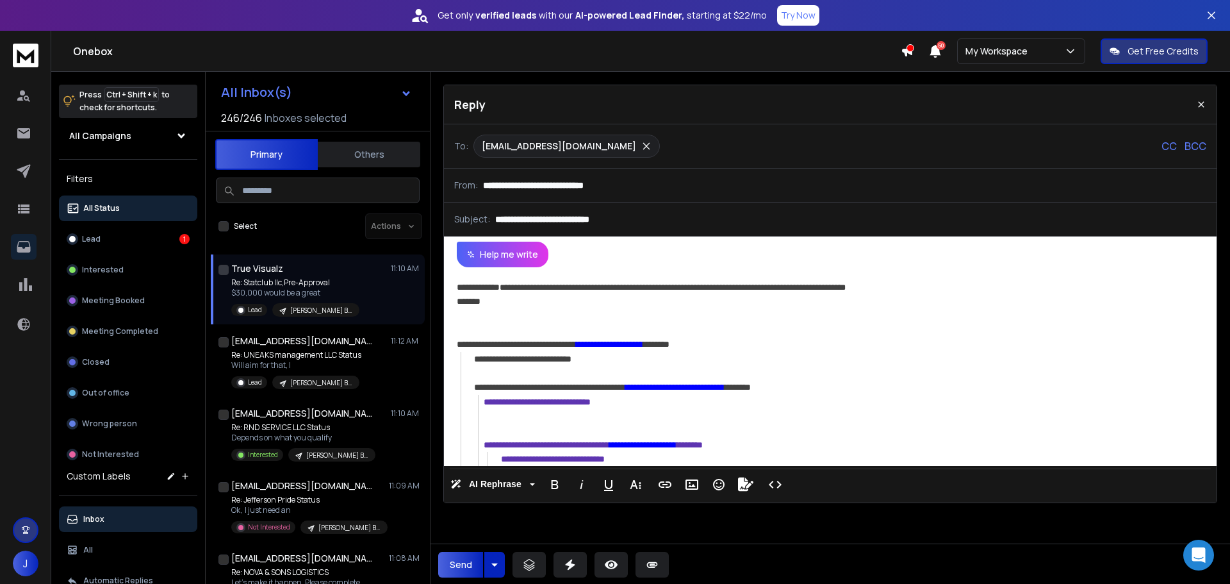
click at [526, 303] on div "*******" at bounding box center [823, 301] width 733 height 14
click at [474, 292] on div "**********" at bounding box center [823, 287] width 733 height 14
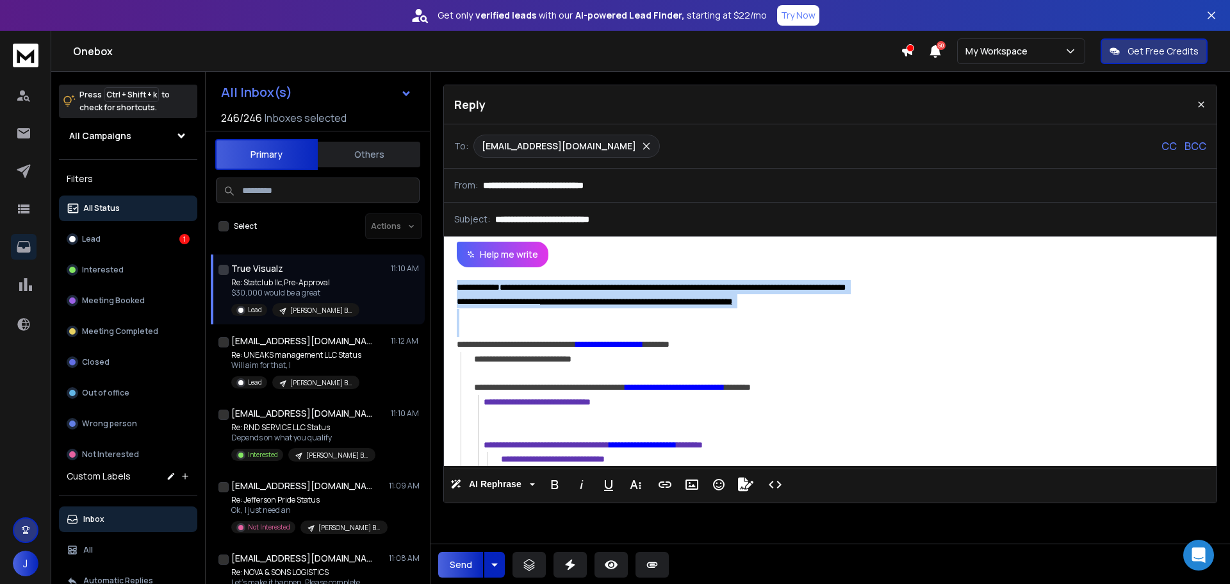
drag, startPoint x: 474, startPoint y: 292, endPoint x: 489, endPoint y: 309, distance: 22.7
click at [489, 309] on div "**********" at bounding box center [830, 366] width 773 height 199
click at [613, 491] on icon "button" at bounding box center [608, 484] width 15 height 15
click at [637, 480] on icon "button" at bounding box center [635, 484] width 15 height 15
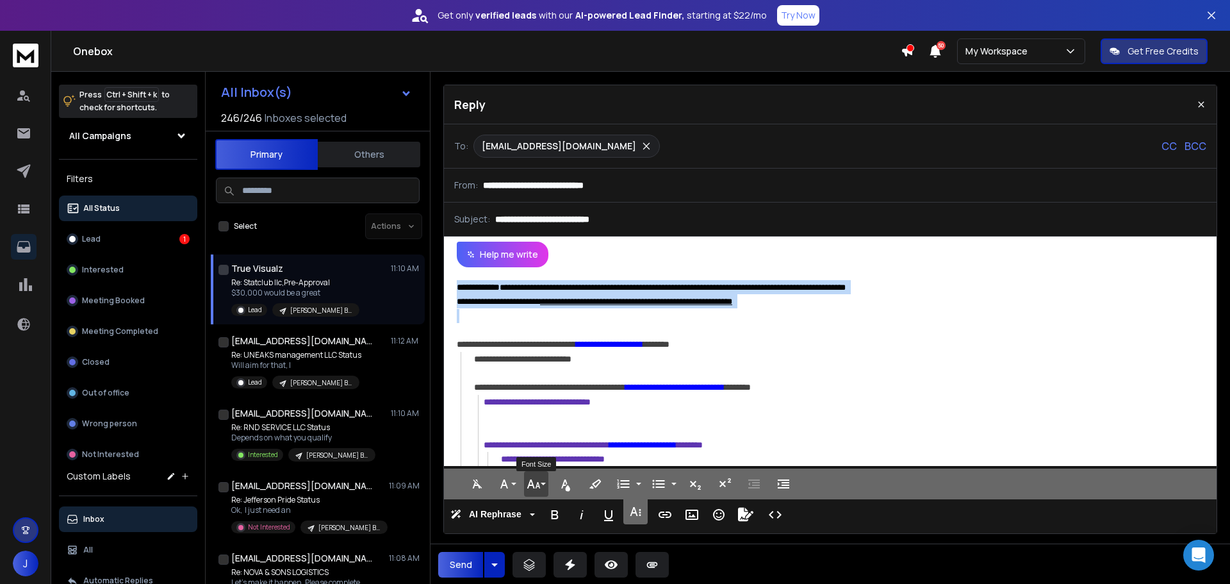
click at [542, 486] on button "Font Size" at bounding box center [536, 484] width 24 height 26
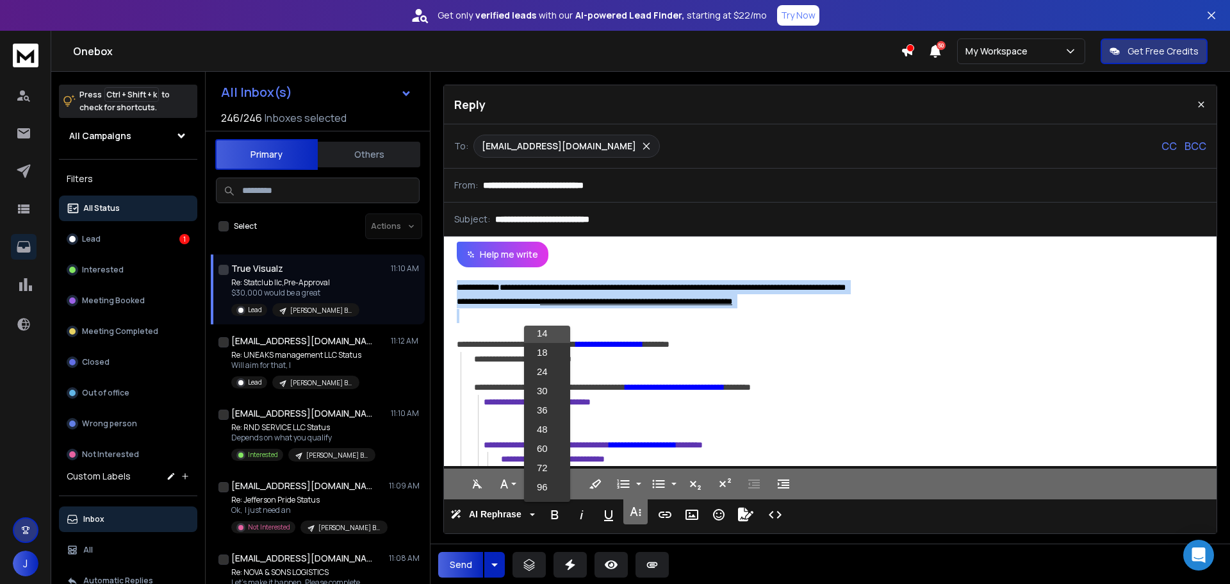
click at [548, 334] on link "14" at bounding box center [547, 333] width 46 height 19
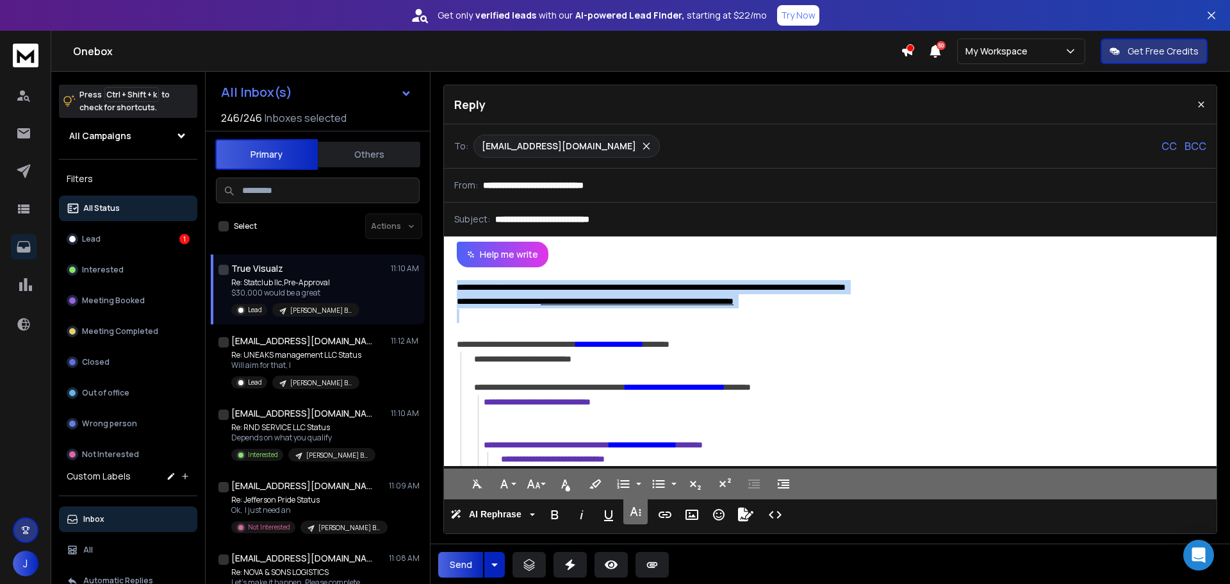
click at [830, 292] on div "**********" at bounding box center [823, 287] width 733 height 14
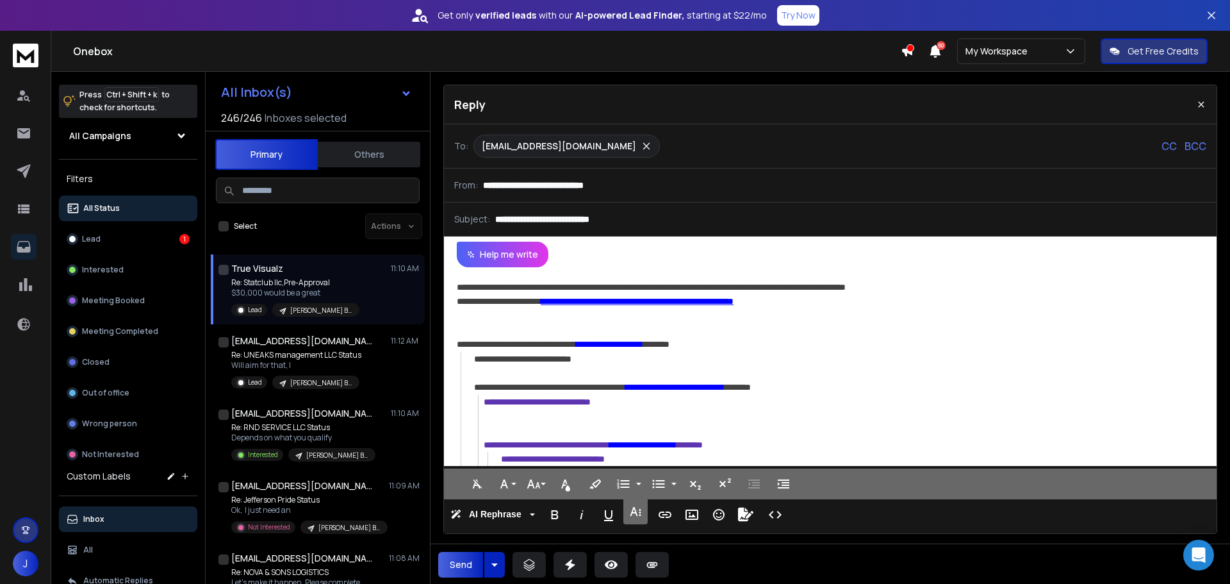
click at [464, 569] on button "Send" at bounding box center [460, 565] width 45 height 26
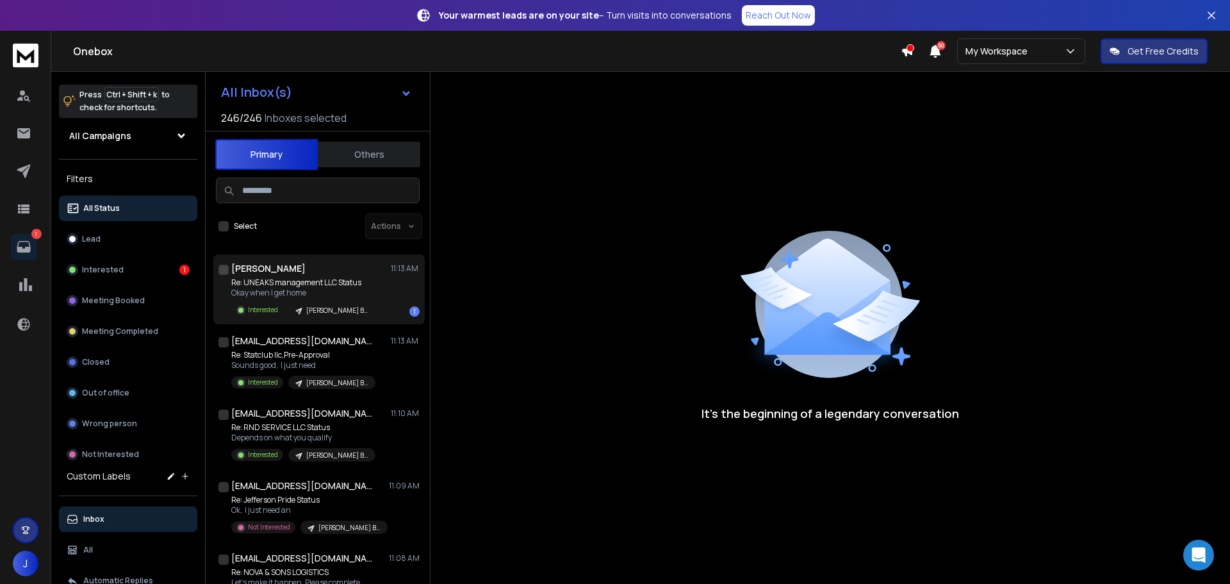
click at [341, 263] on div "Kevin Mendoza 11:13 AM" at bounding box center [325, 268] width 188 height 13
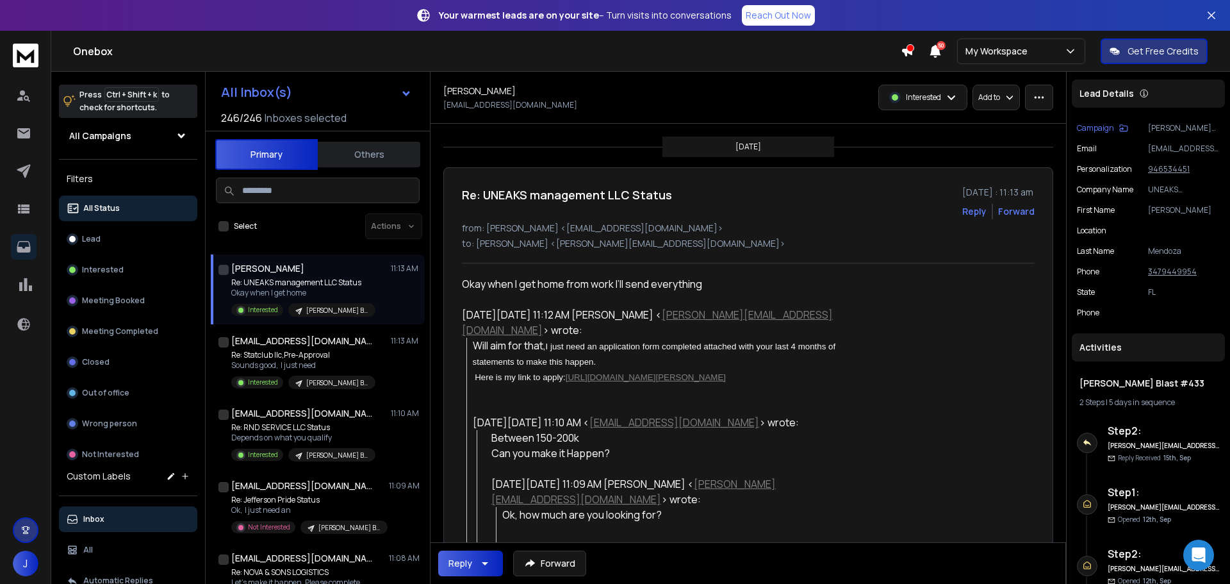
click at [505, 290] on div "Okay when I get home from work I’ll send everything" at bounding box center [649, 283] width 374 height 15
drag, startPoint x: 505, startPoint y: 290, endPoint x: 564, endPoint y: 284, distance: 59.9
click at [508, 289] on div "Okay when I get home from work I’ll send everything" at bounding box center [649, 283] width 374 height 15
click at [680, 284] on div "Okay when I get home from work I’ll send everything" at bounding box center [649, 283] width 374 height 15
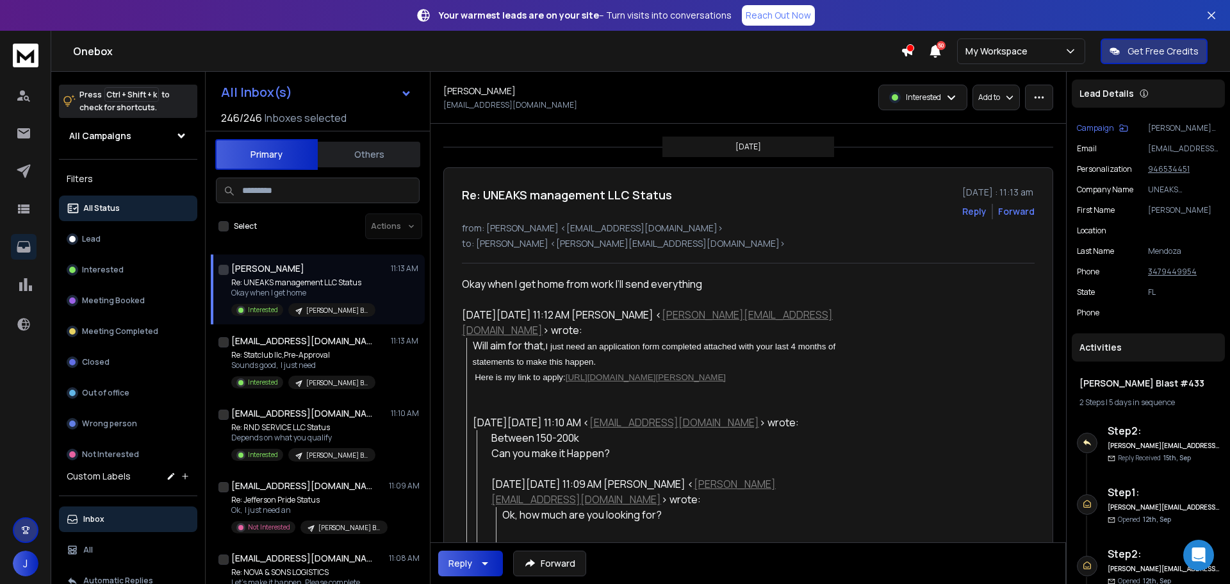
click at [962, 209] on button "Reply" at bounding box center [974, 211] width 24 height 13
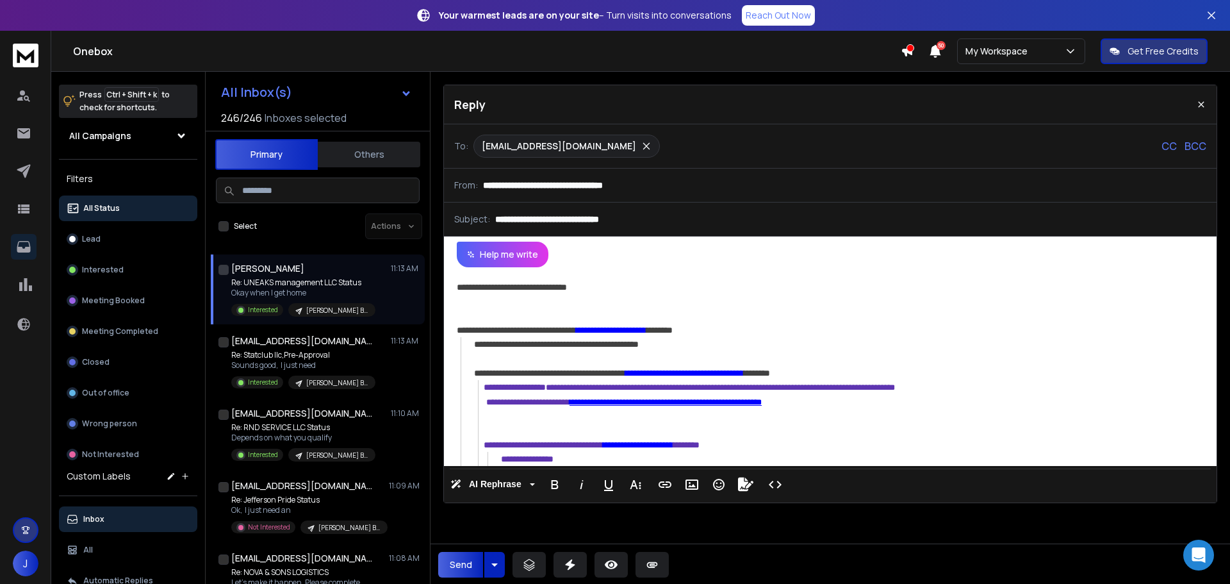
click at [445, 561] on button "Send" at bounding box center [460, 565] width 45 height 26
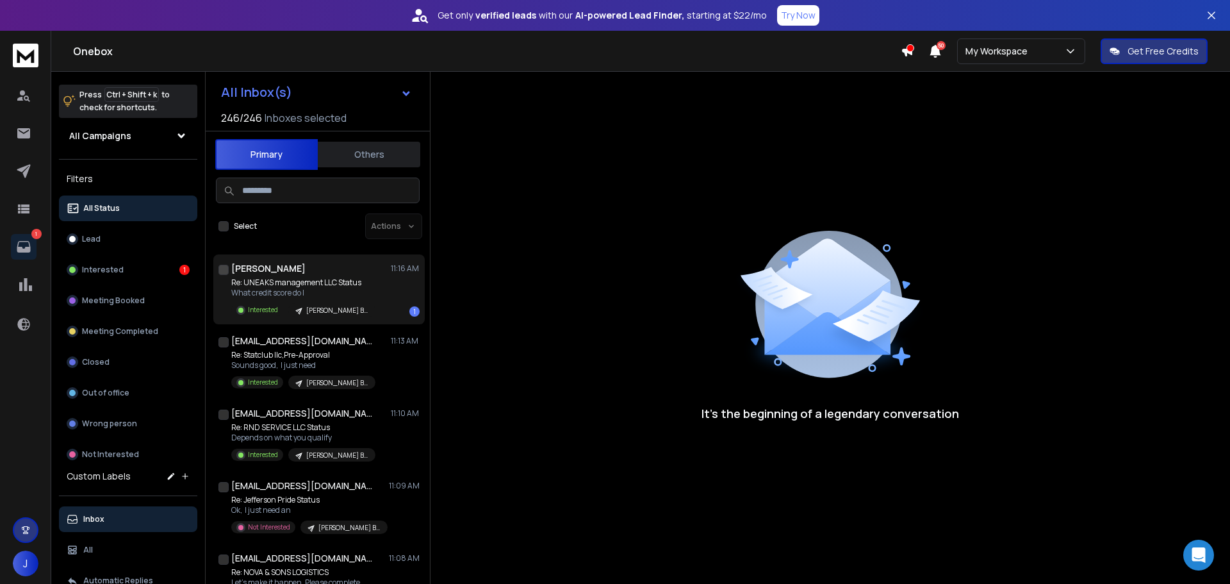
click at [381, 274] on div "Kevin Mendoza 11:16 AM" at bounding box center [325, 268] width 188 height 13
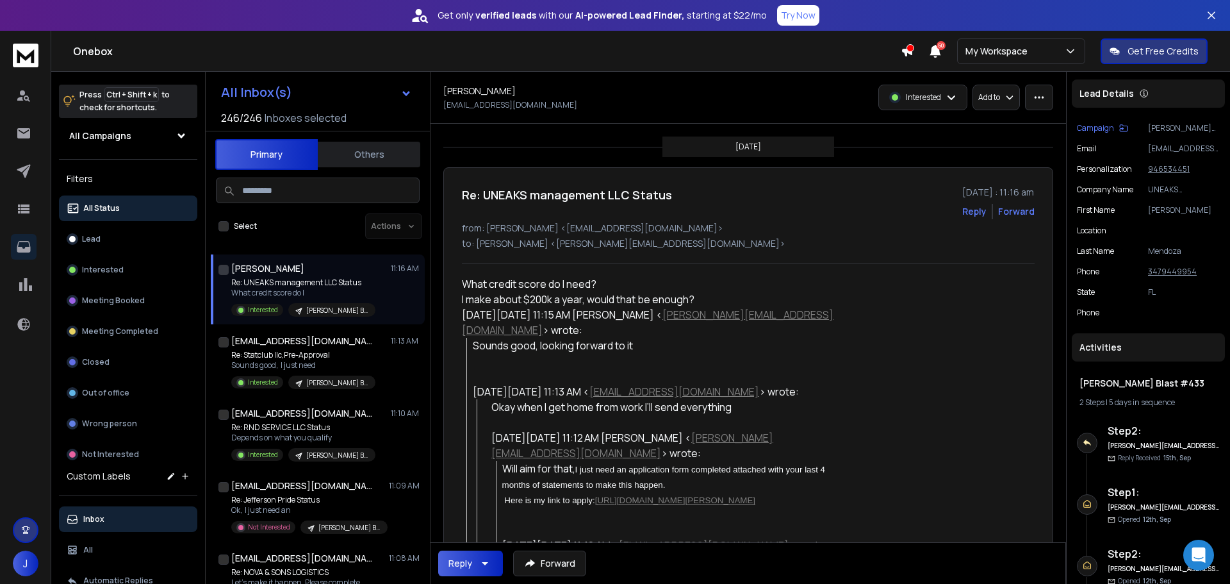
click at [525, 283] on div "What credit score do I need?" at bounding box center [649, 283] width 374 height 15
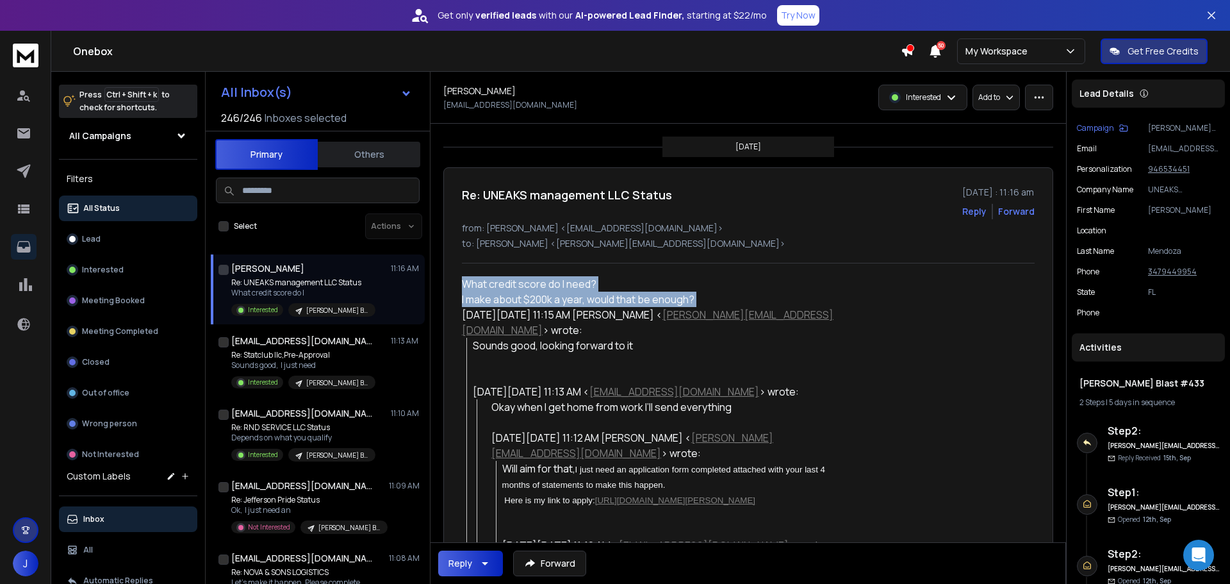
drag, startPoint x: 525, startPoint y: 283, endPoint x: 534, endPoint y: 297, distance: 17.2
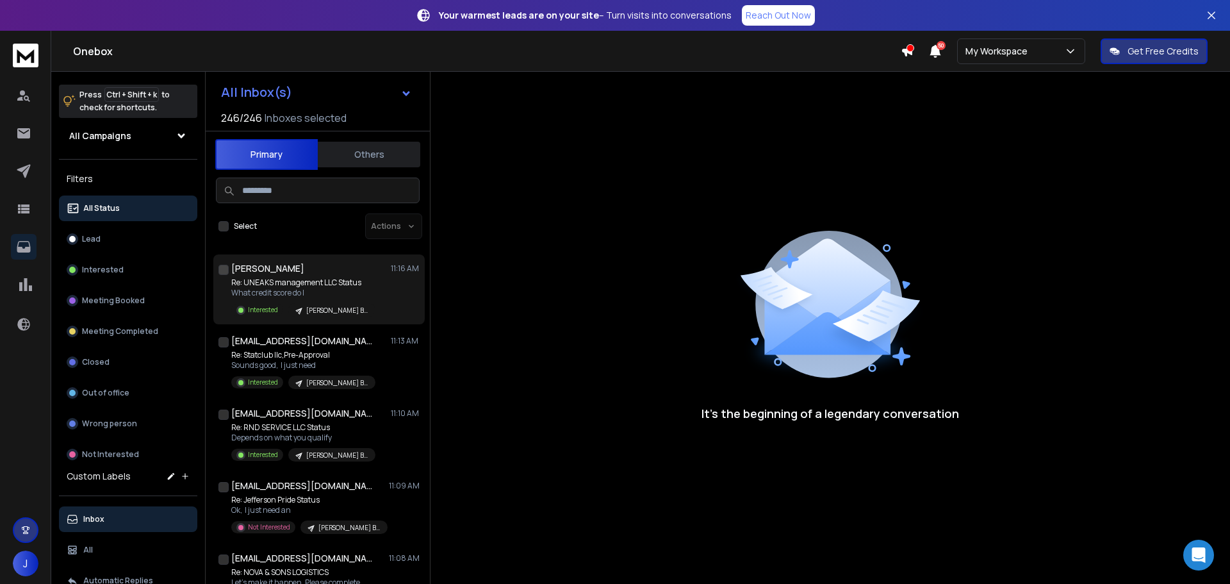
click at [362, 276] on div "[PERSON_NAME] 11:16 AM Re: UNEAKS management LLC Status What credit score do I …" at bounding box center [325, 289] width 188 height 54
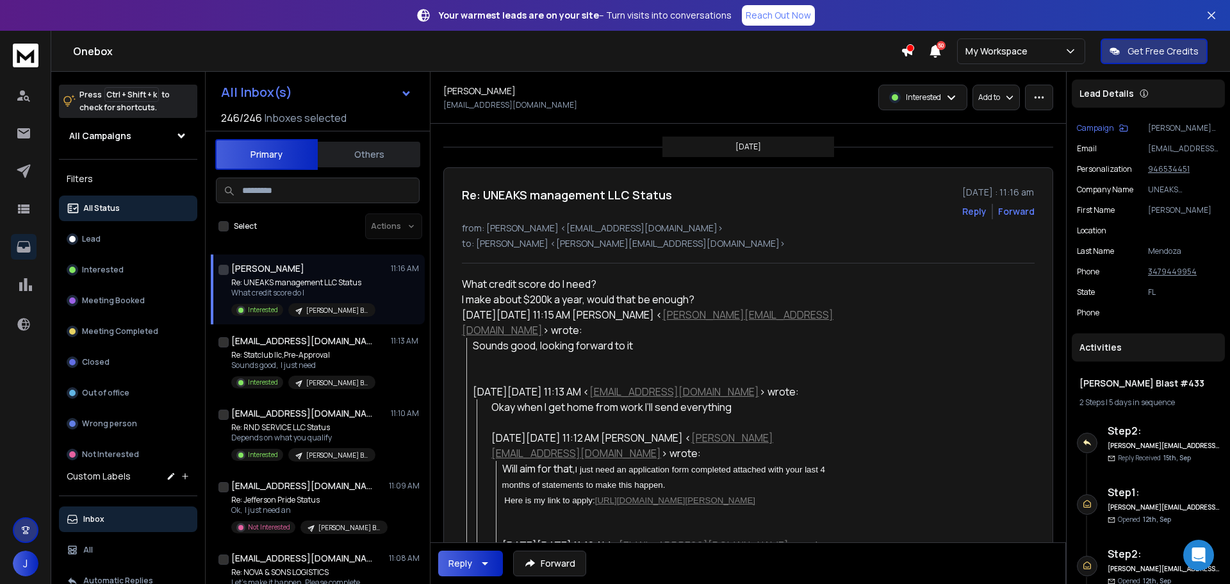
click at [962, 213] on div "Reply Forward" at bounding box center [998, 211] width 72 height 15
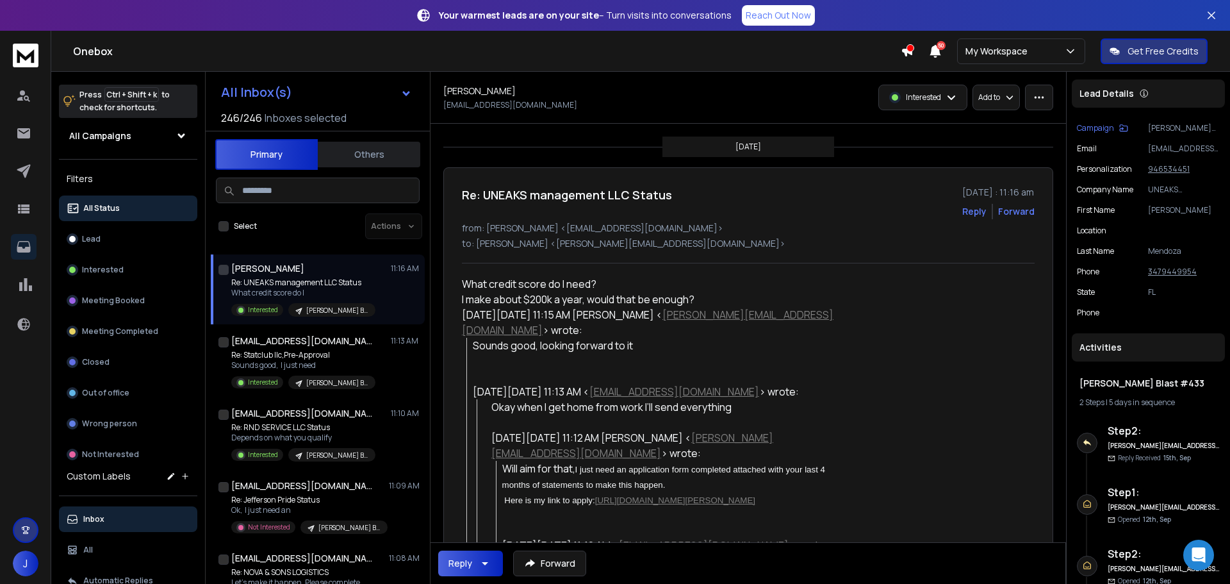
click at [963, 210] on button "Reply" at bounding box center [974, 211] width 24 height 13
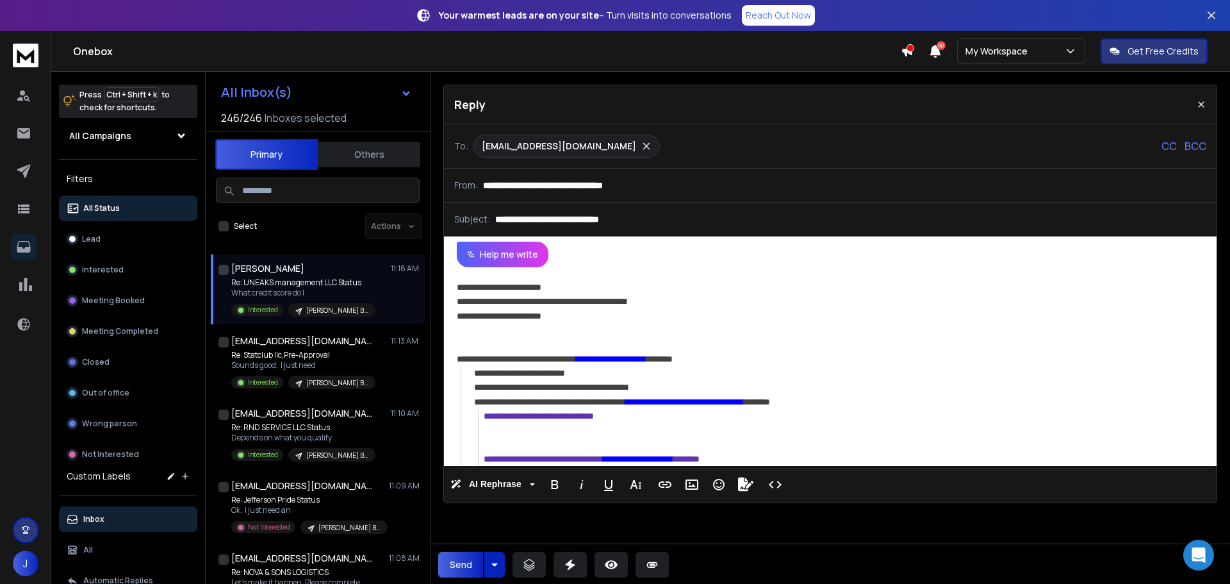
click at [470, 566] on button "Send" at bounding box center [460, 565] width 45 height 26
